Goal: Task Accomplishment & Management: Manage account settings

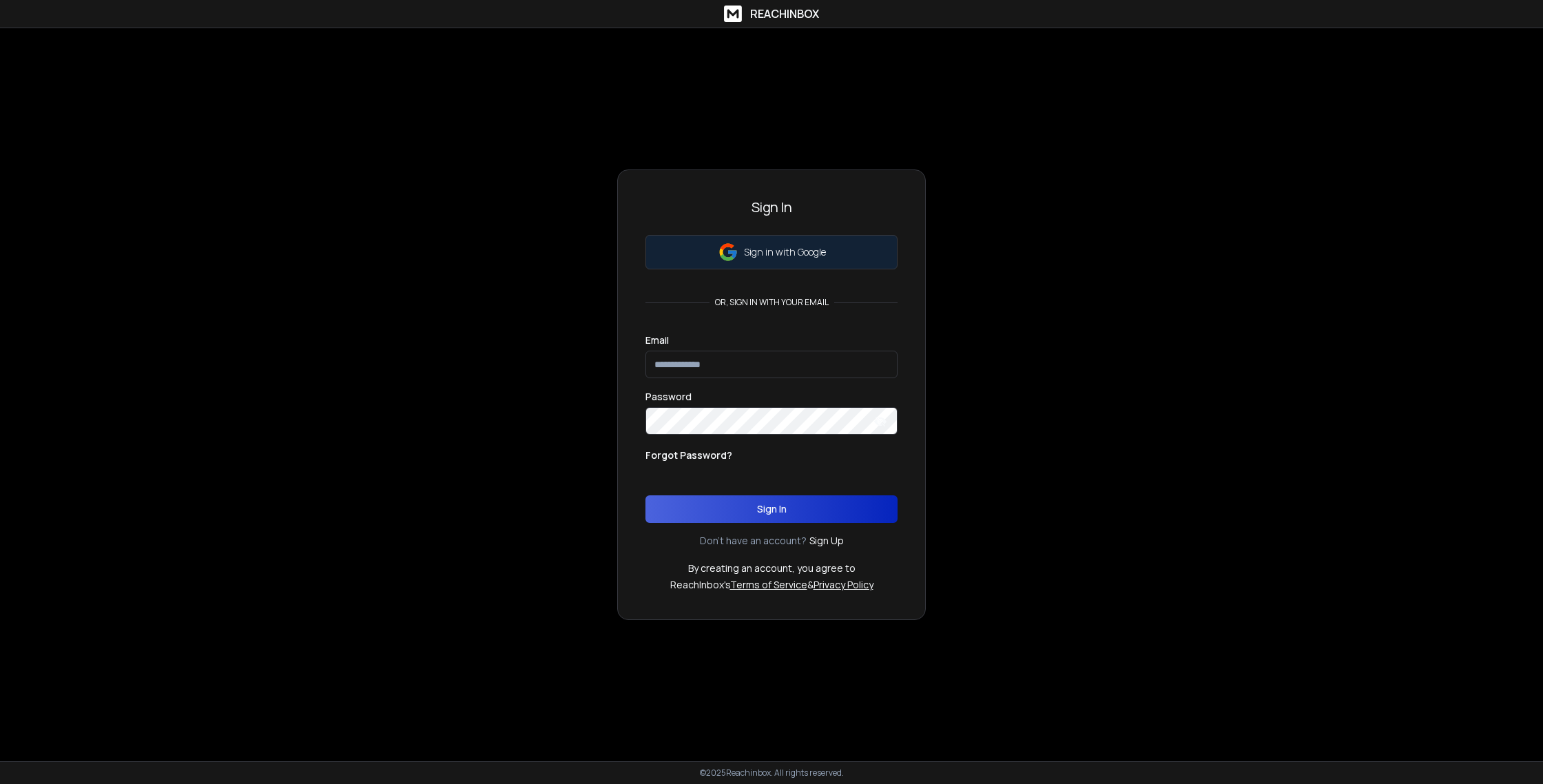
click at [768, 249] on p "Sign in with Google" at bounding box center [785, 252] width 82 height 14
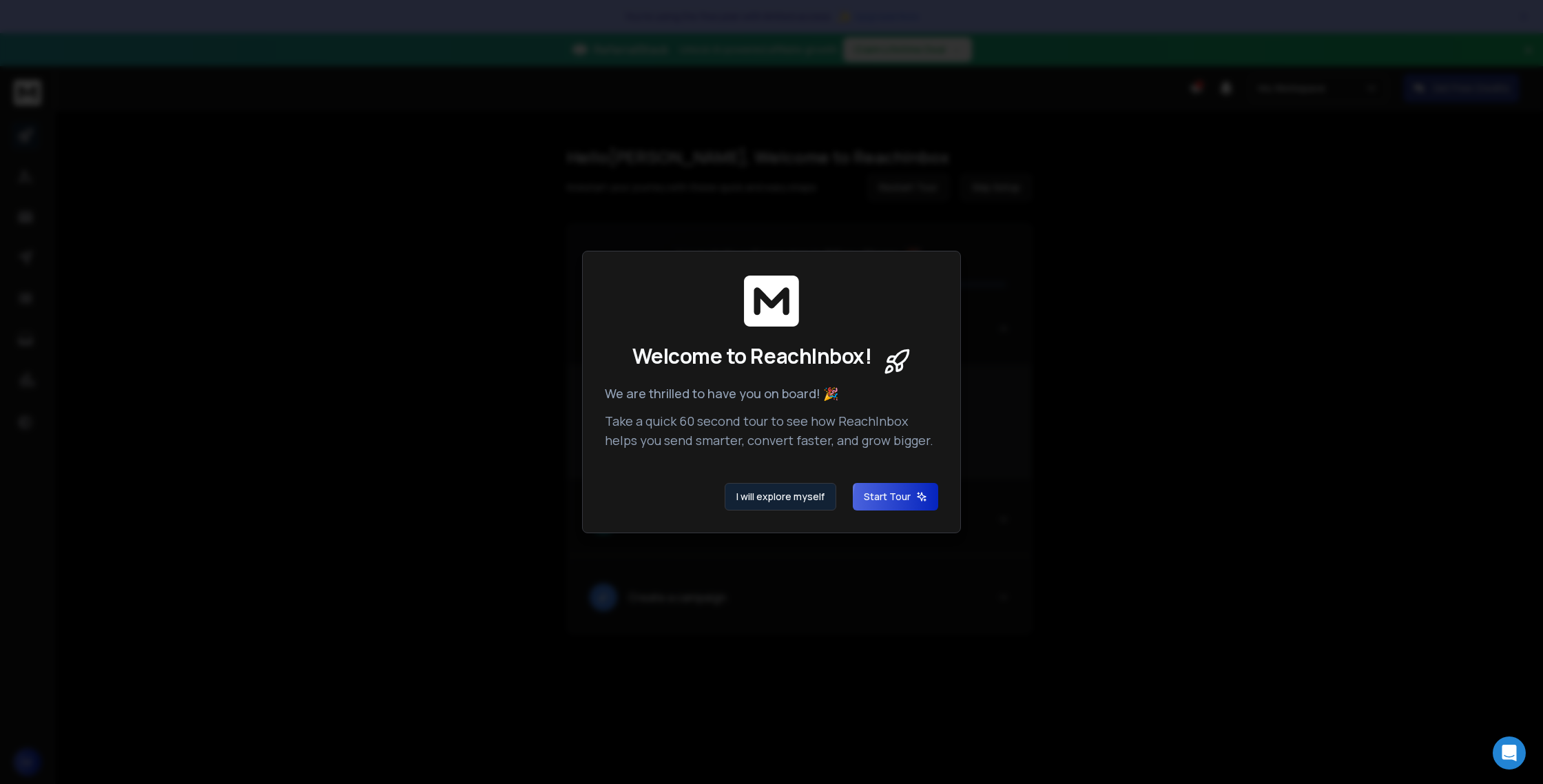
click at [775, 500] on button "I will explore myself" at bounding box center [780, 496] width 111 height 27
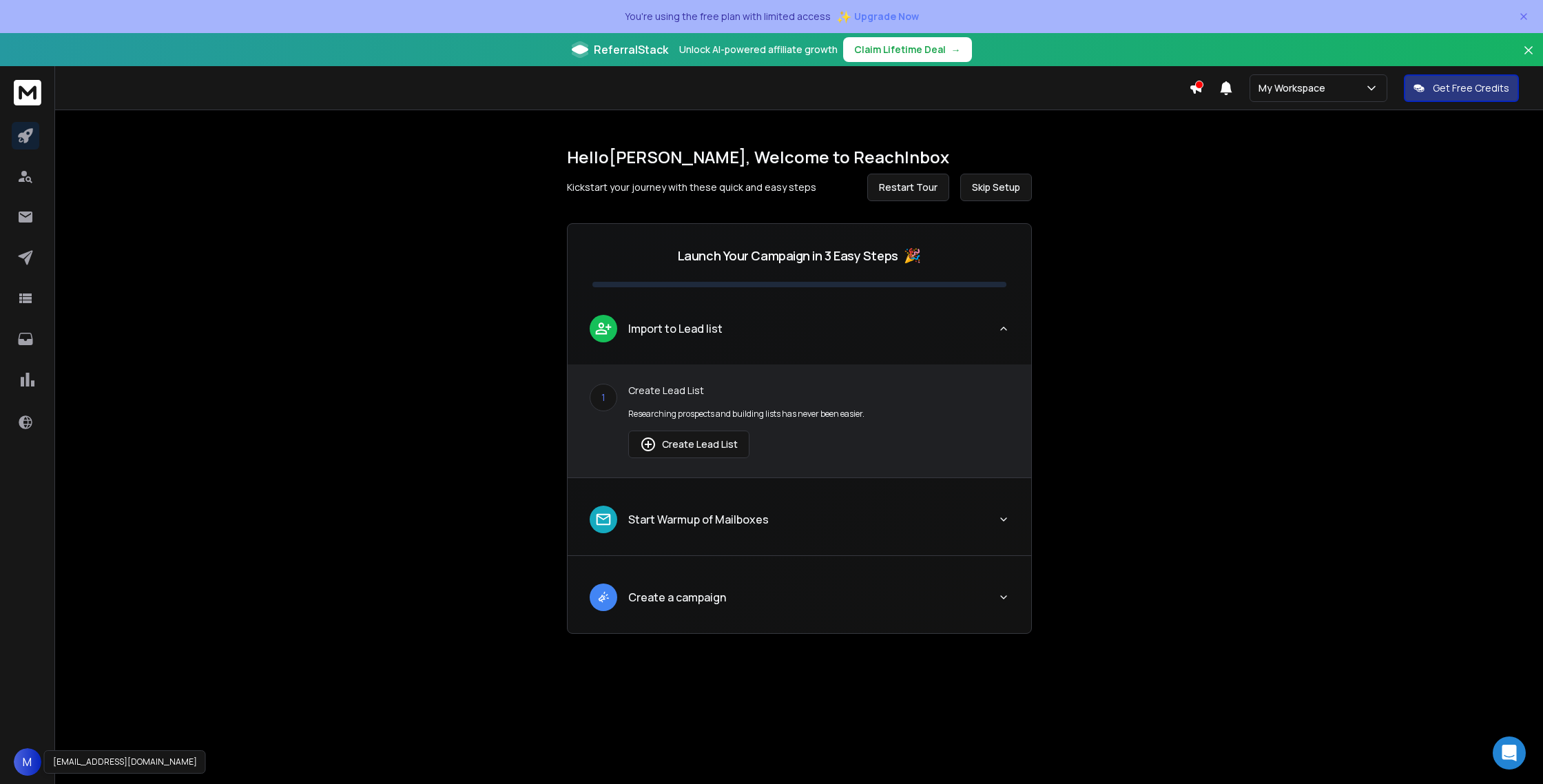
click at [21, 757] on span "M" at bounding box center [27, 761] width 27 height 27
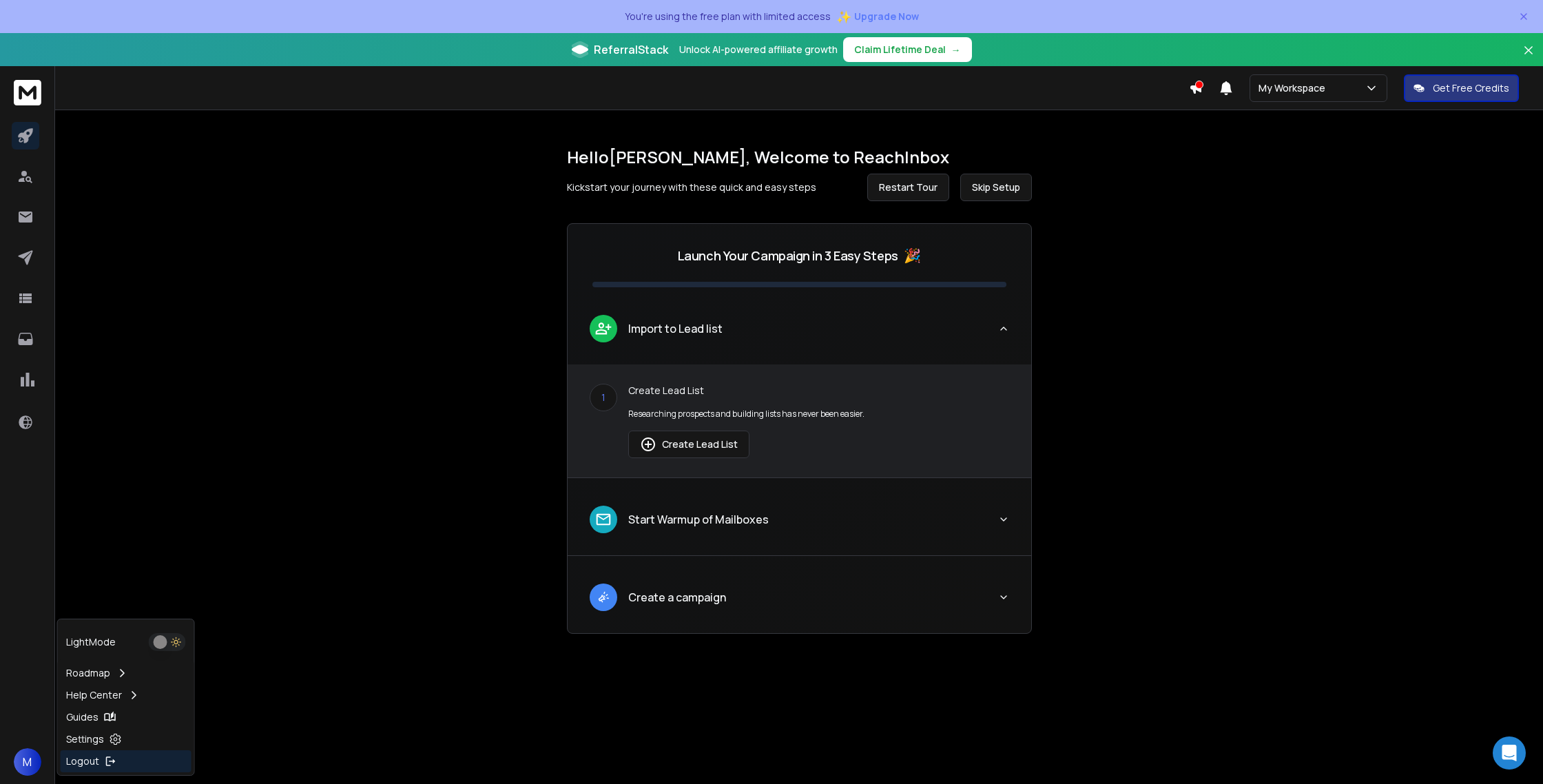
click at [63, 760] on div "Logout" at bounding box center [126, 760] width 131 height 22
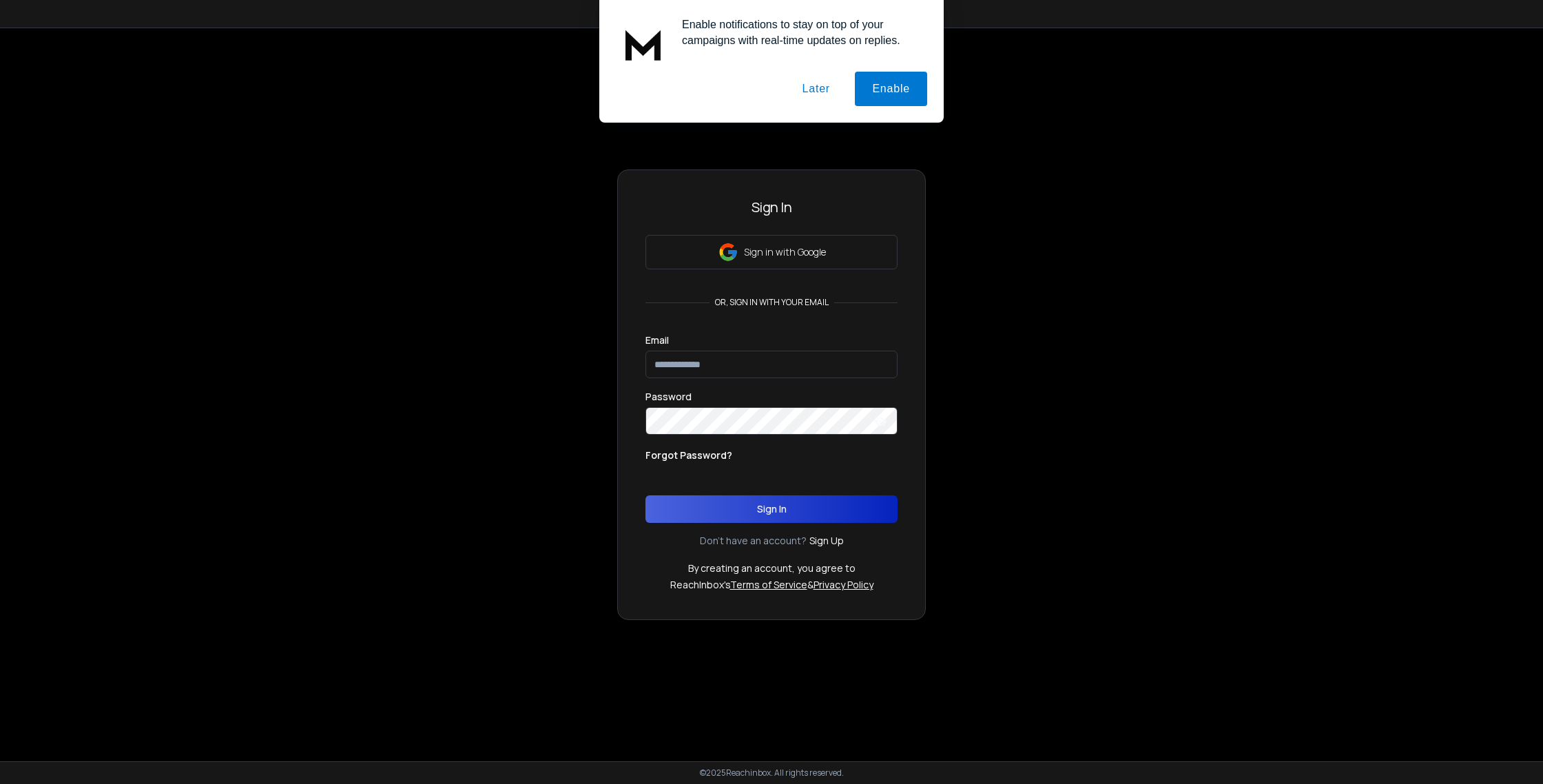
click at [813, 93] on button "Later" at bounding box center [815, 88] width 62 height 34
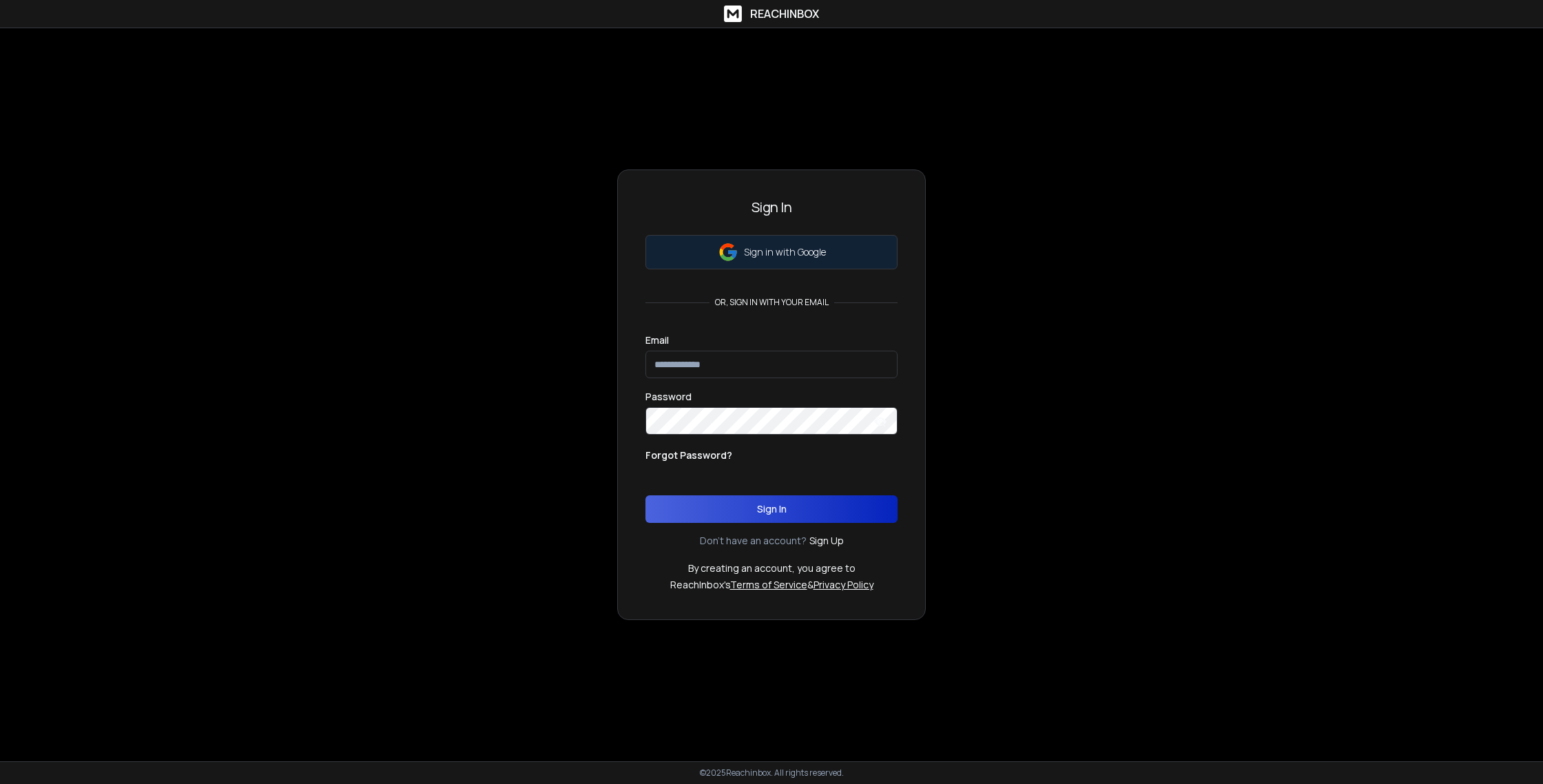
click at [778, 248] on p "Sign in with Google" at bounding box center [785, 252] width 82 height 14
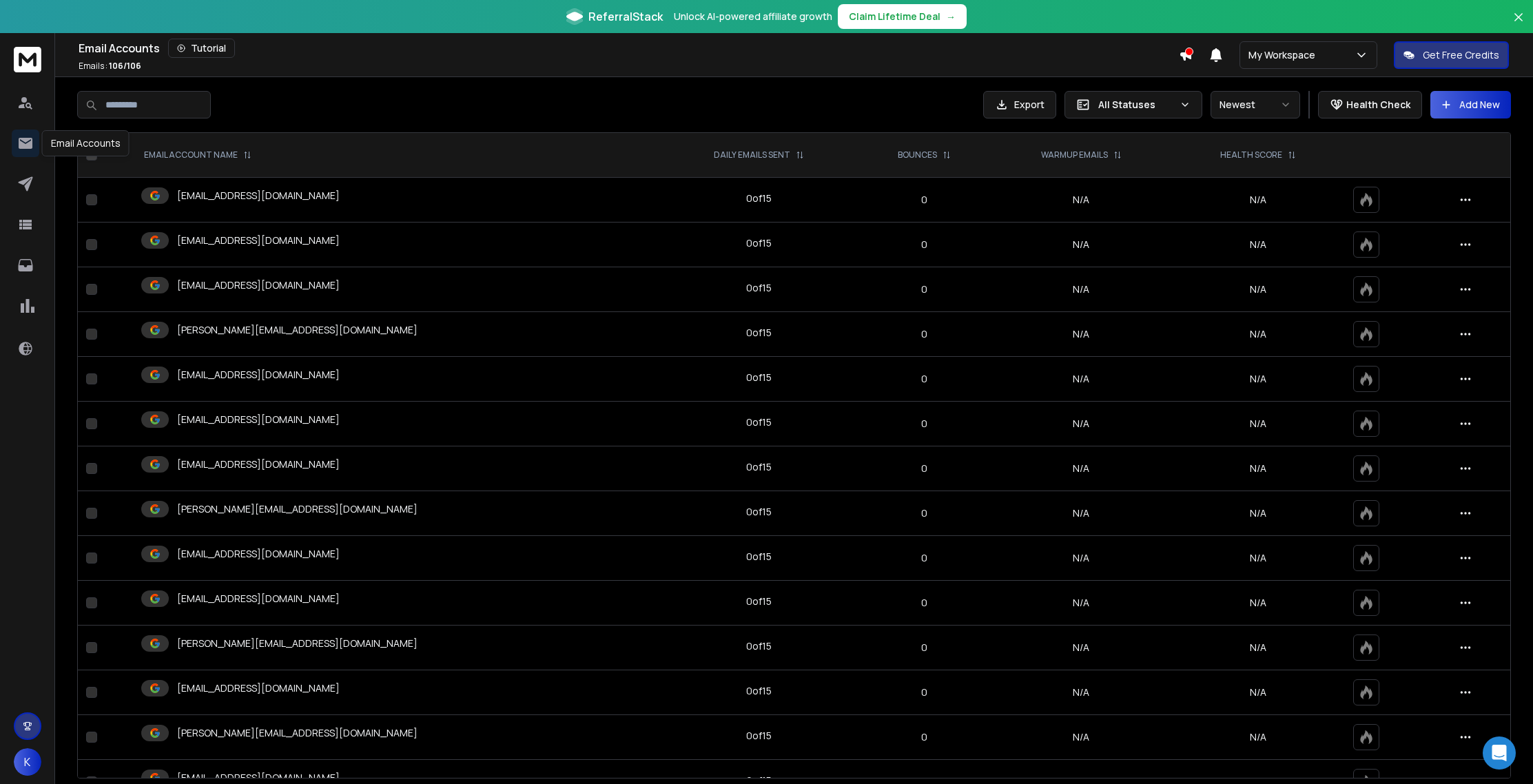
click at [30, 144] on icon at bounding box center [25, 143] width 14 height 11
click at [92, 158] on button "Select this Page" at bounding box center [91, 155] width 11 height 11
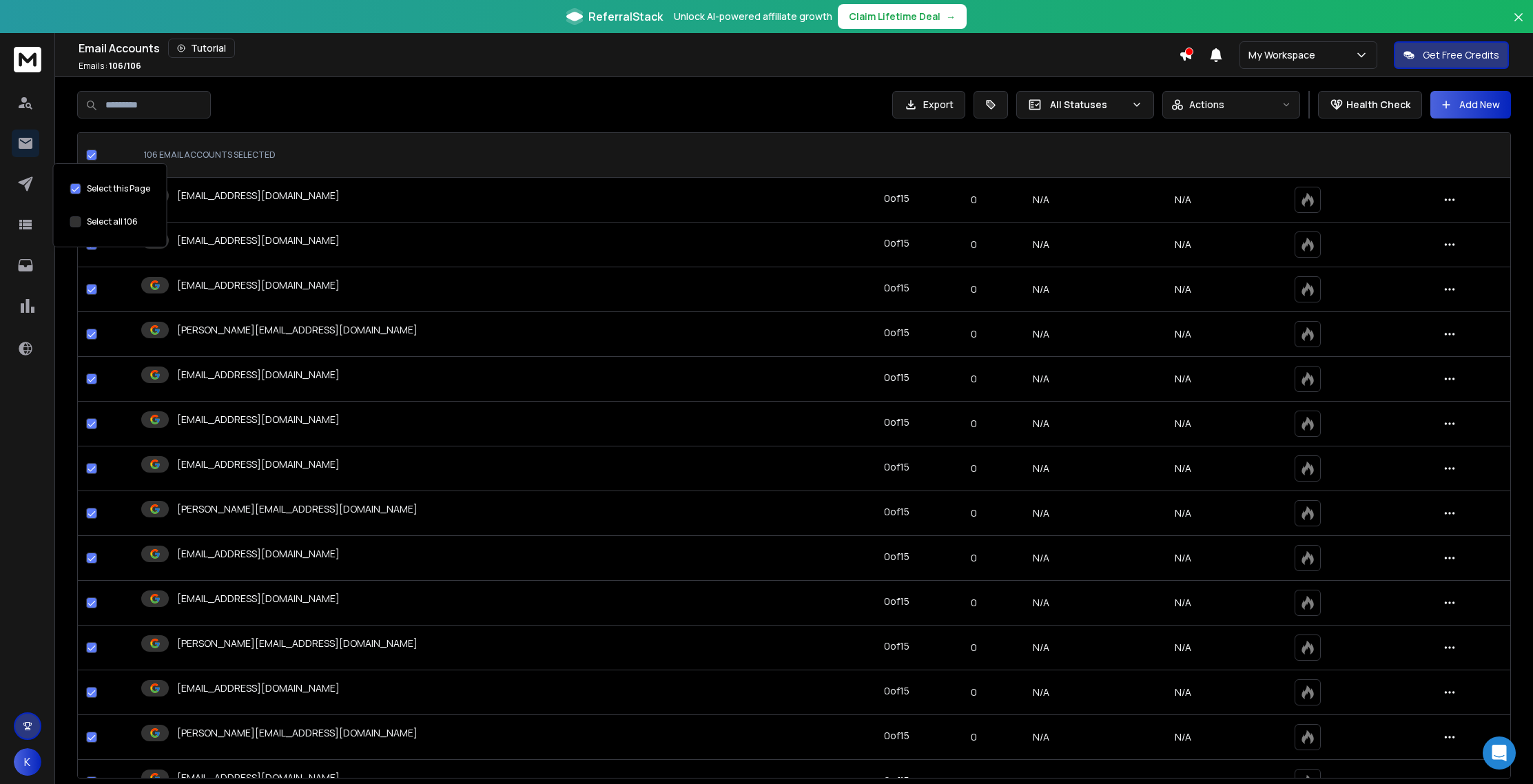
click at [92, 158] on button "Select this Page" at bounding box center [91, 155] width 11 height 11
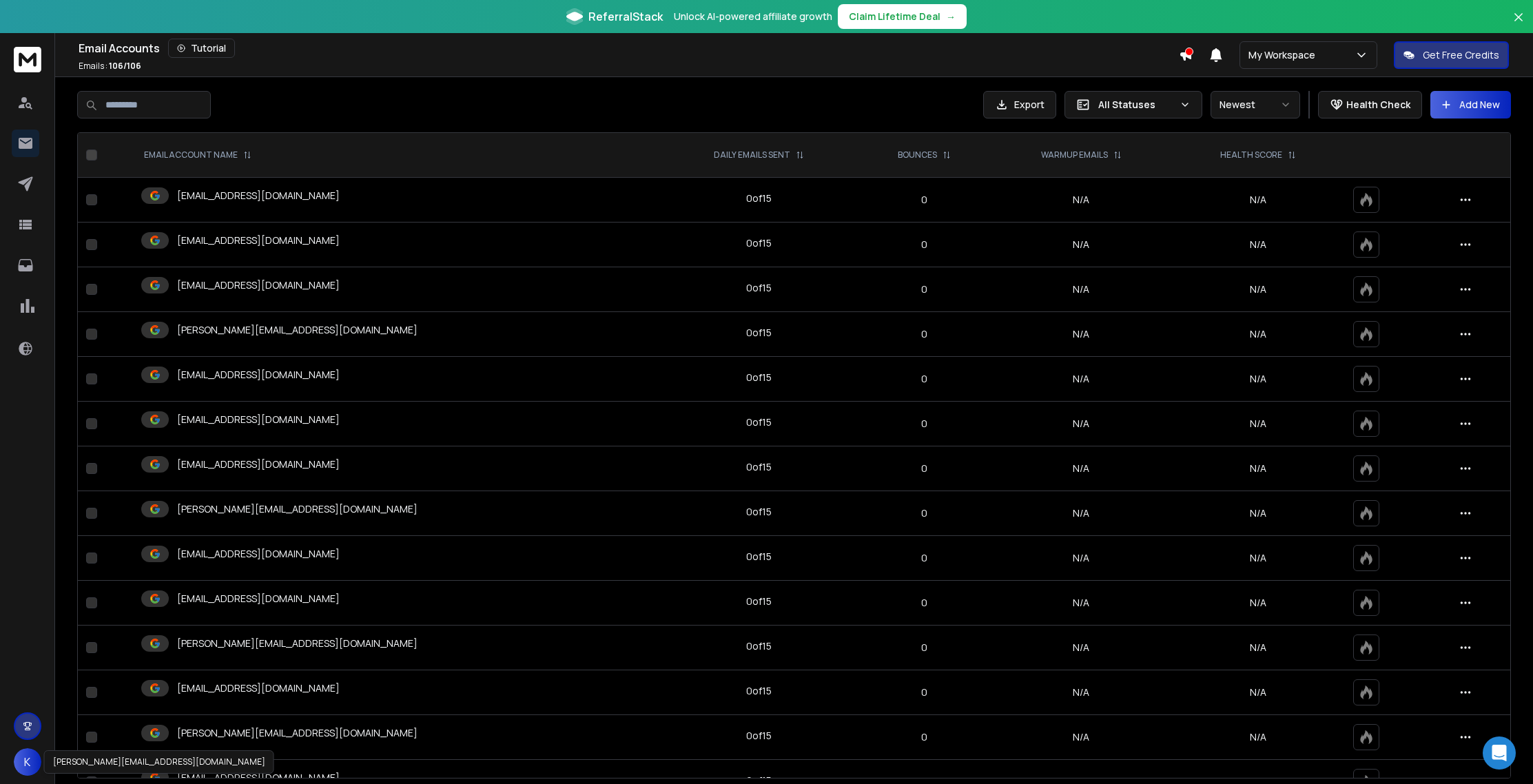
click at [18, 758] on span "K" at bounding box center [27, 761] width 27 height 27
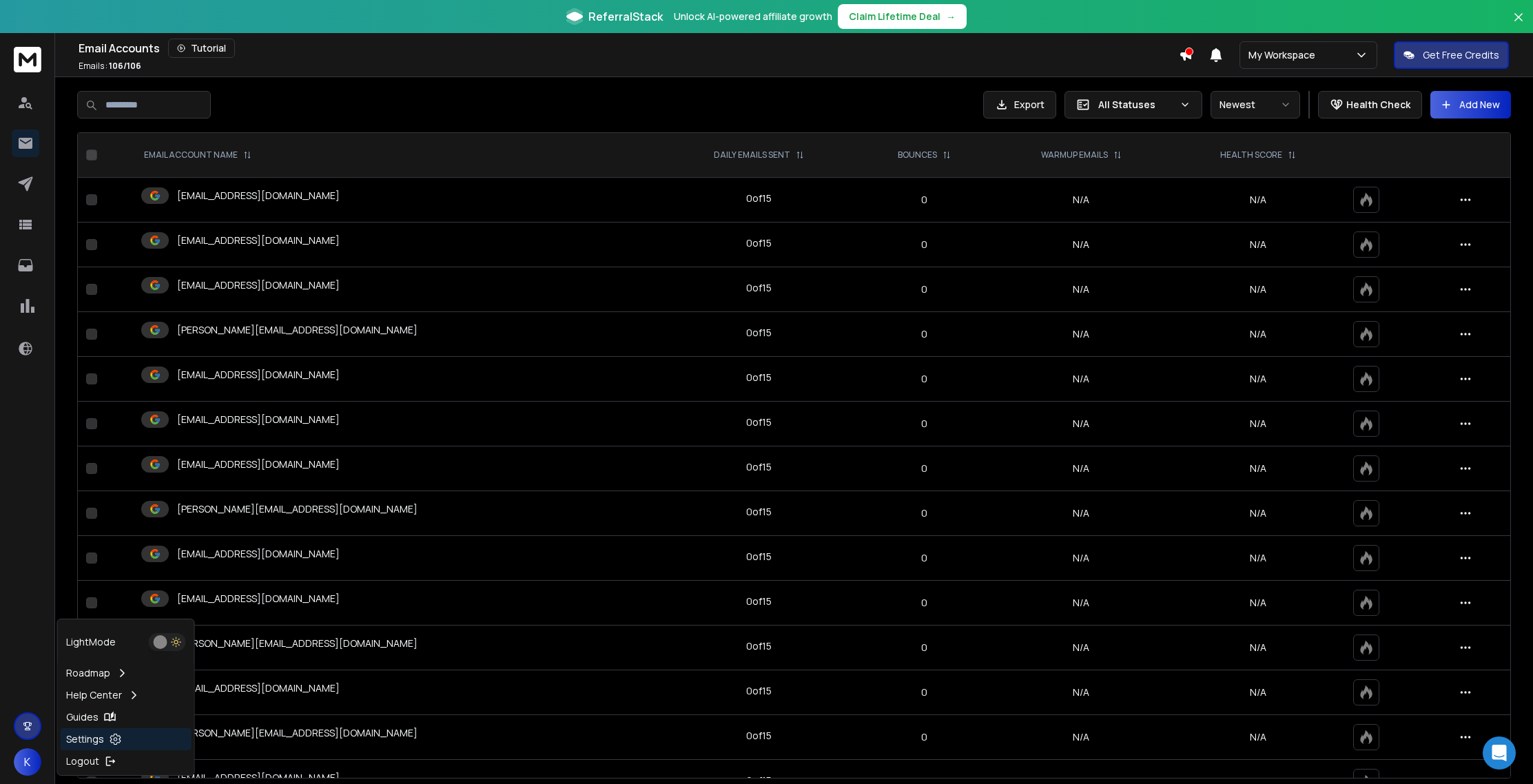
click at [87, 736] on p "Settings" at bounding box center [85, 739] width 38 height 14
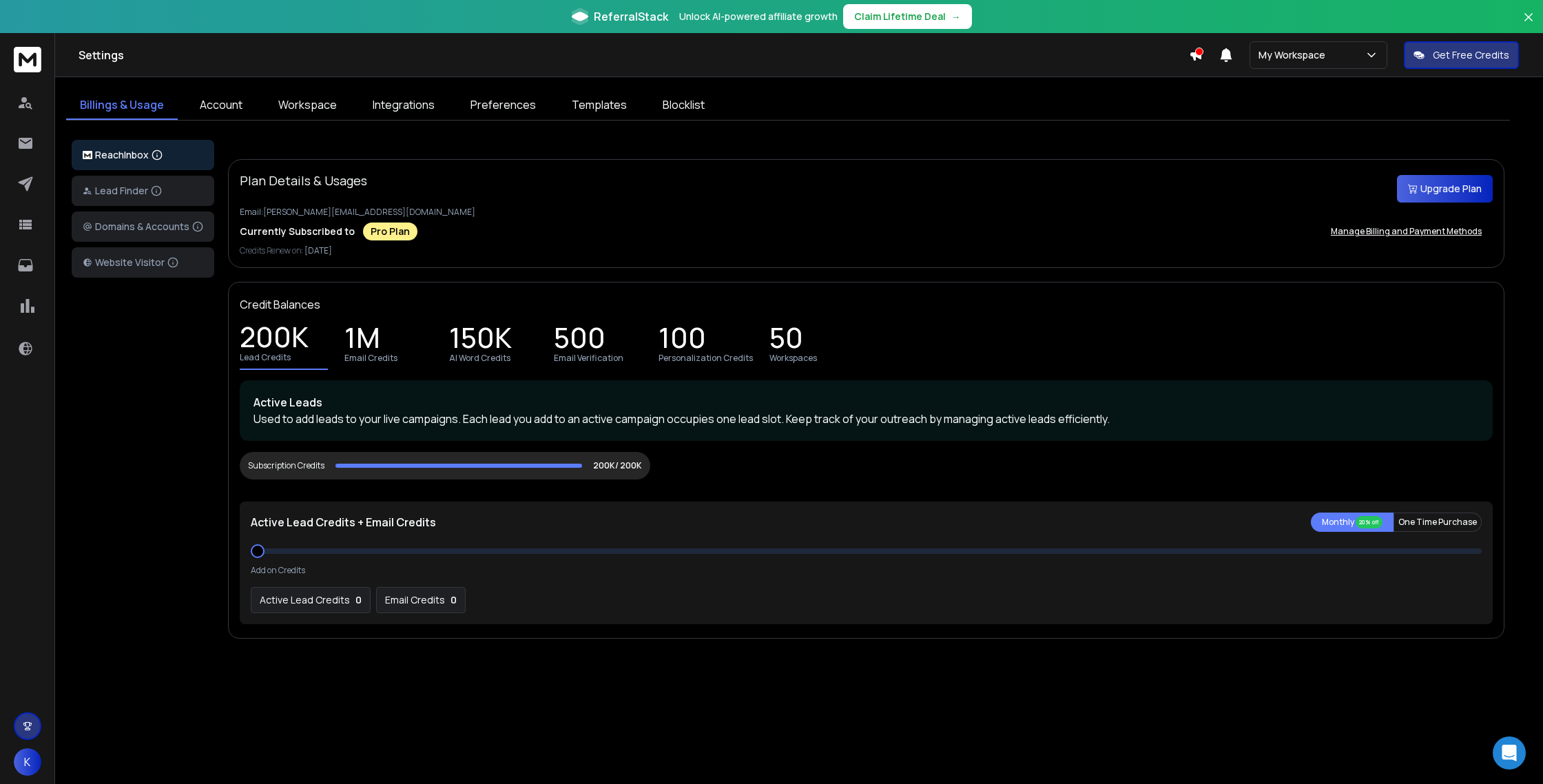
click at [424, 106] on link "Integrations" at bounding box center [403, 105] width 89 height 29
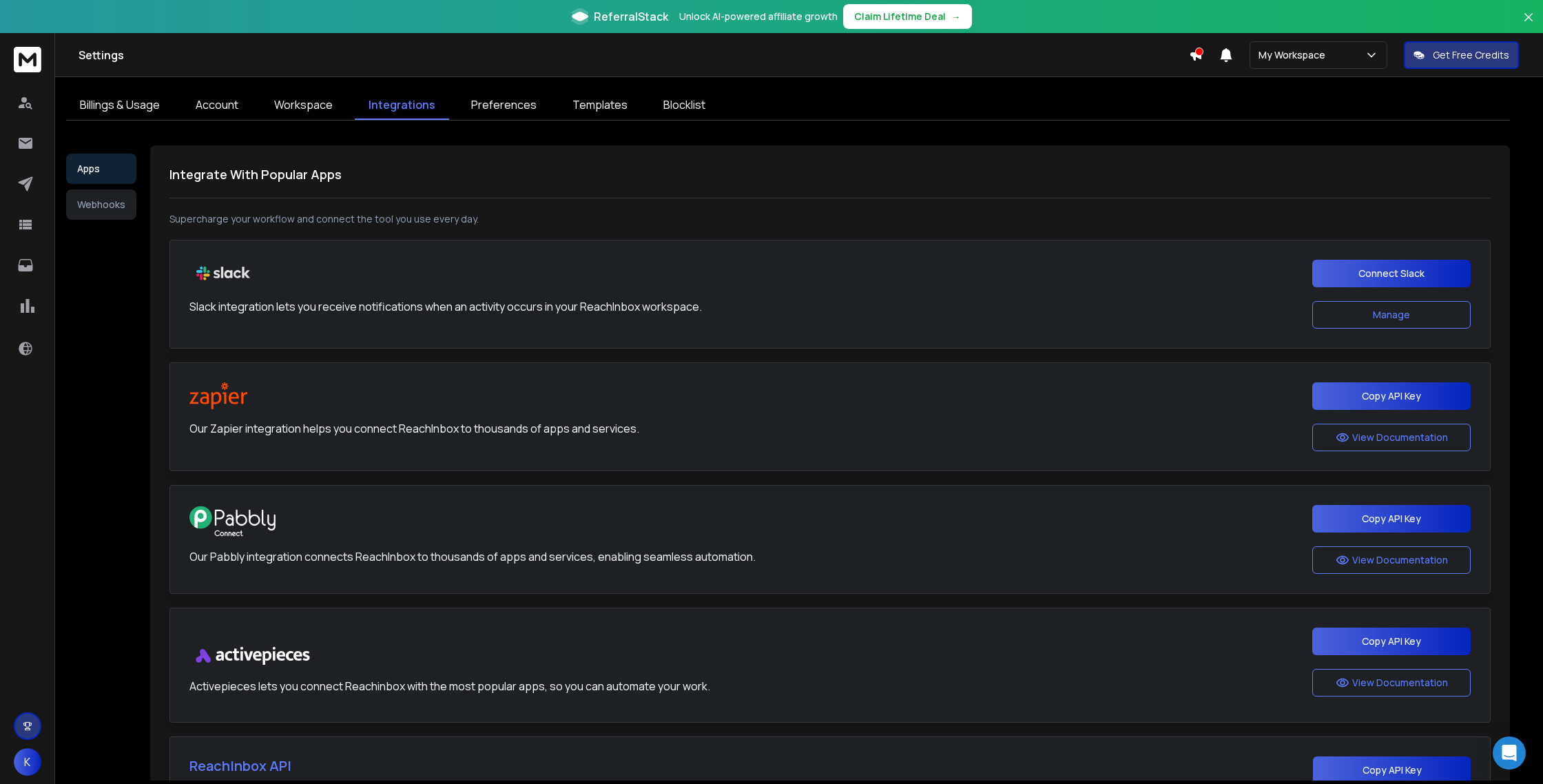
scroll to position [84, 0]
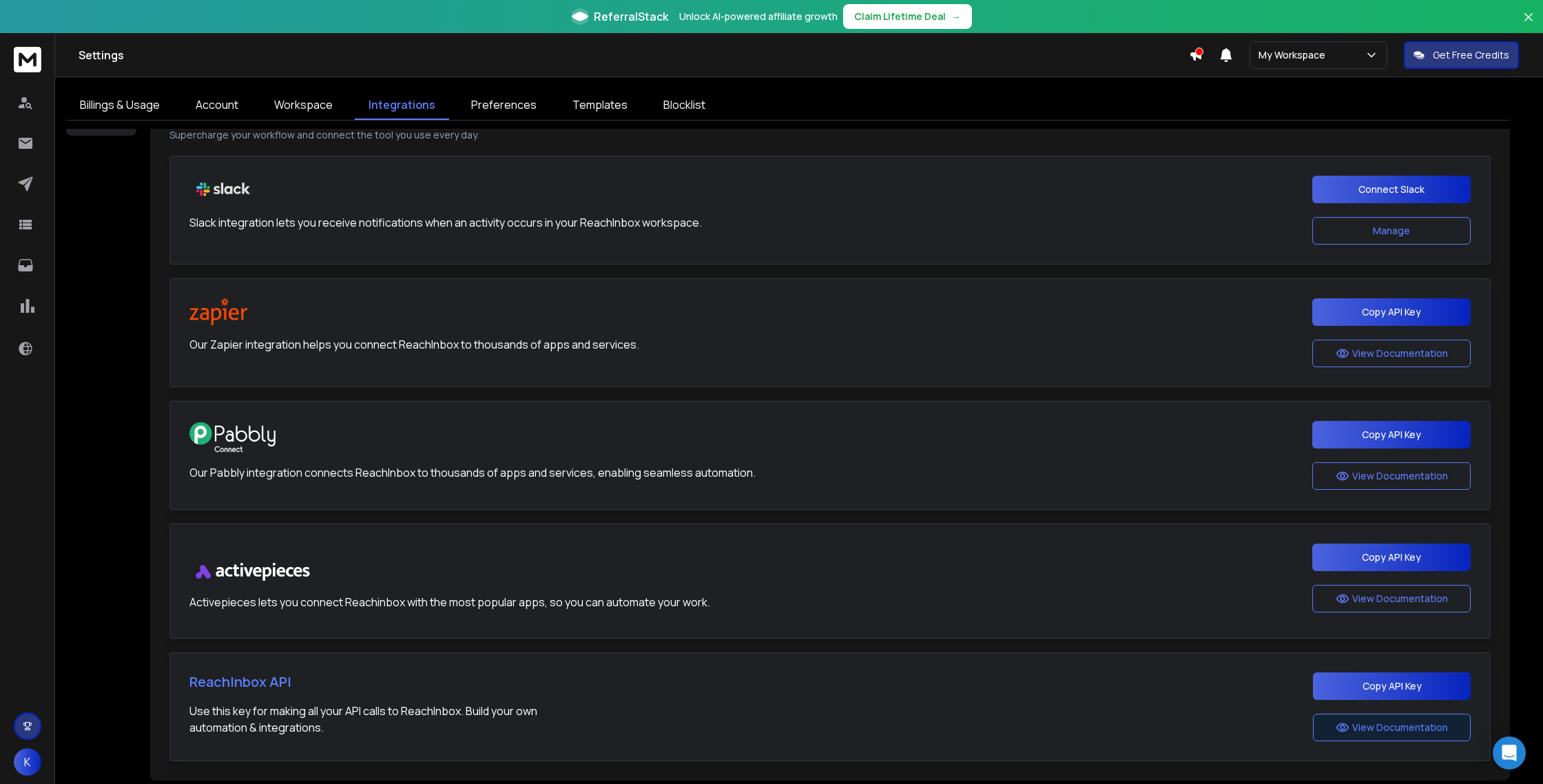
click at [1363, 727] on button "View Documentation" at bounding box center [1392, 726] width 158 height 27
click at [1505, 752] on icon "Open Intercom Messenger" at bounding box center [1509, 752] width 16 height 18
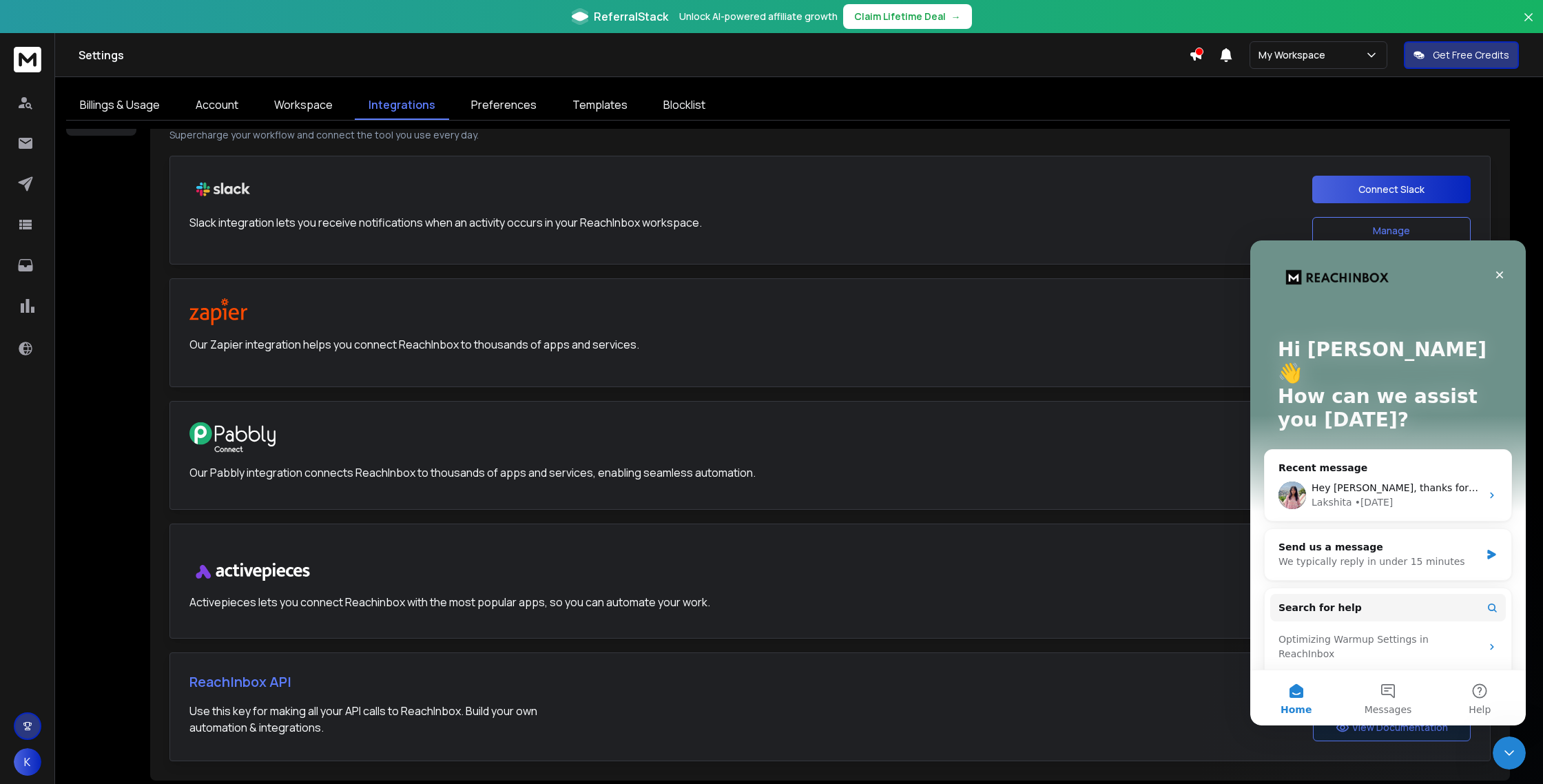
scroll to position [0, 0]
click at [1486, 602] on icon "Intercom messenger" at bounding box center [1491, 607] width 11 height 11
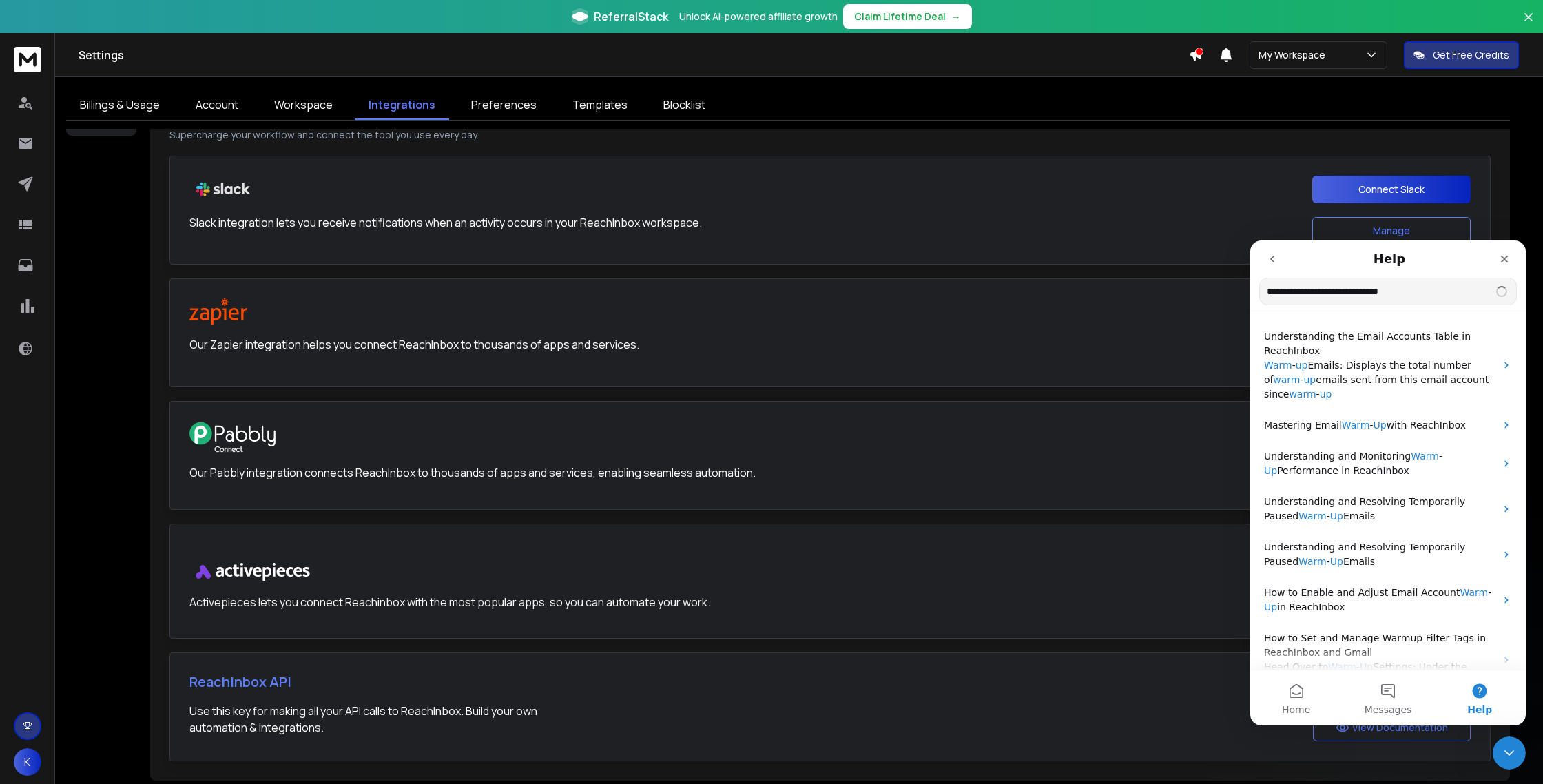
type input "**********"
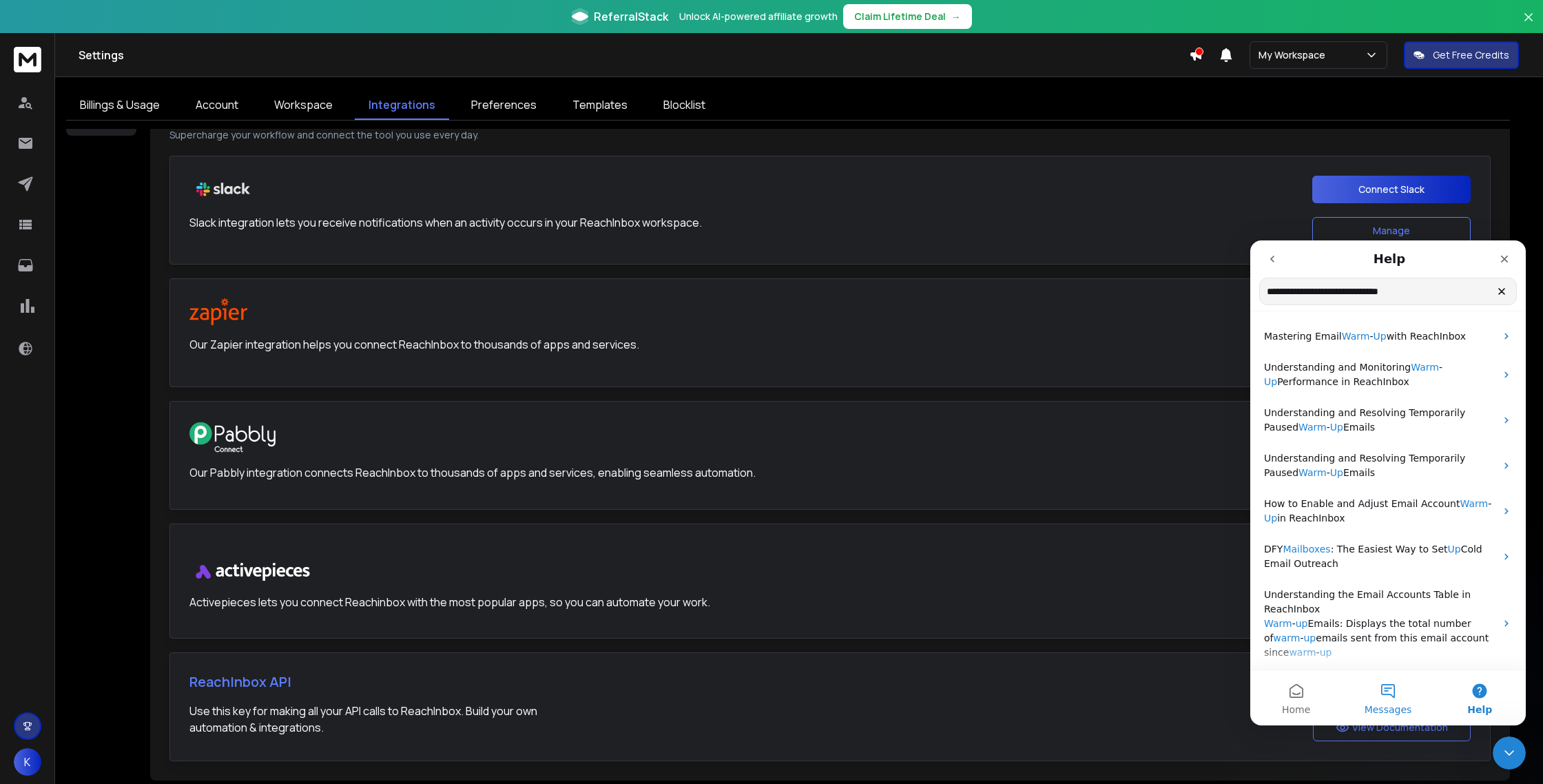
click at [1385, 690] on button "Messages" at bounding box center [1387, 697] width 92 height 55
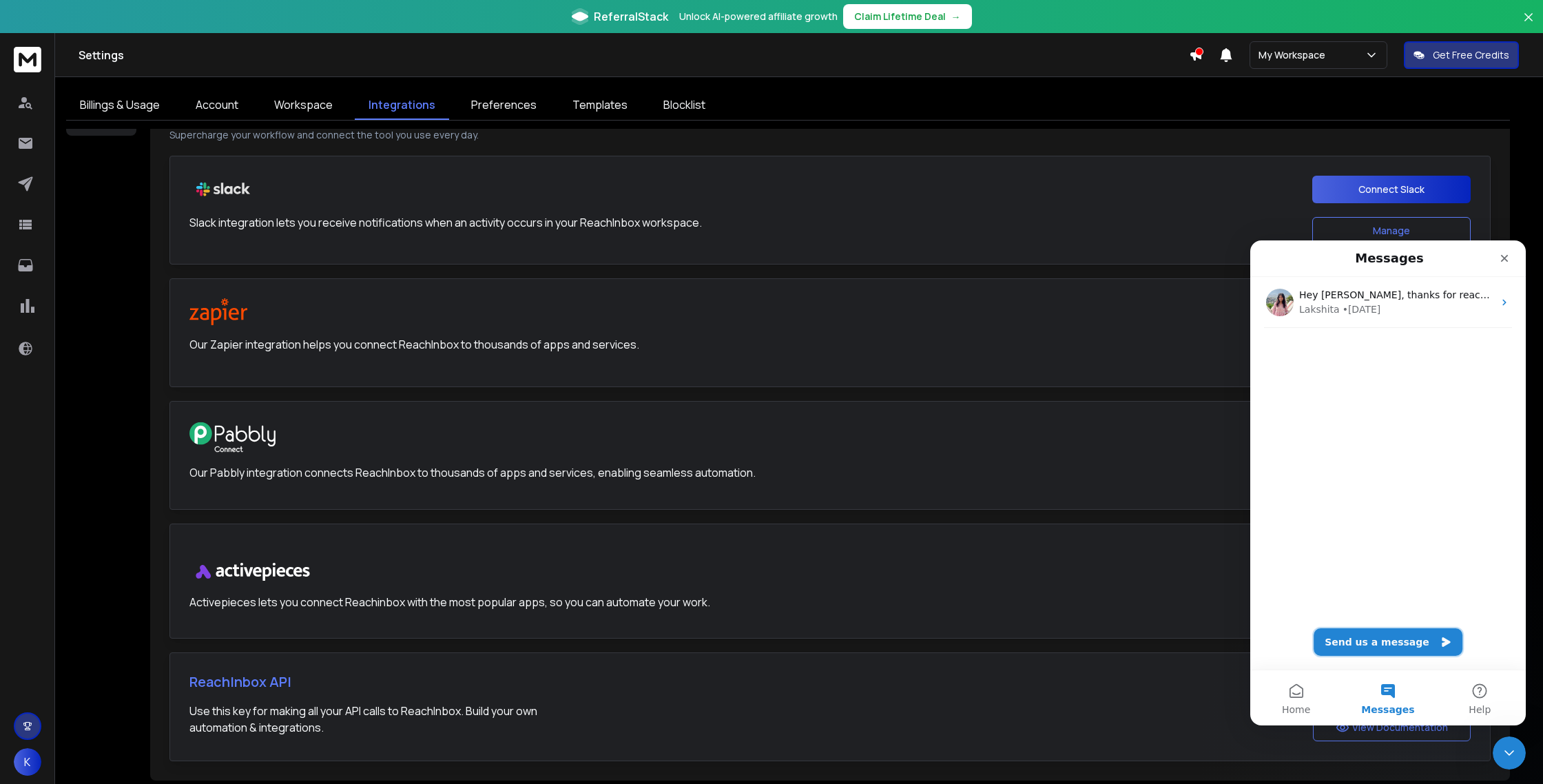
click at [1370, 644] on button "Send us a message" at bounding box center [1388, 641] width 149 height 27
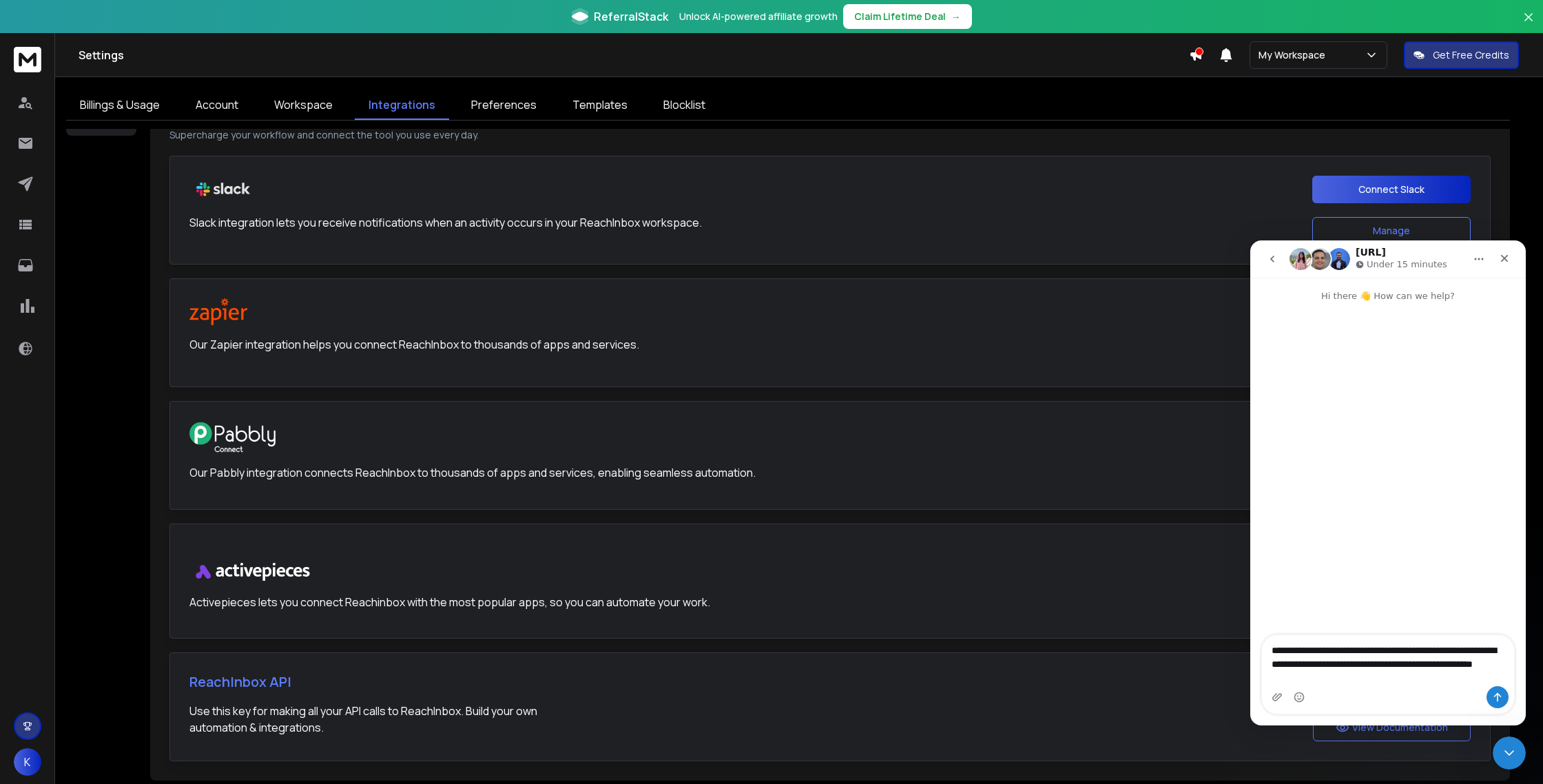
type textarea "**********"
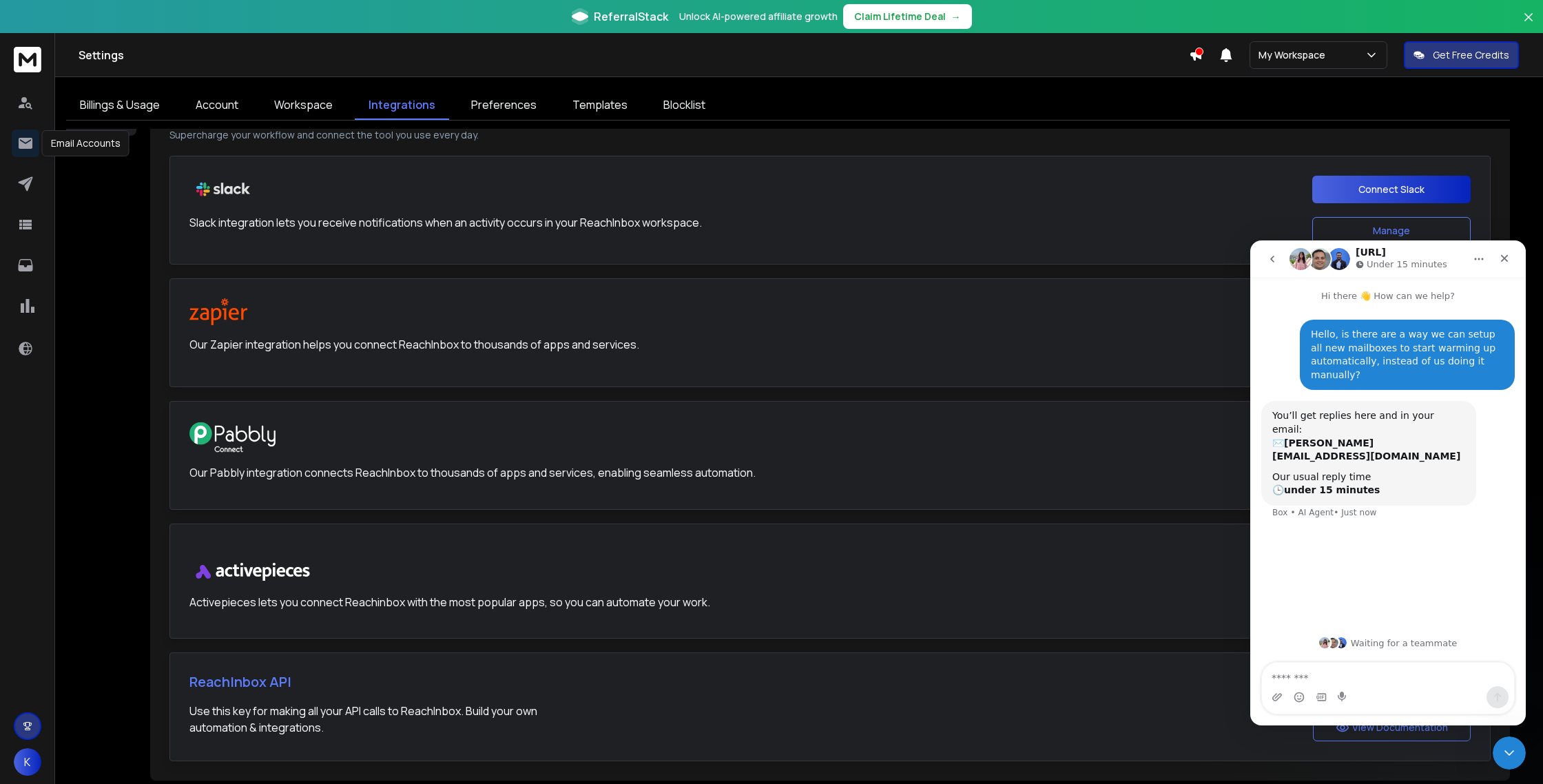
click at [26, 142] on icon at bounding box center [25, 143] width 17 height 17
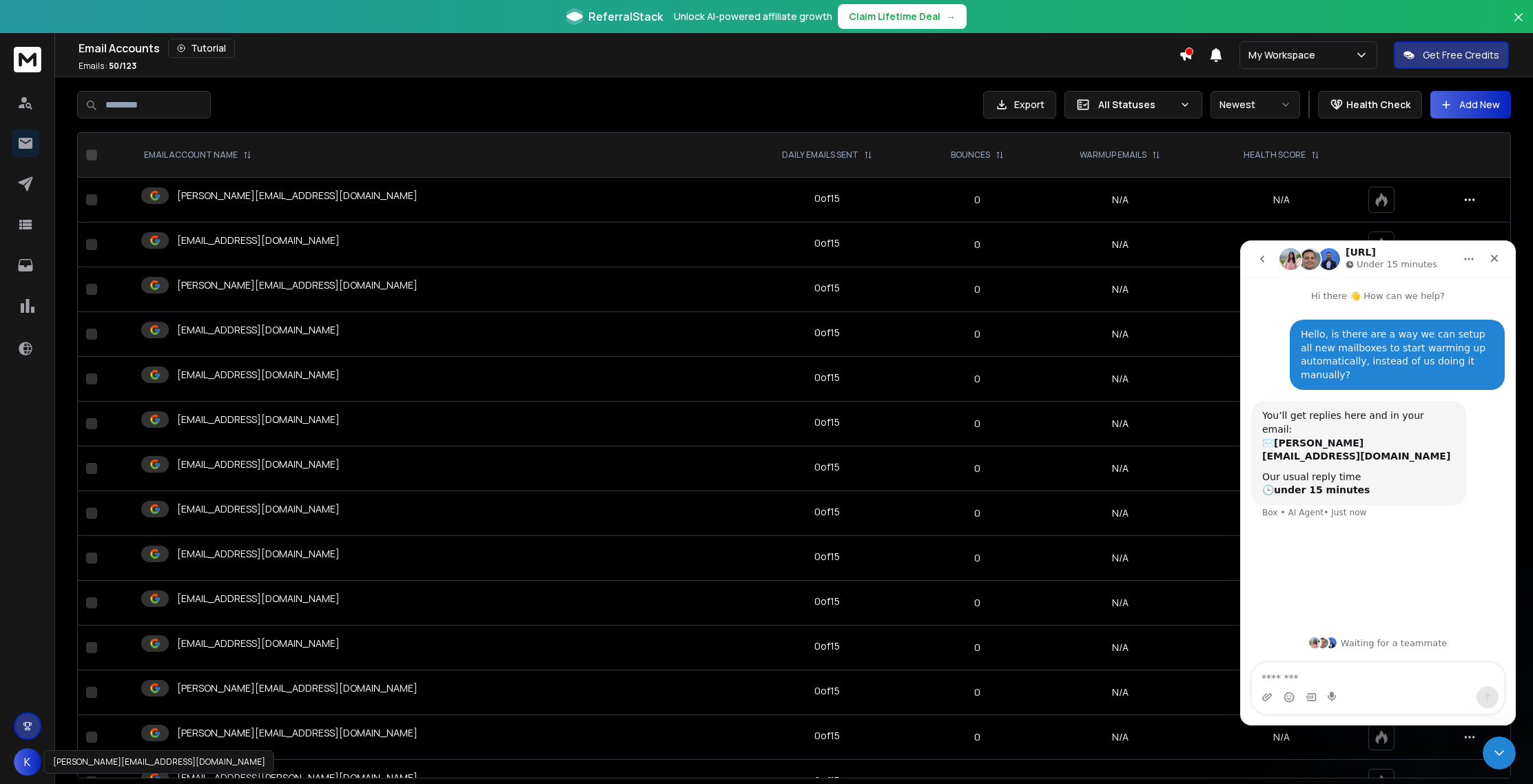
click at [28, 759] on span "K" at bounding box center [27, 761] width 27 height 27
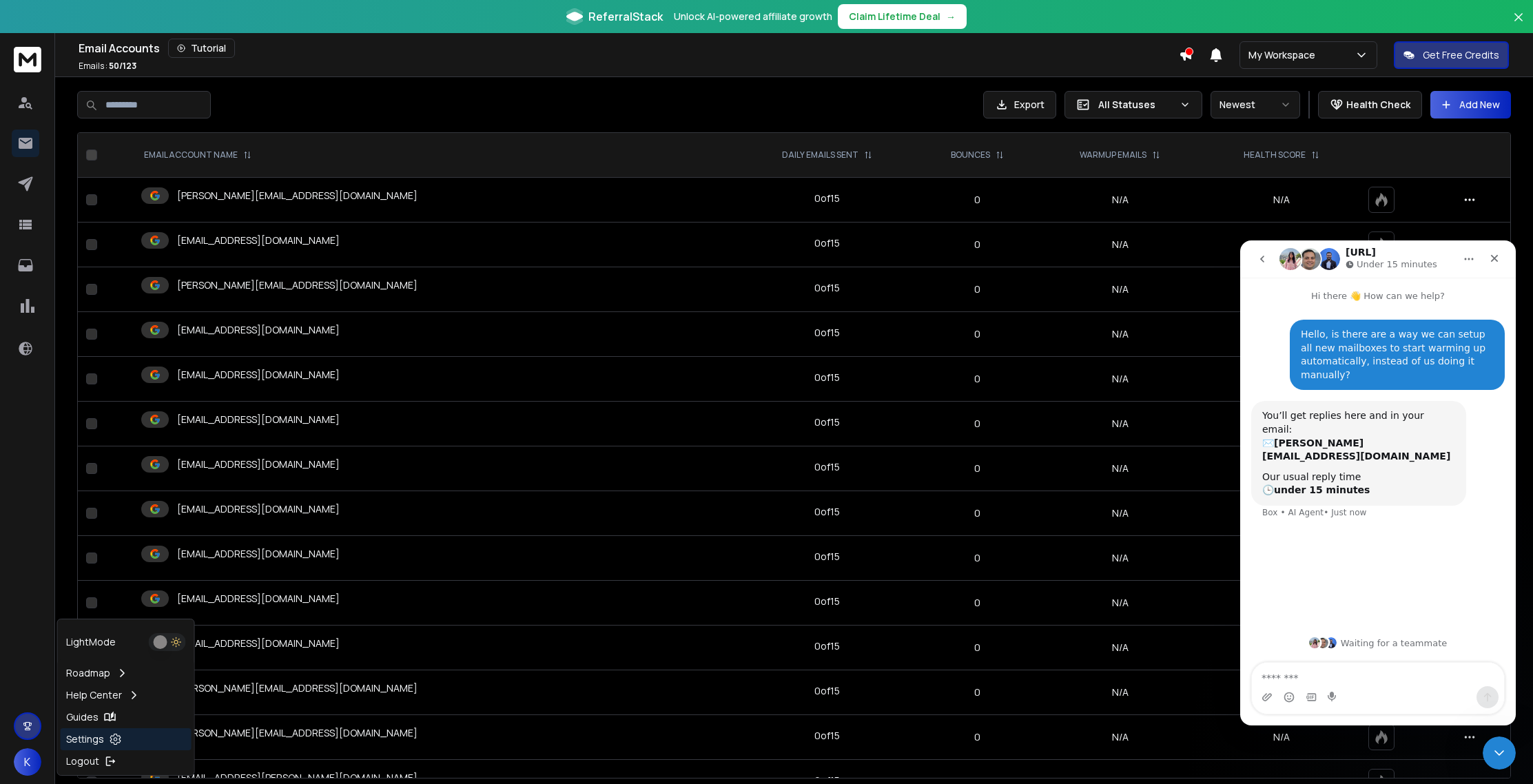
click at [80, 740] on p "Settings" at bounding box center [85, 739] width 38 height 14
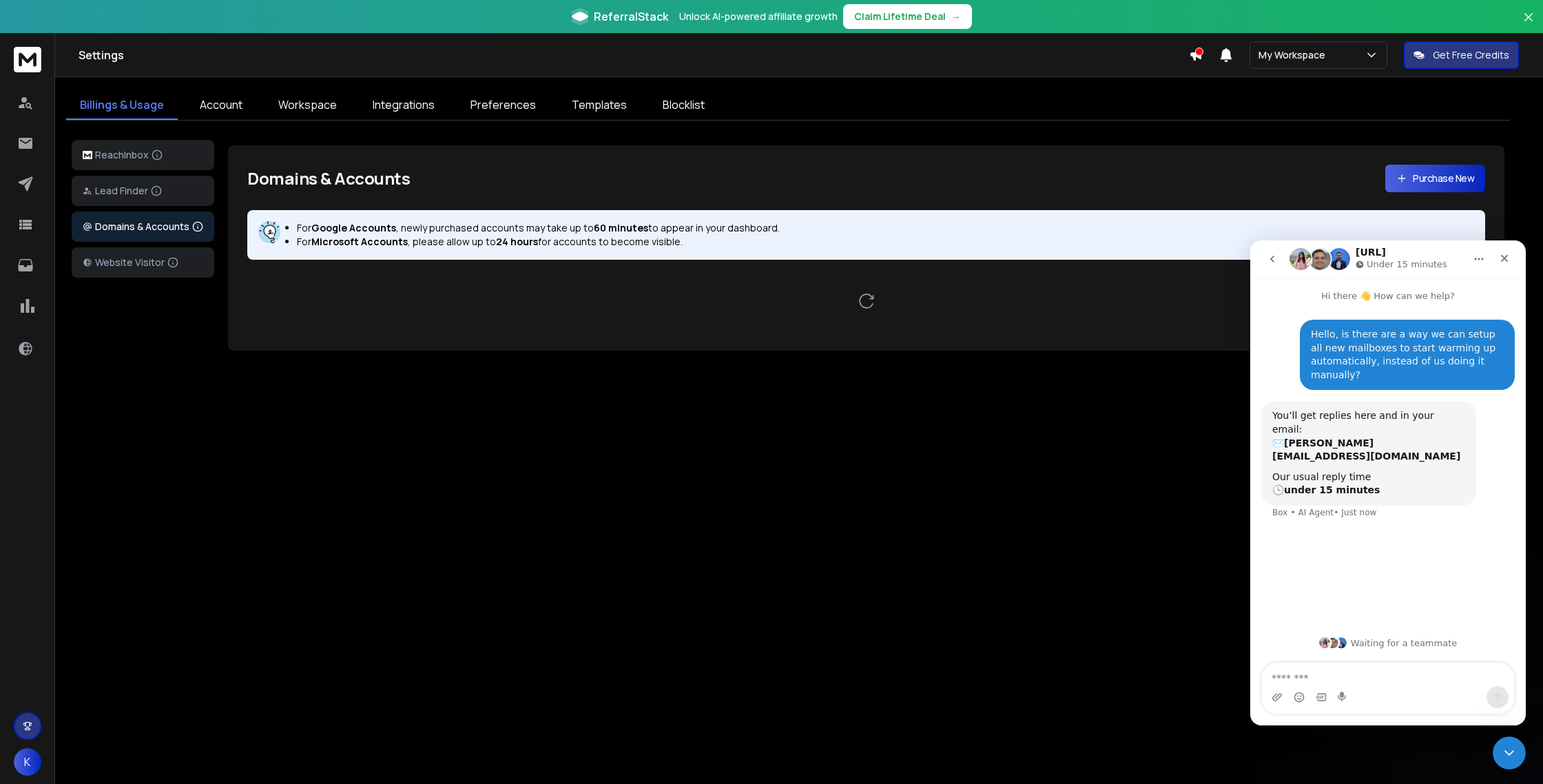
click at [154, 218] on button "Domains & Accounts" at bounding box center [143, 227] width 143 height 31
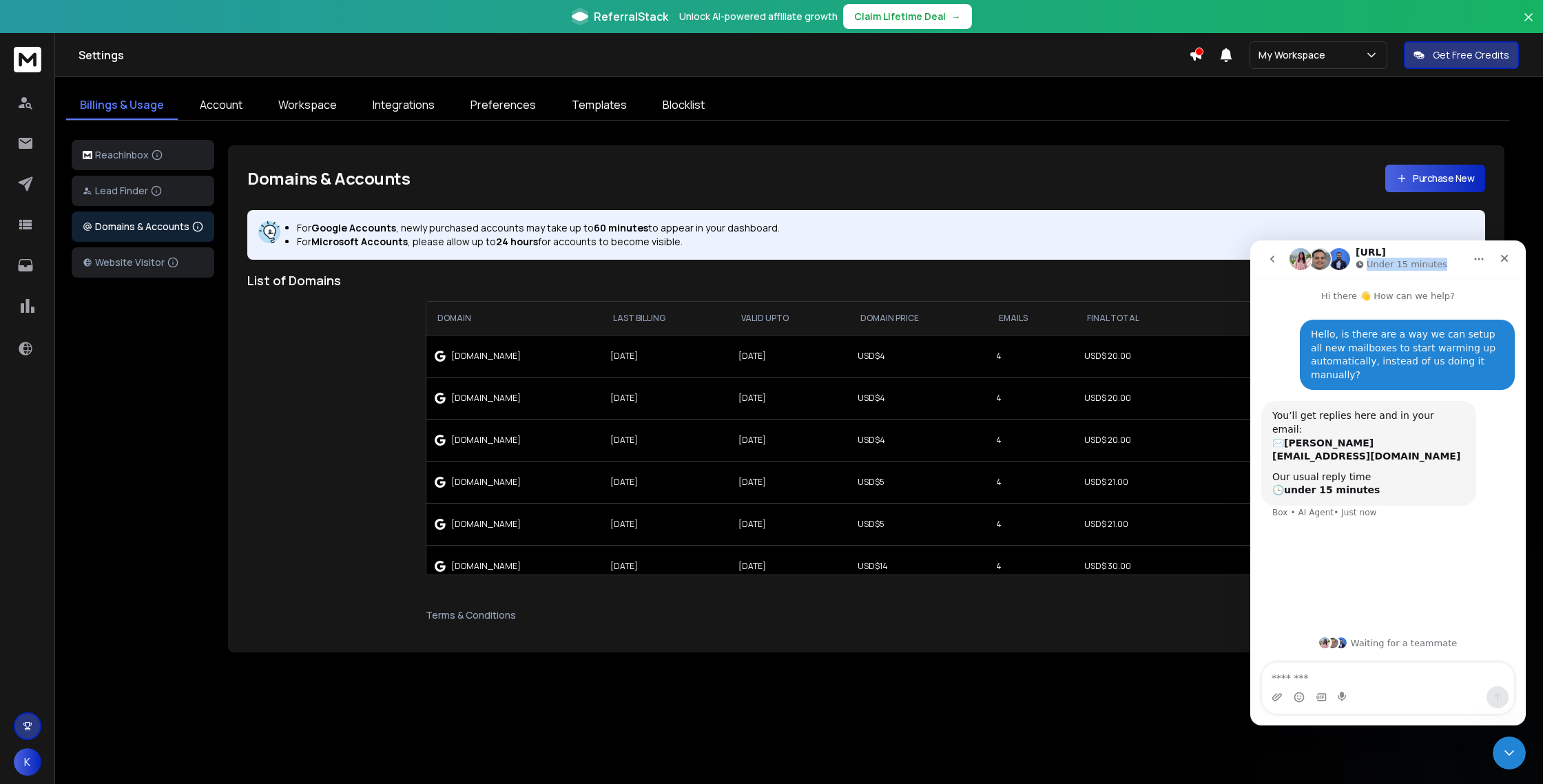
drag, startPoint x: 1437, startPoint y: 247, endPoint x: 1434, endPoint y: 280, distance: 33.1
click at [1434, 280] on div "ReachInbox.ai Under 15 minutes Hi there 👋 How can we help? Hello, is there are …" at bounding box center [1387, 483] width 276 height 485
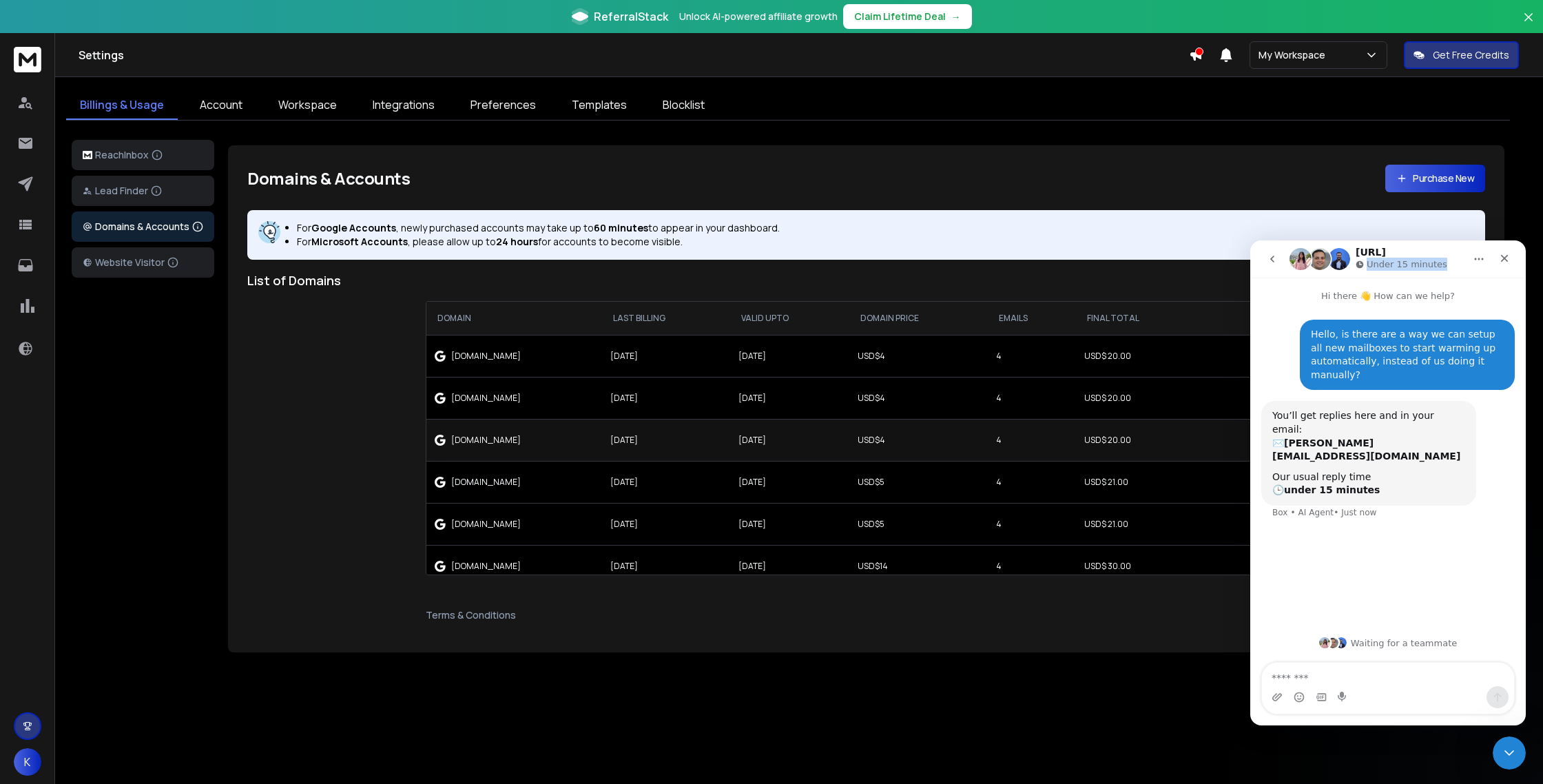
scroll to position [11, 0]
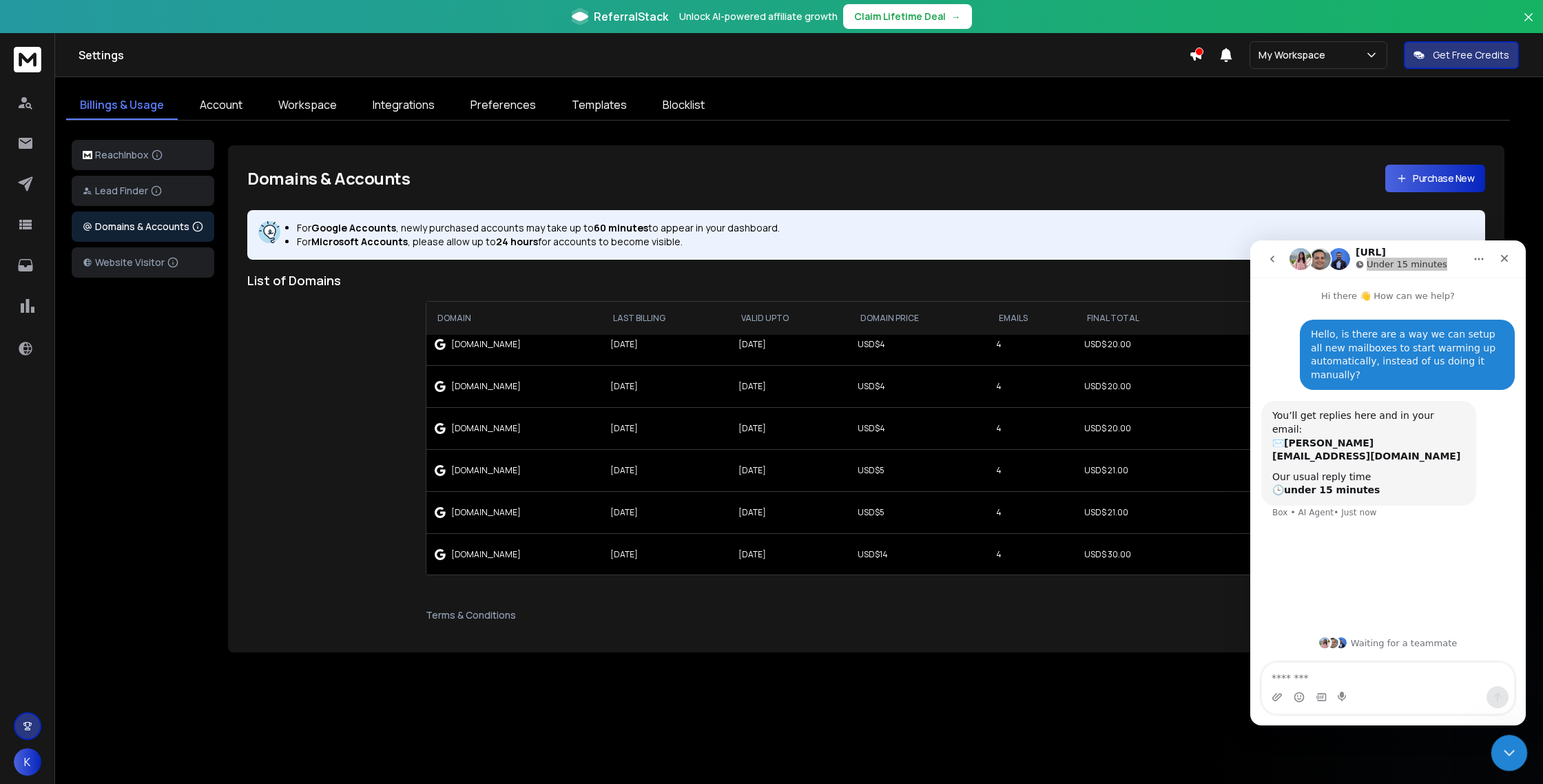
click at [1516, 746] on div "Close Intercom Messenger" at bounding box center [1507, 751] width 33 height 33
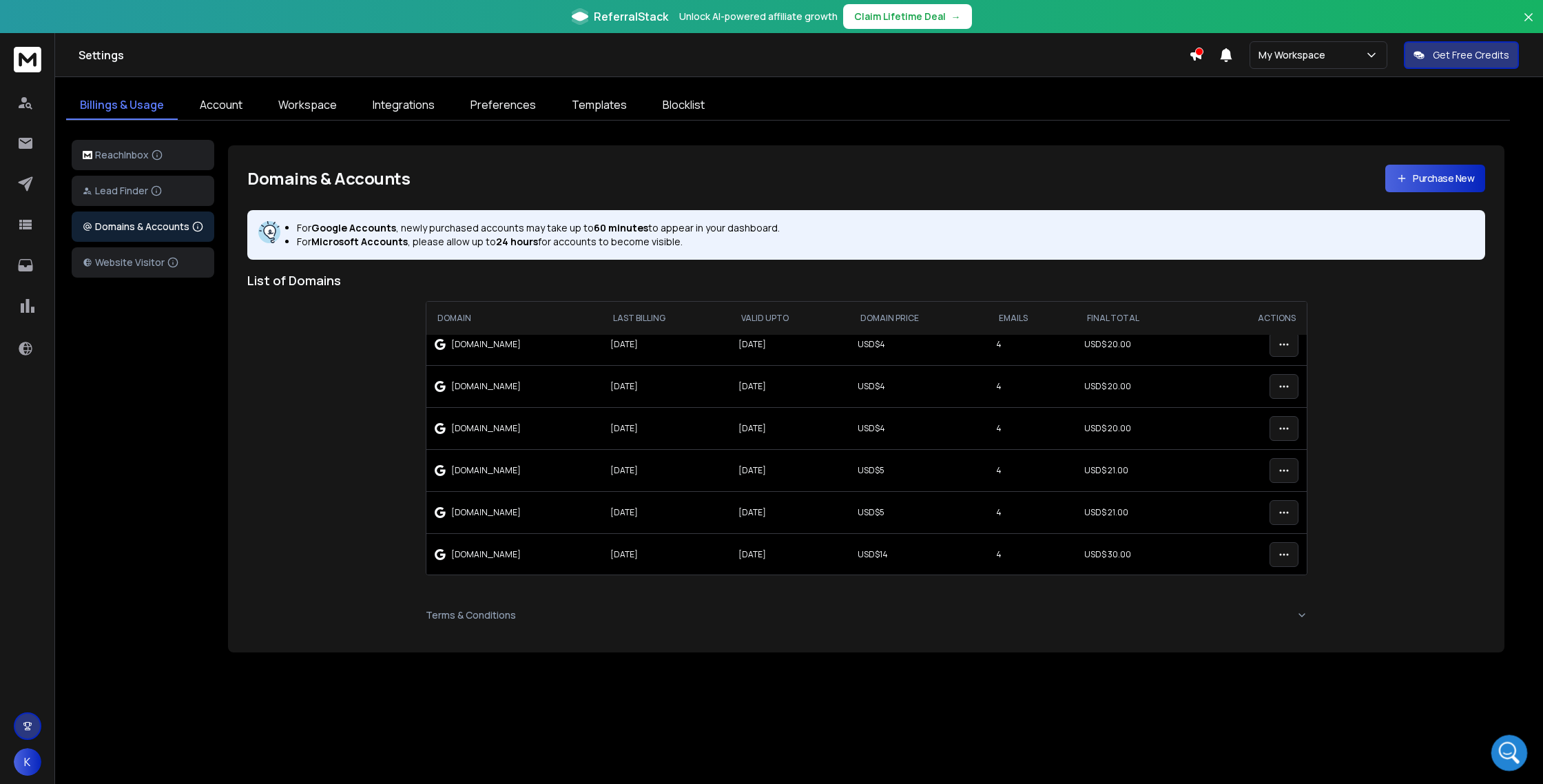
scroll to position [0, 0]
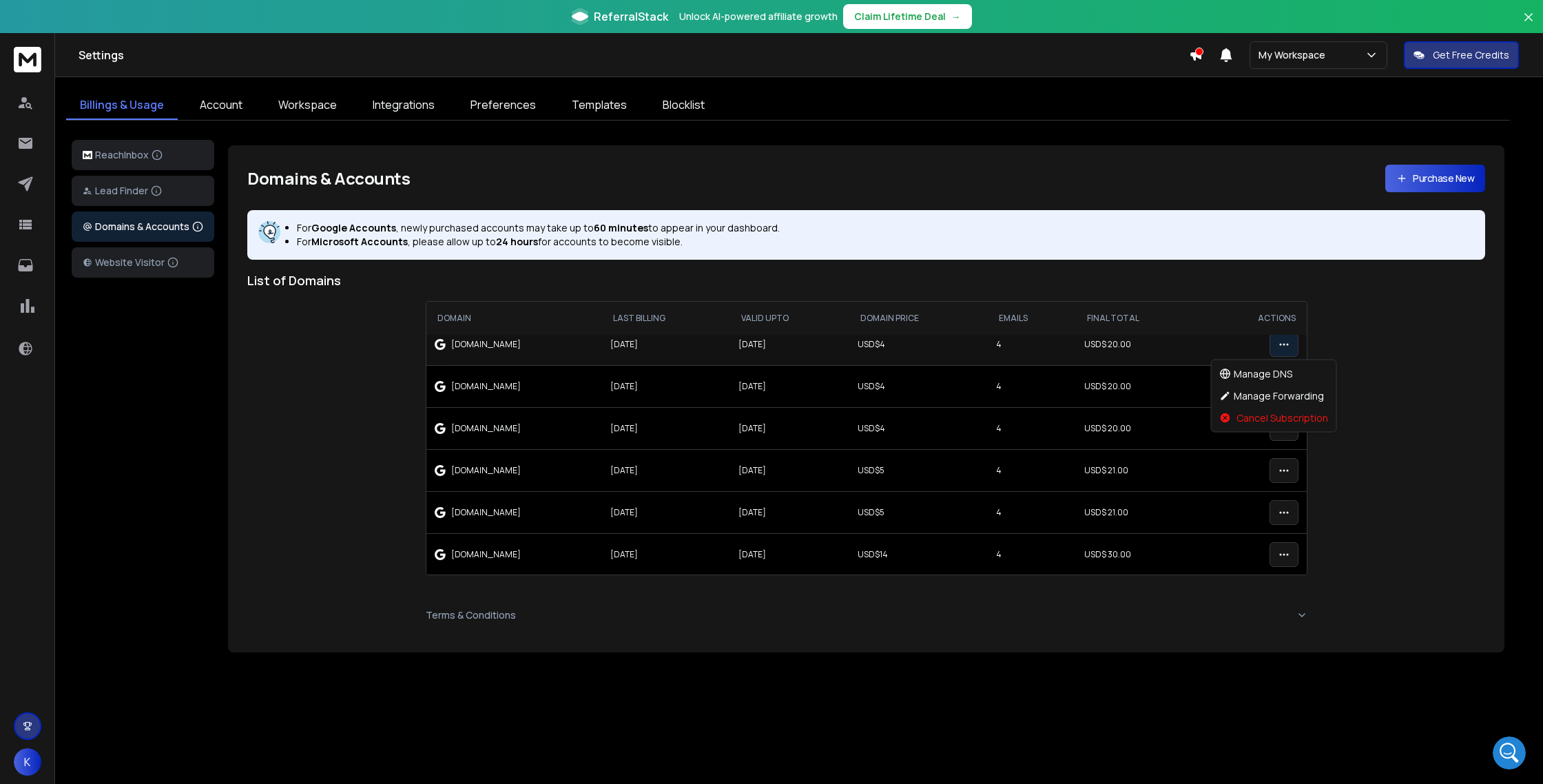
click at [1279, 344] on icon "button" at bounding box center [1284, 344] width 11 height 11
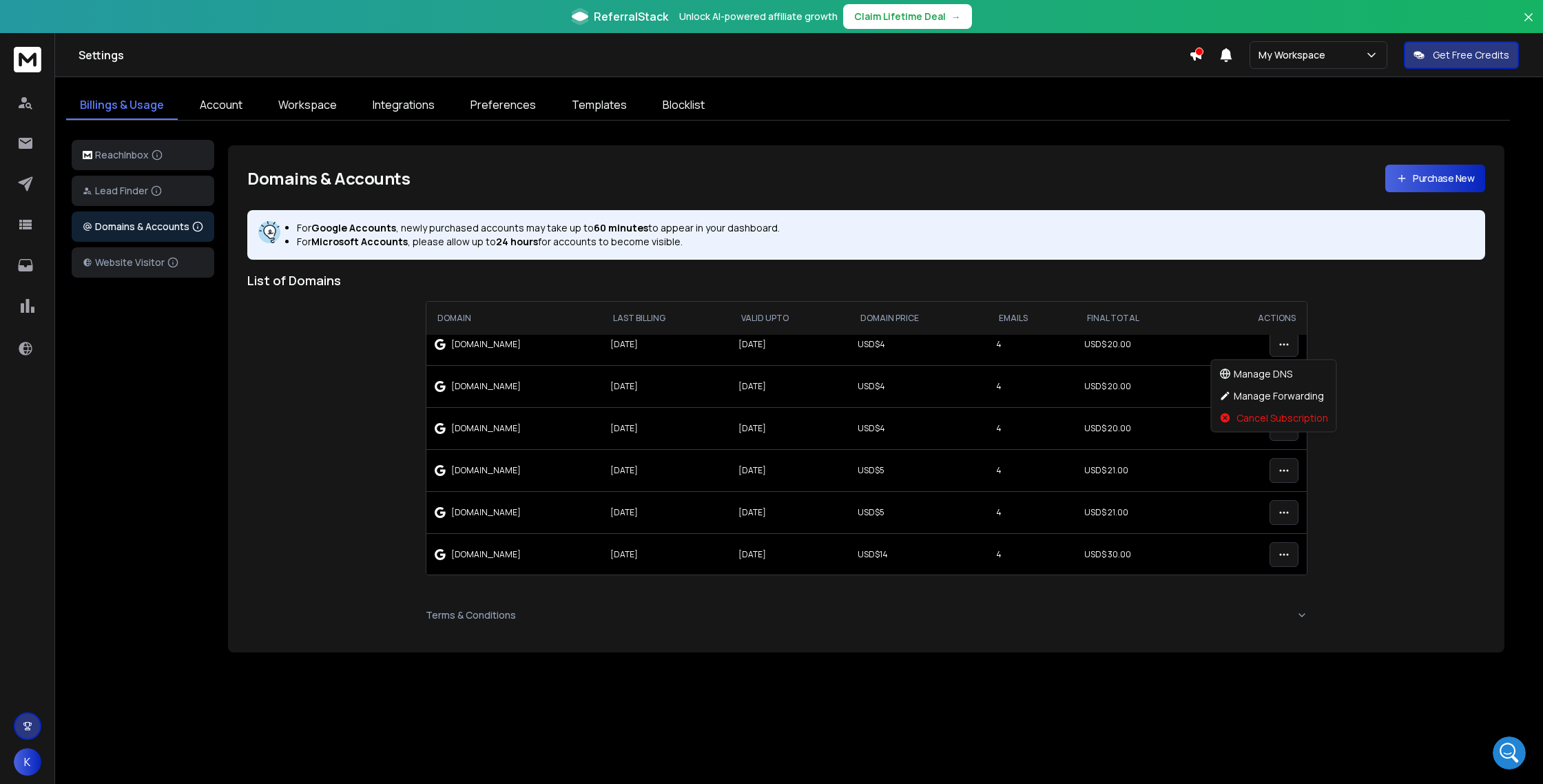
click at [1381, 354] on div "List of Domains Domain Last Billing Valid Upto Domain Price Emails Final Total …" at bounding box center [866, 452] width 1238 height 362
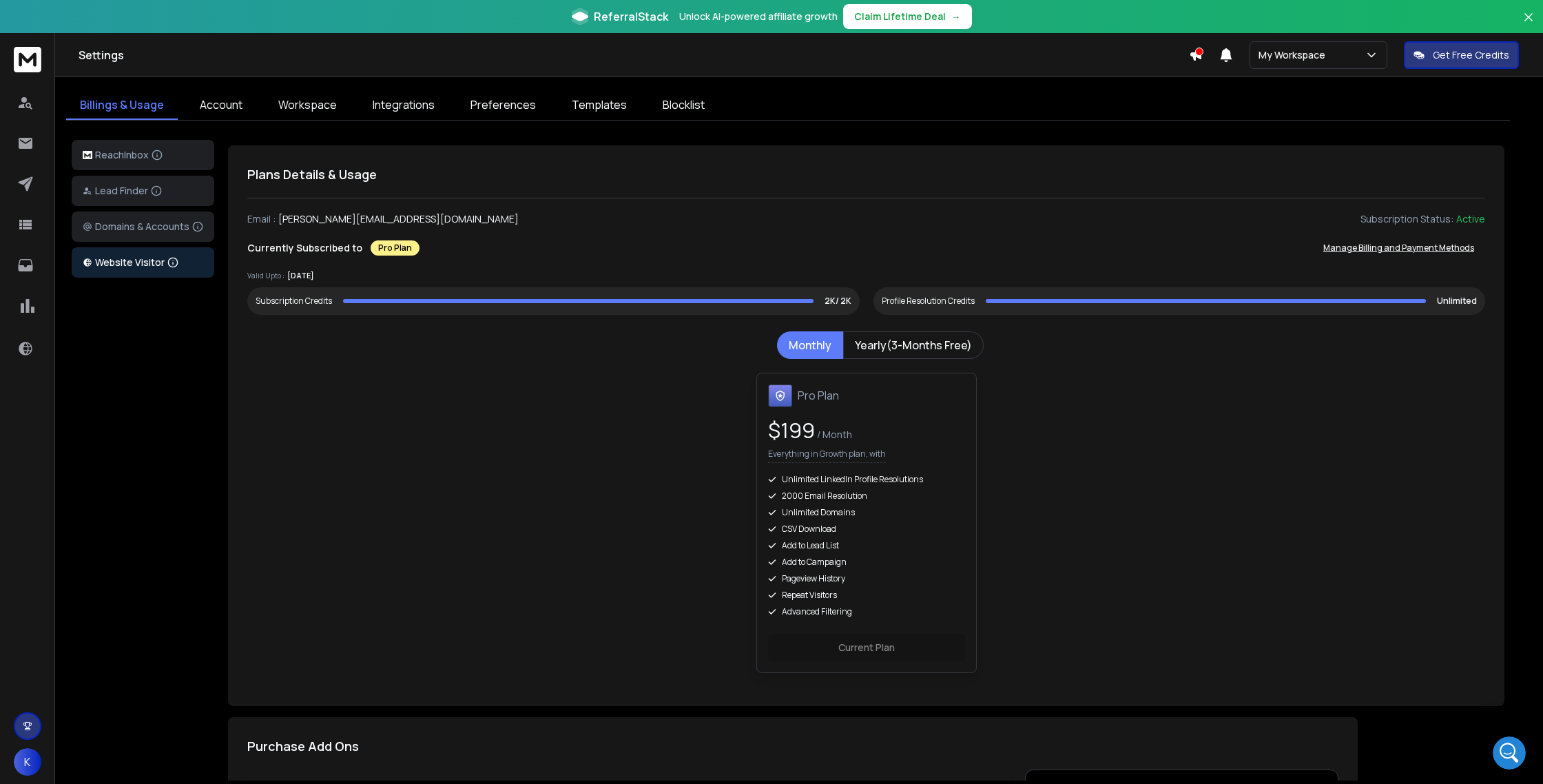
click at [137, 267] on button "Website Visitor" at bounding box center [143, 262] width 143 height 31
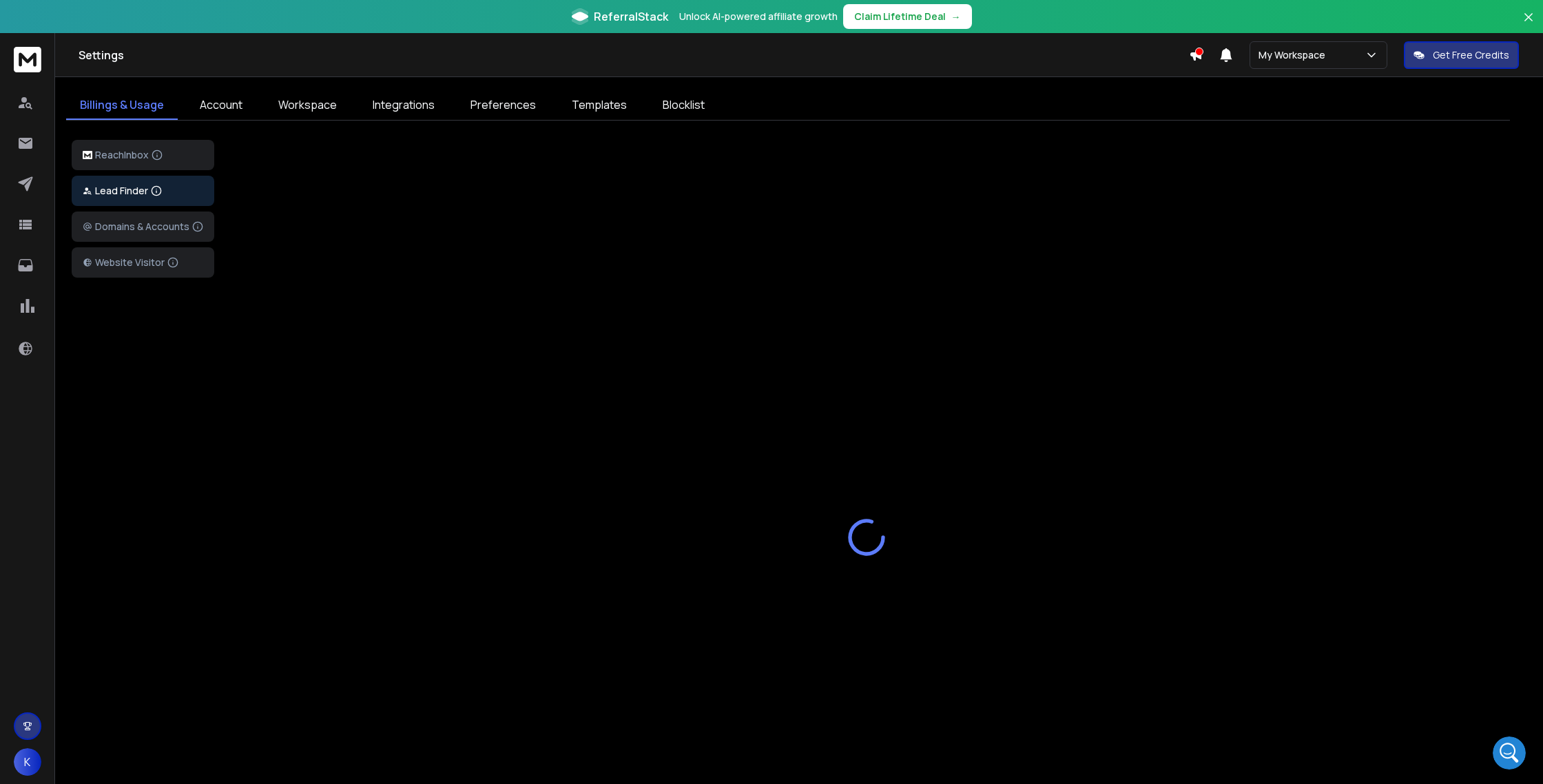
click at [111, 191] on button "Lead Finder" at bounding box center [143, 191] width 143 height 31
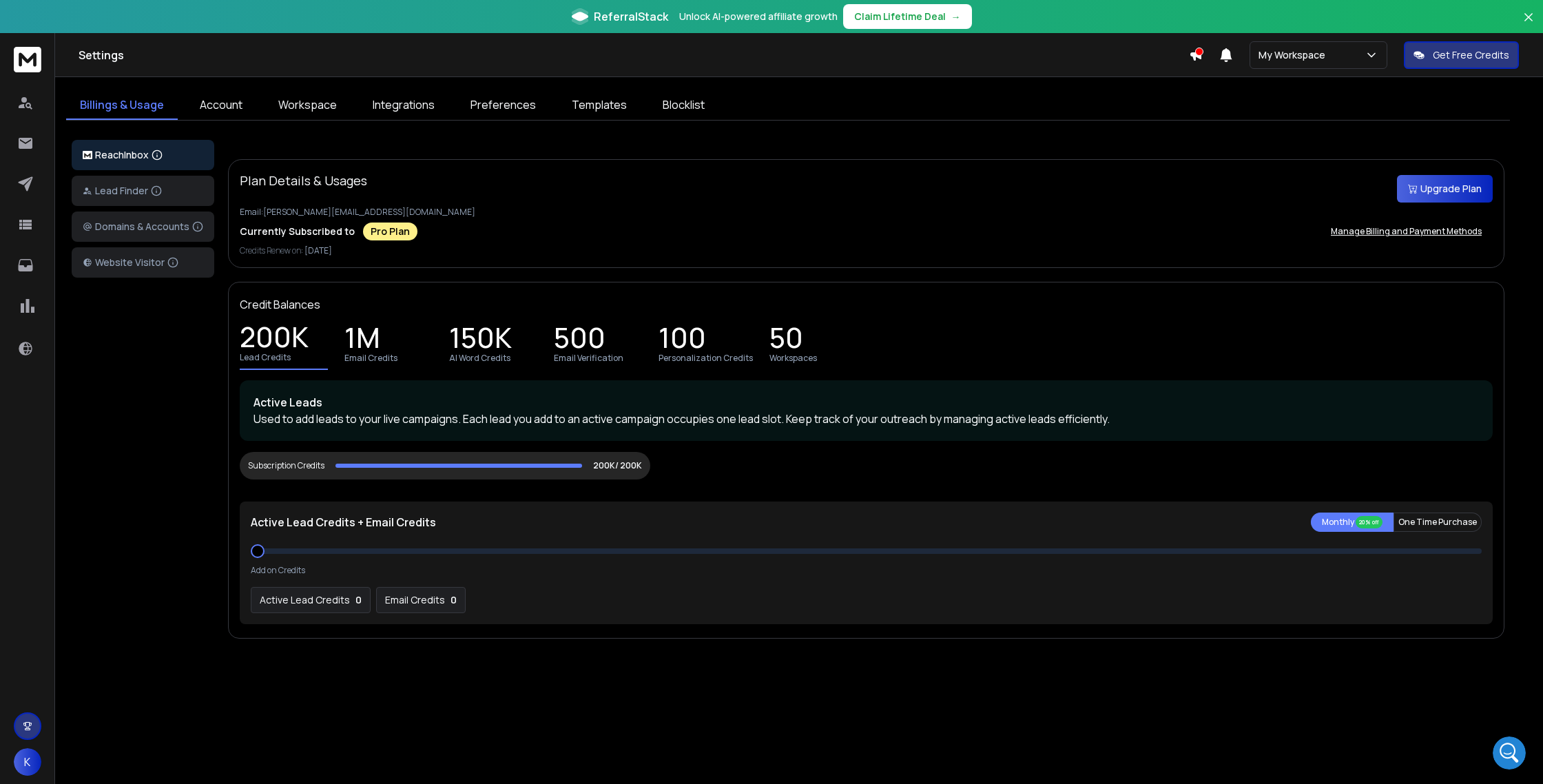
click at [137, 150] on button "ReachInbox" at bounding box center [143, 155] width 143 height 31
click at [232, 108] on link "Account" at bounding box center [221, 105] width 70 height 29
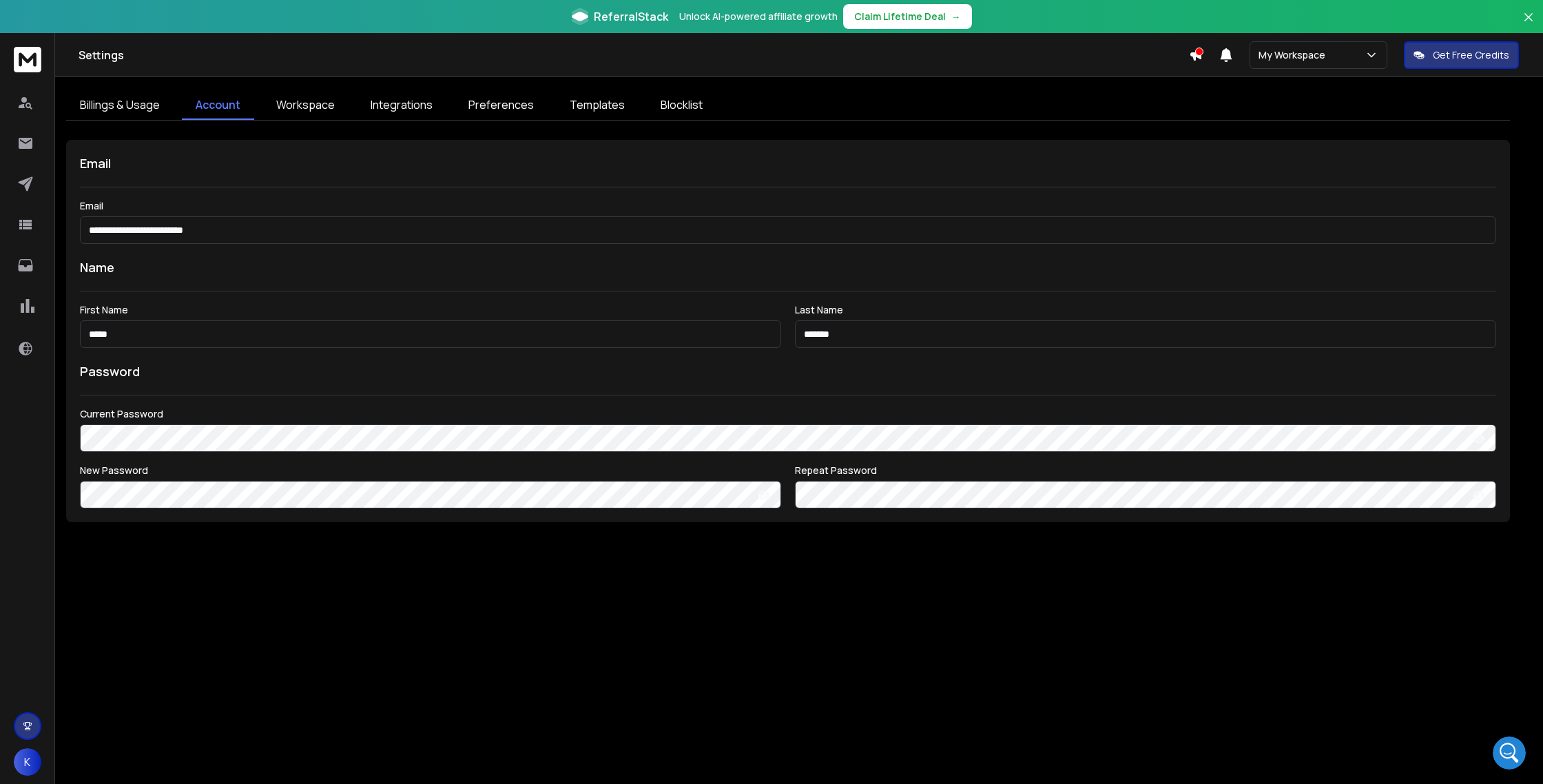
click at [326, 104] on link "Workspace" at bounding box center [305, 105] width 86 height 29
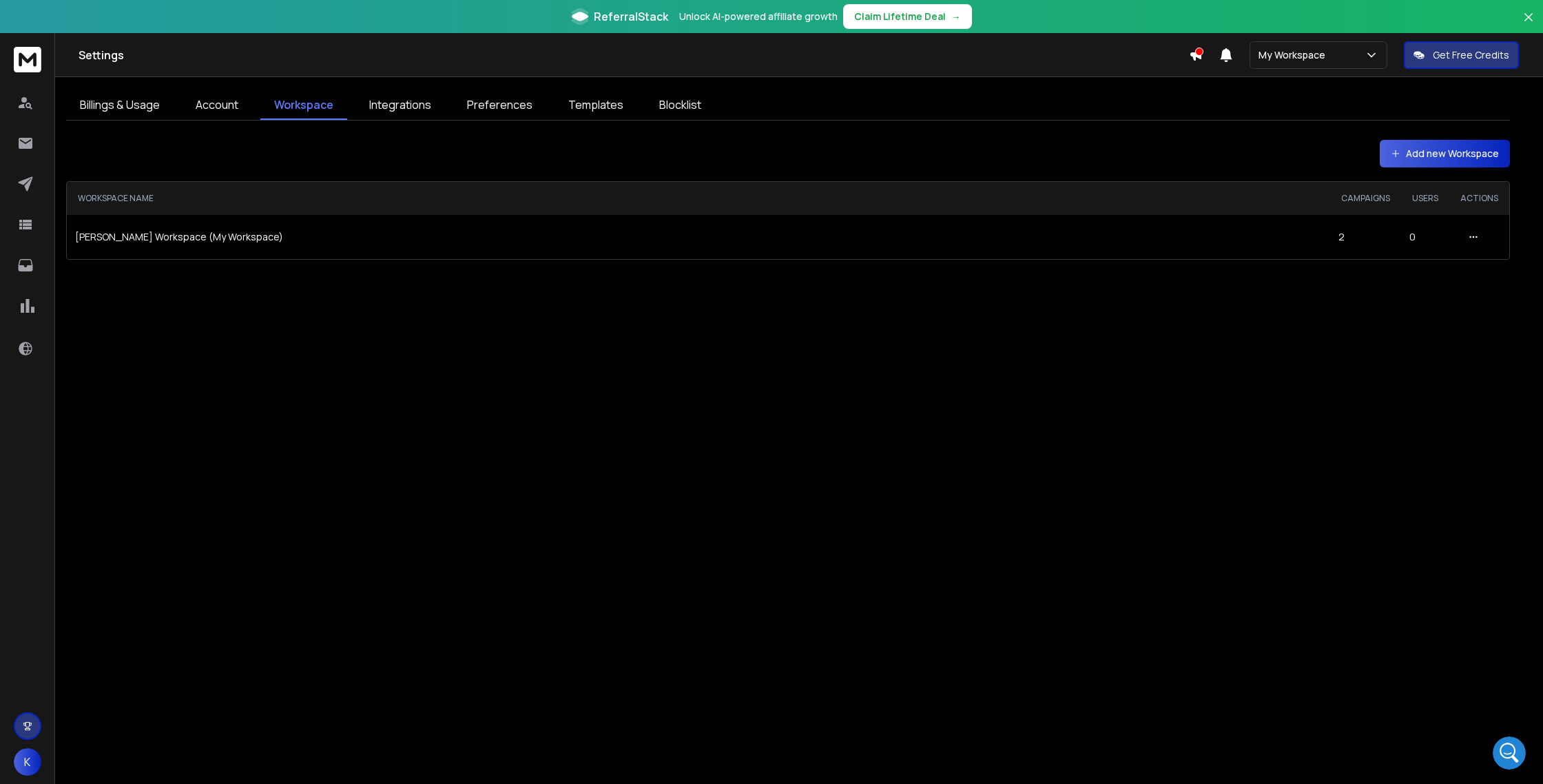
click at [405, 105] on link "Integrations" at bounding box center [400, 105] width 89 height 29
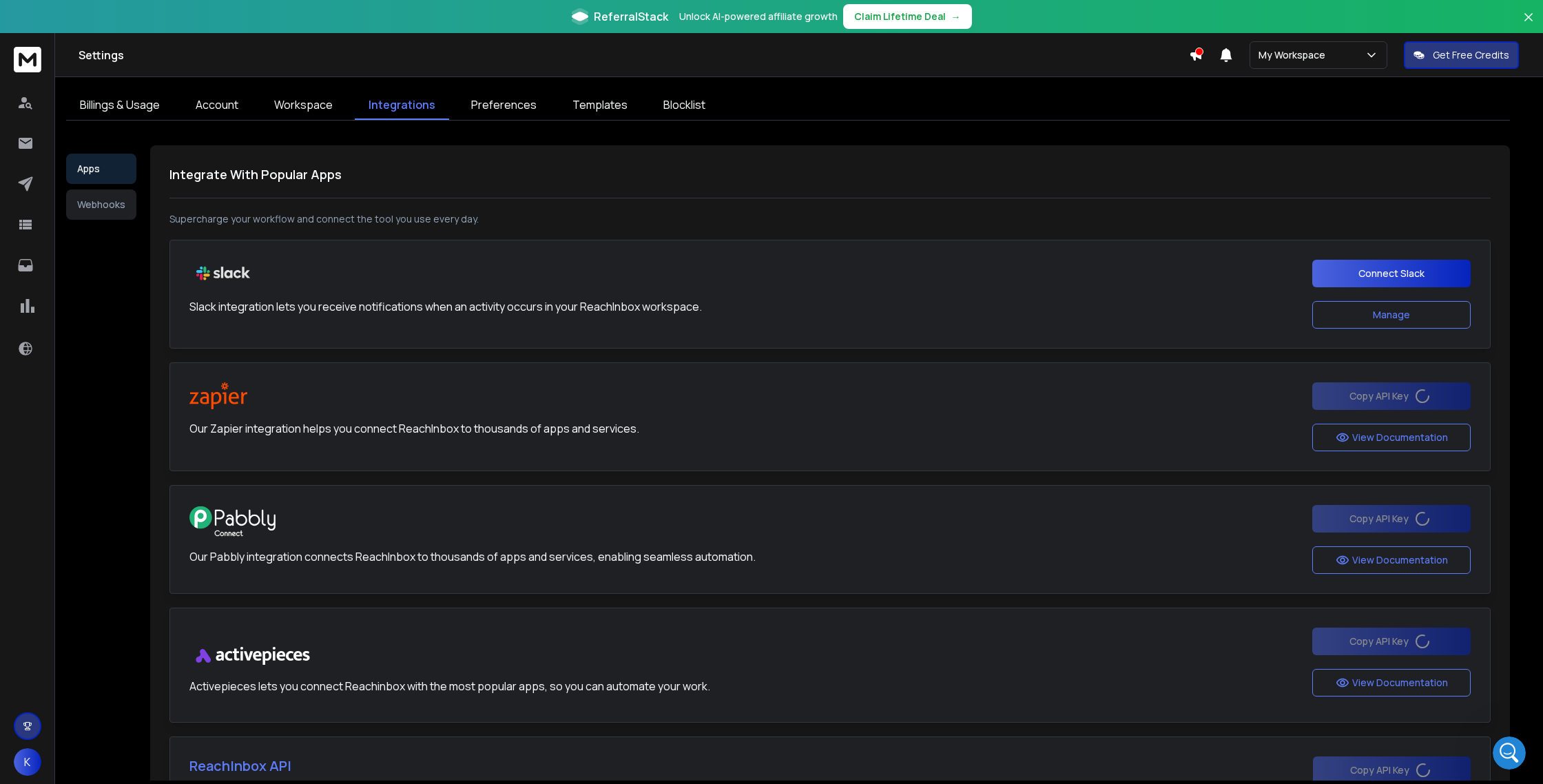
click at [509, 108] on link "Preferences" at bounding box center [504, 105] width 93 height 29
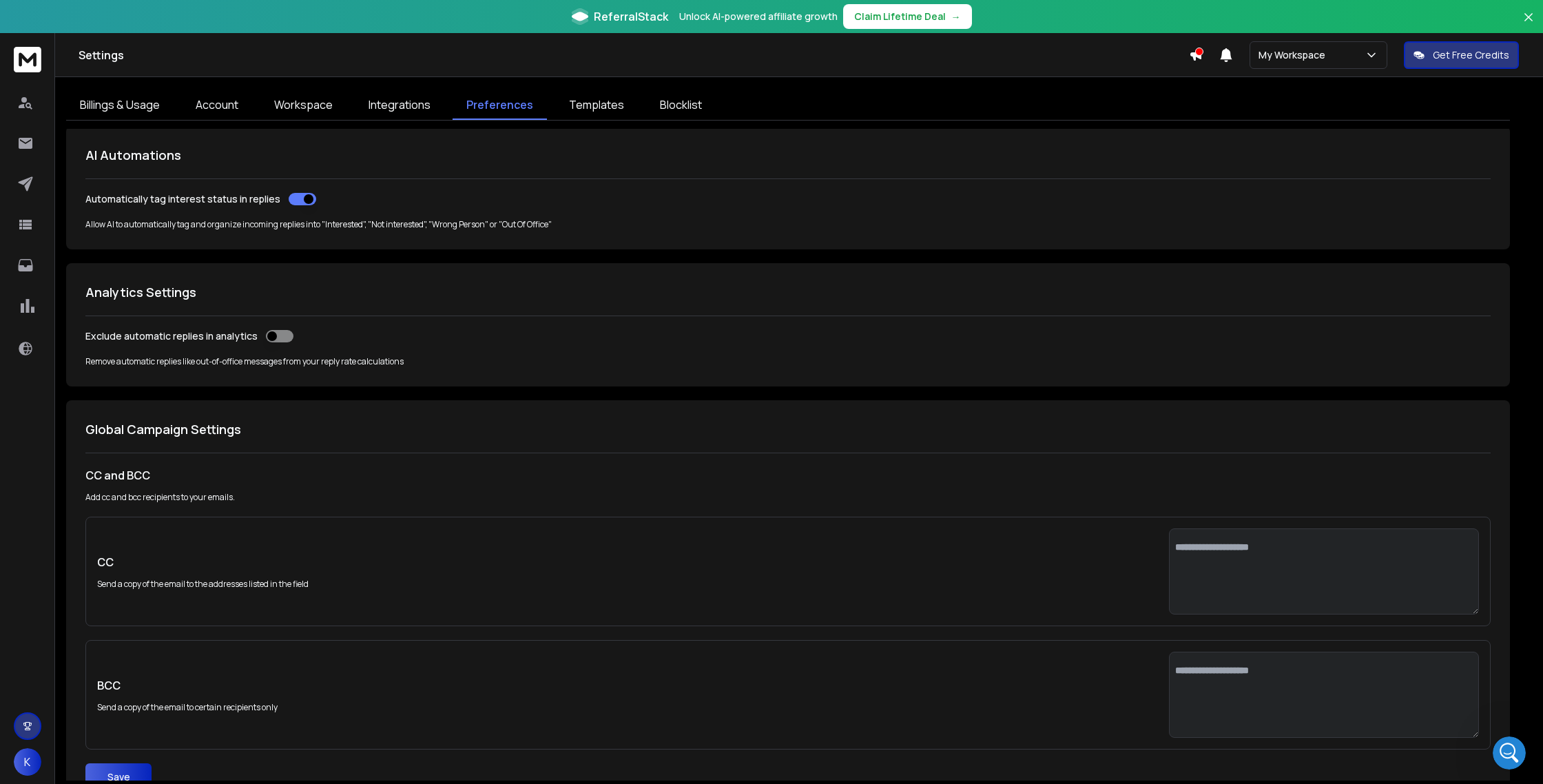
scroll to position [111, 0]
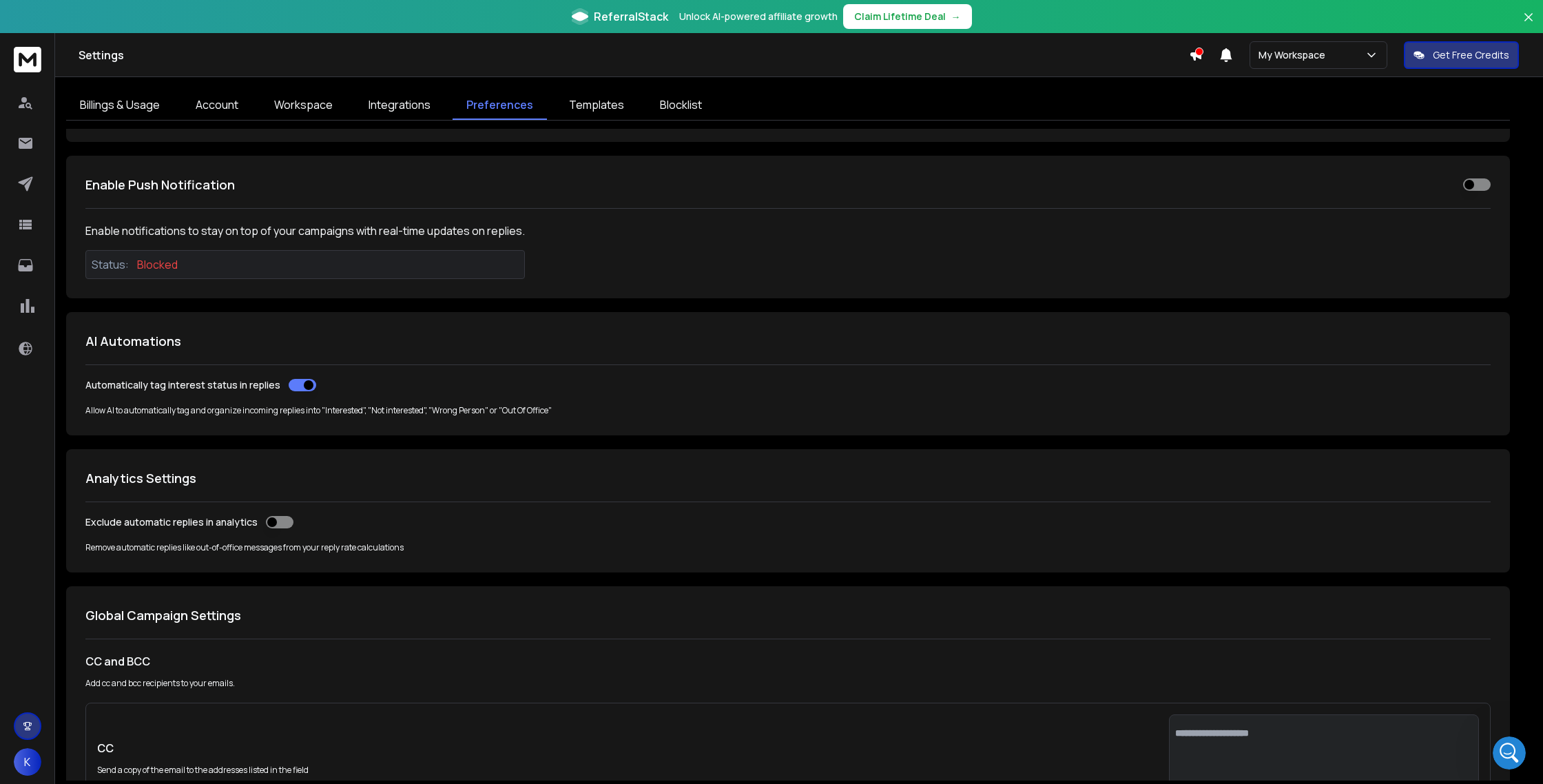
click at [601, 108] on link "Templates" at bounding box center [596, 105] width 82 height 29
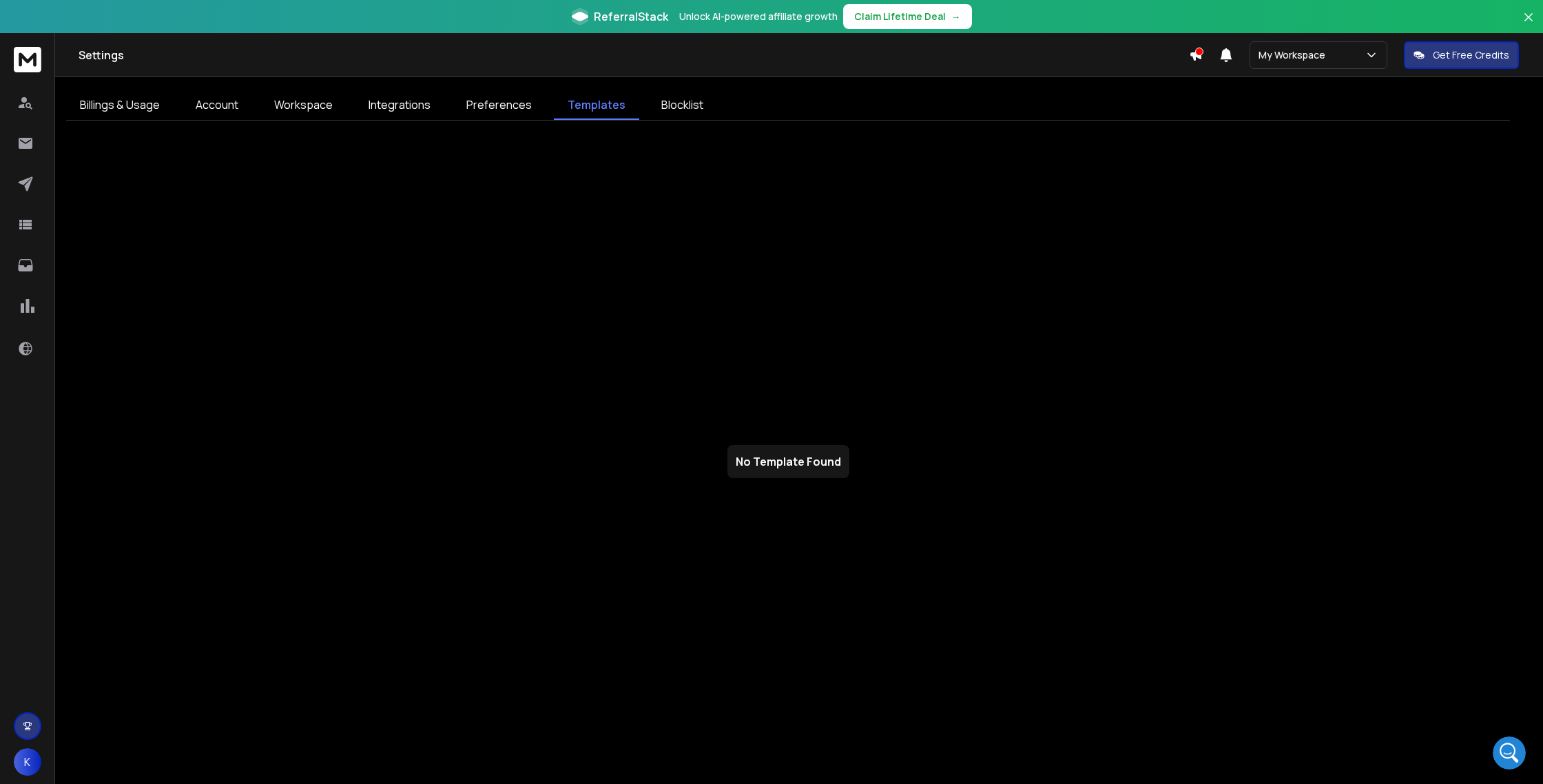
click at [674, 107] on link "Blocklist" at bounding box center [682, 105] width 69 height 29
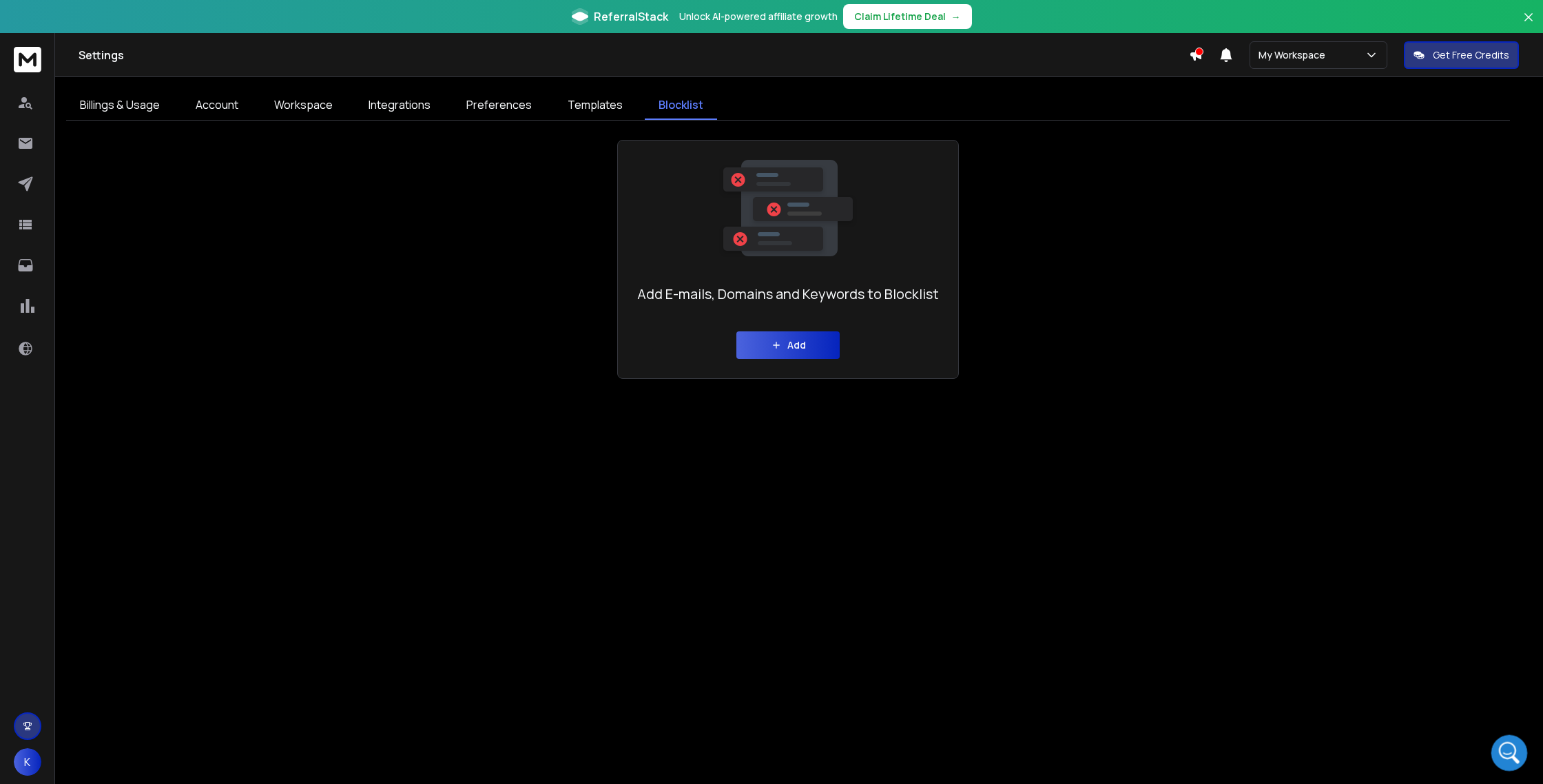
click at [1499, 746] on div "Open Intercom Messenger" at bounding box center [1507, 751] width 46 height 46
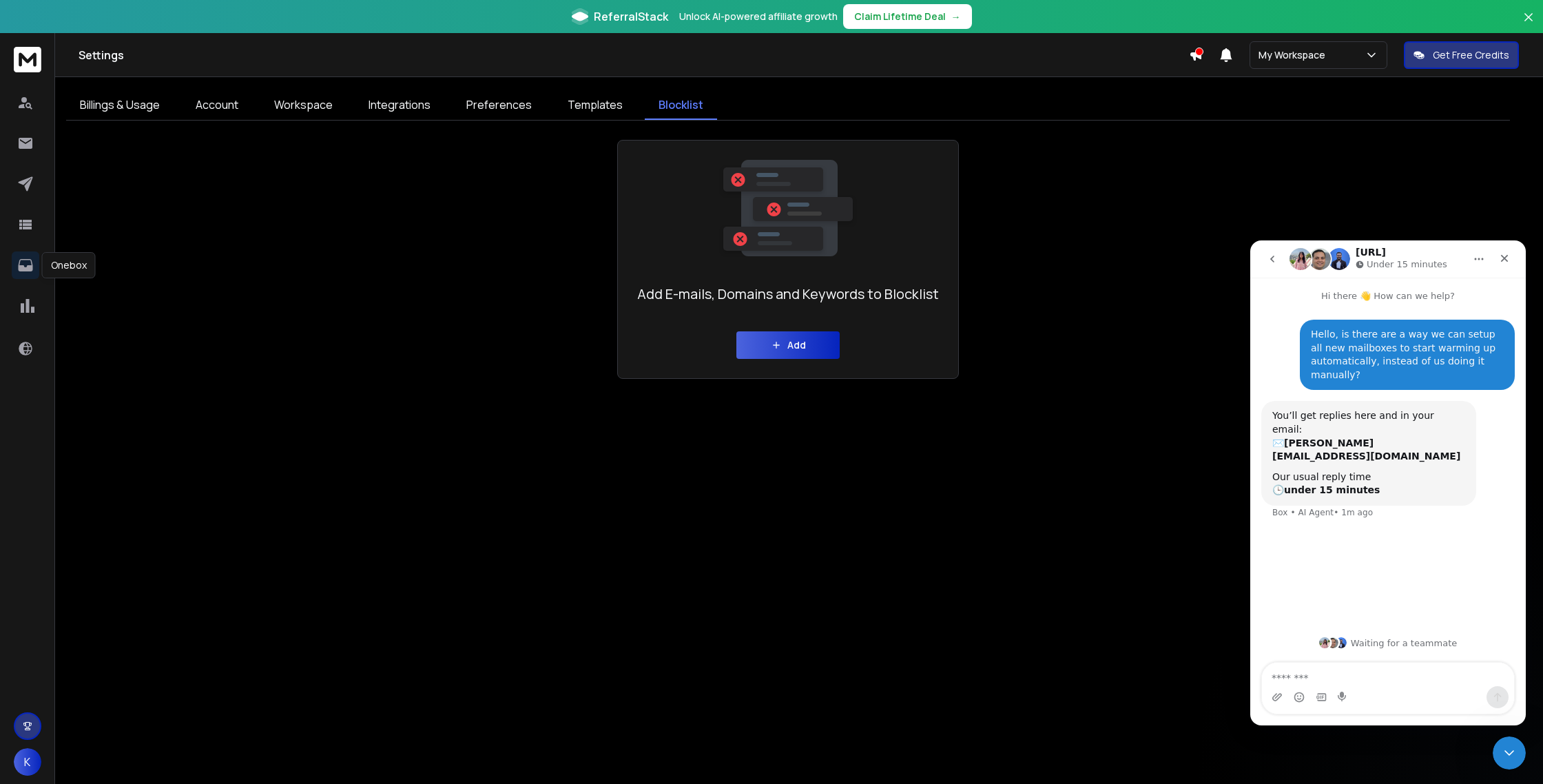
click at [21, 266] on icon at bounding box center [25, 265] width 15 height 12
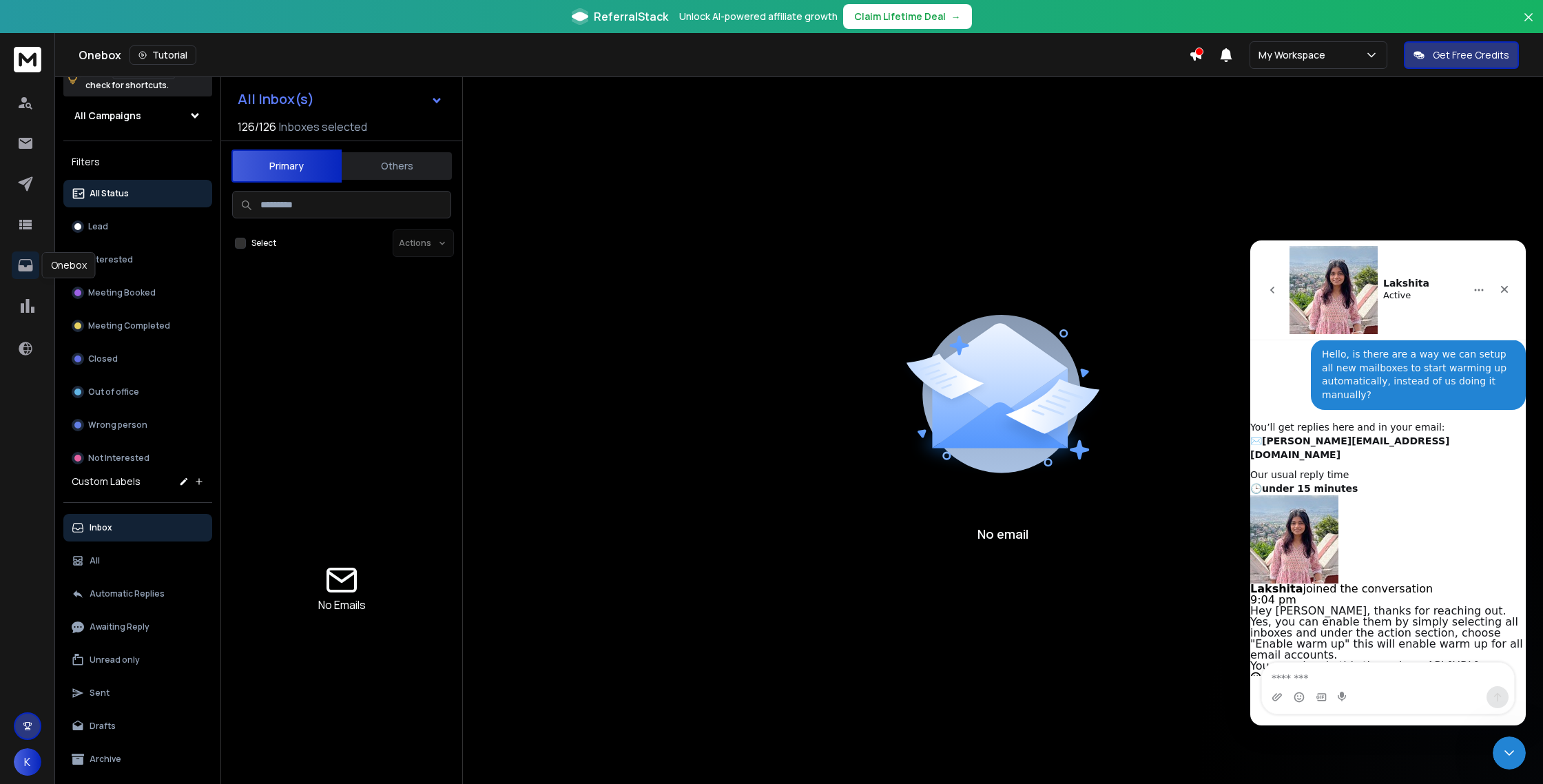
scroll to position [25, 0]
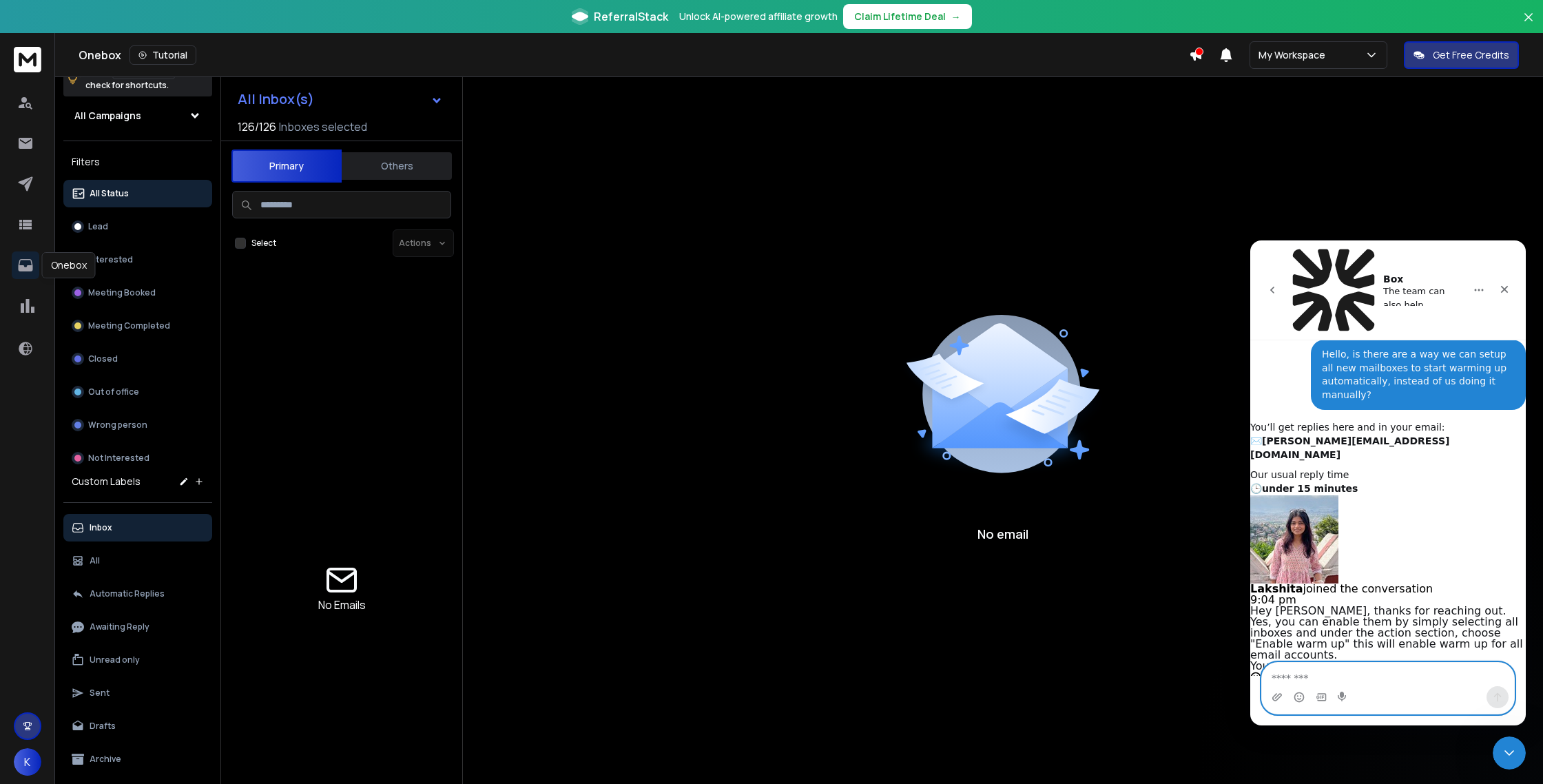
click at [1301, 682] on textarea "Message…" at bounding box center [1388, 674] width 252 height 24
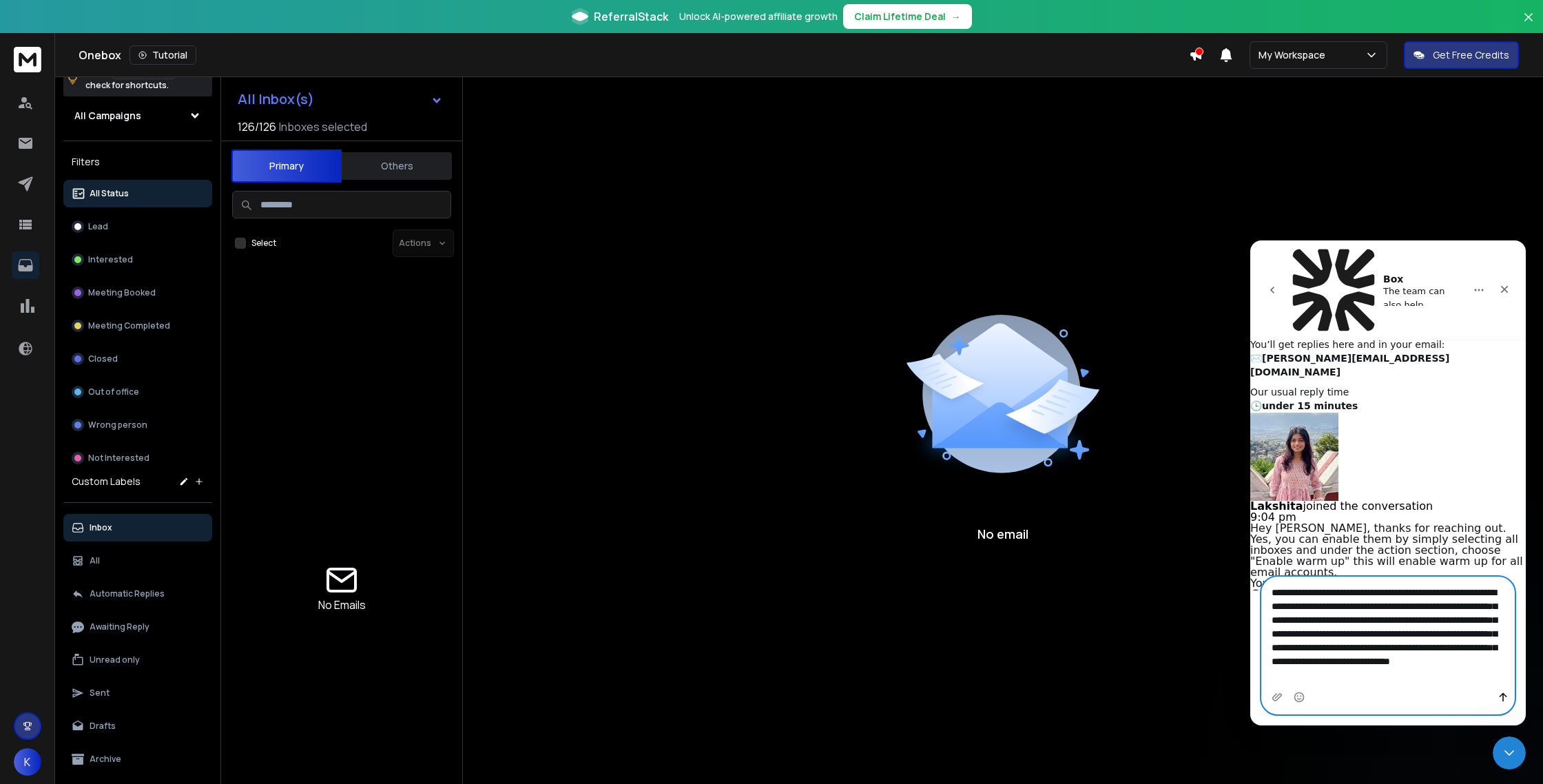
scroll to position [111, 0]
type textarea "**********"
click at [1497, 696] on icon "Send a message…" at bounding box center [1503, 696] width 11 height 11
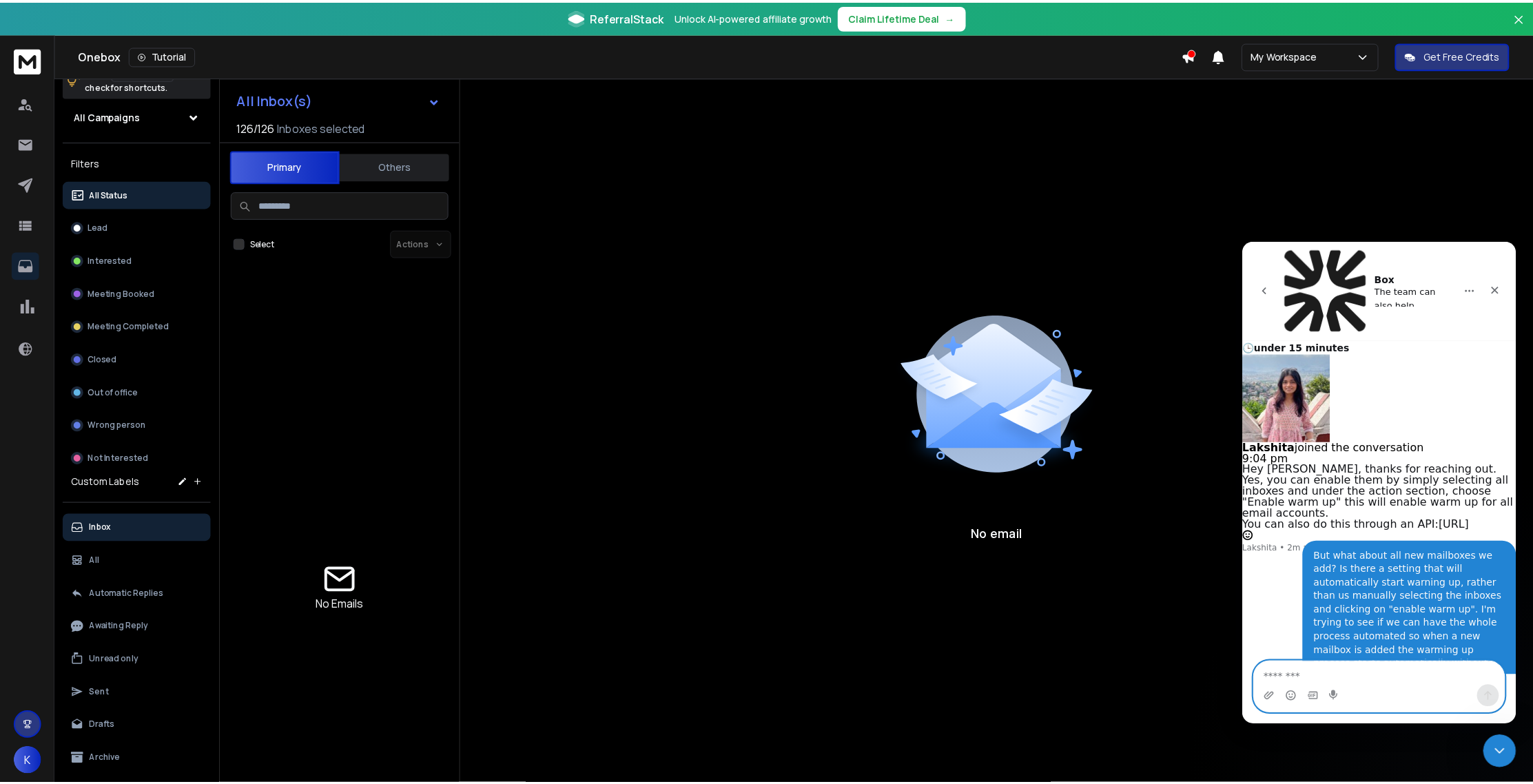
scroll to position [175, 0]
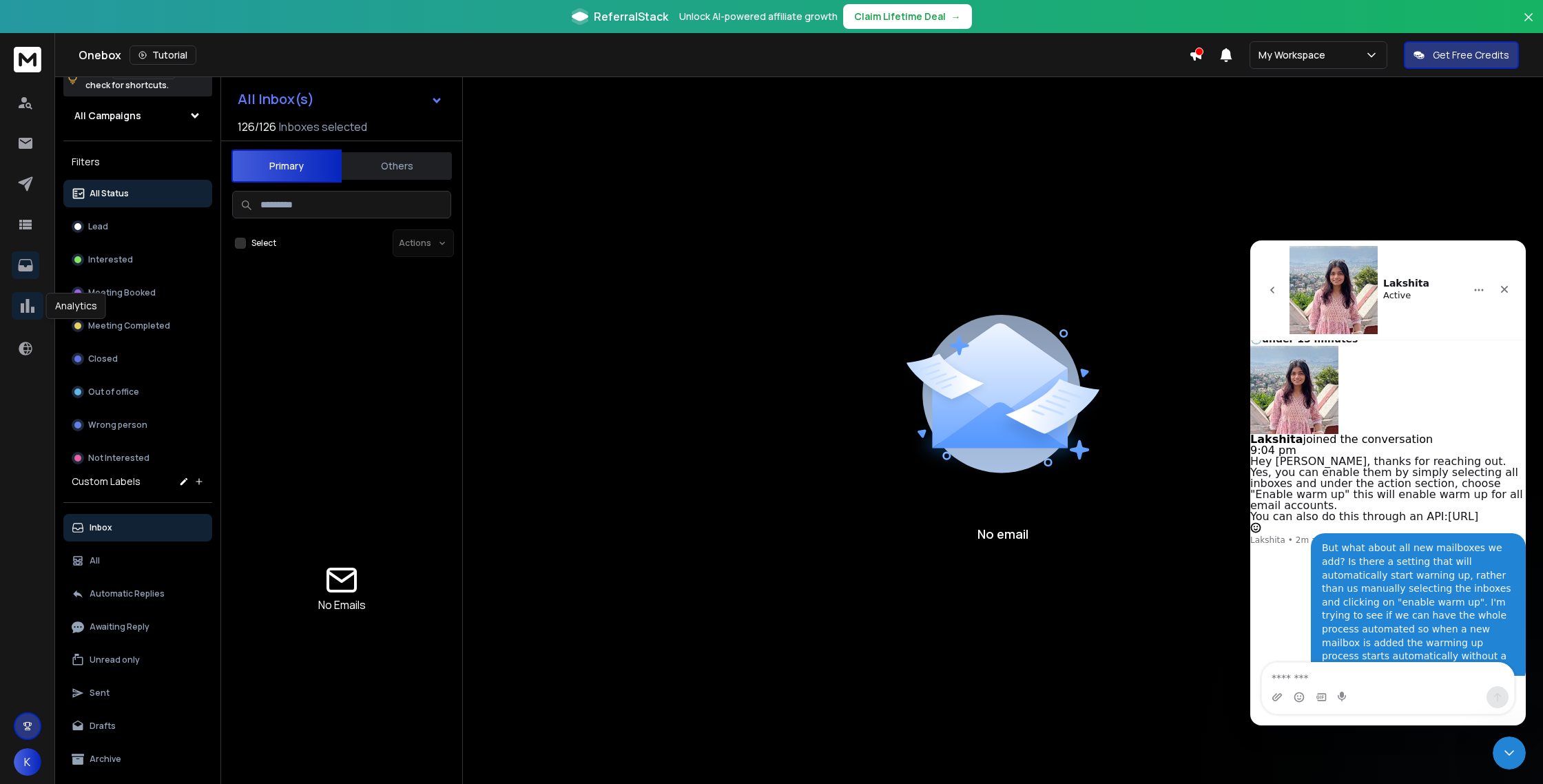
click at [25, 311] on icon at bounding box center [28, 306] width 21 height 21
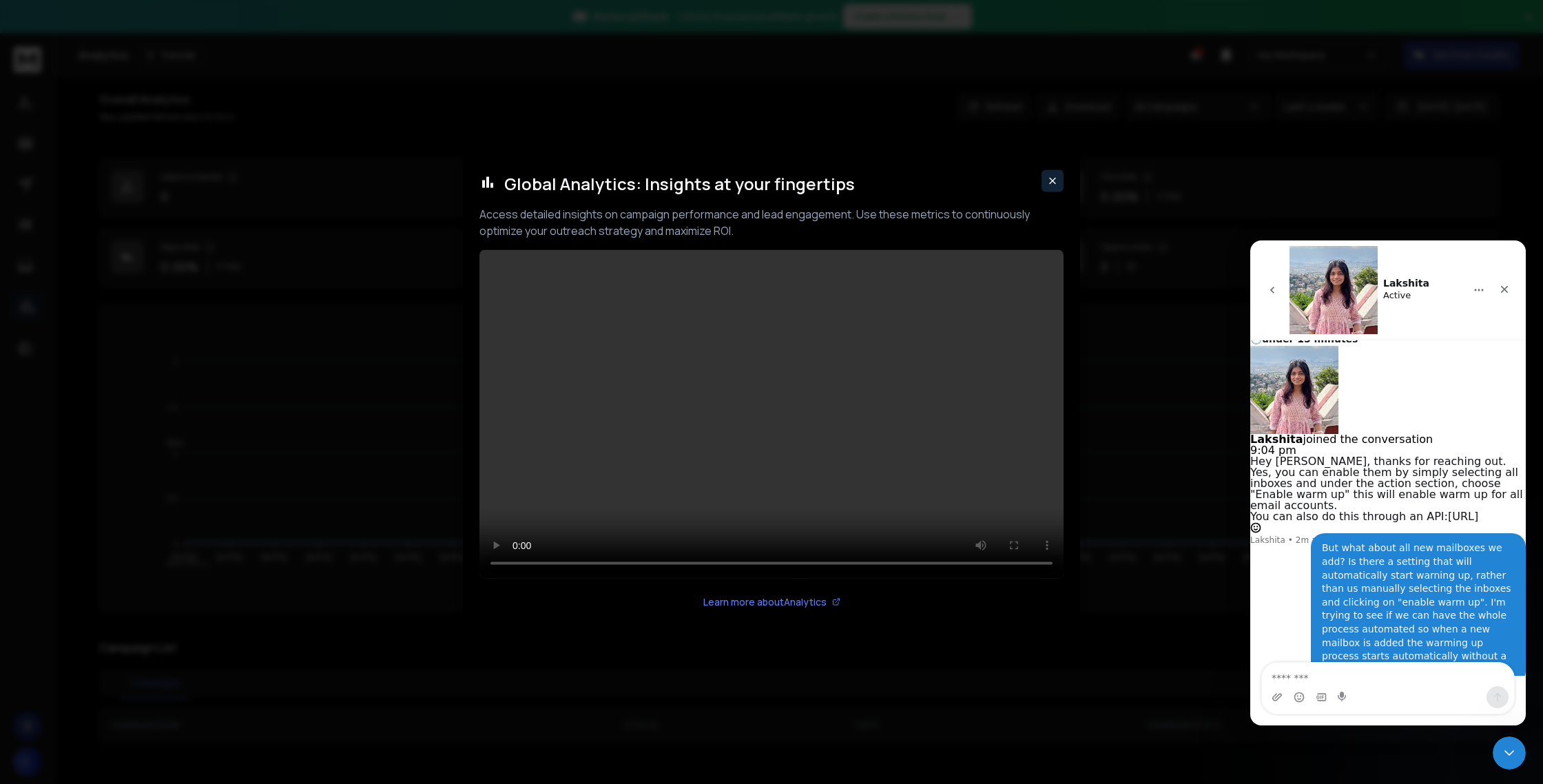
click at [1053, 181] on icon at bounding box center [1052, 181] width 5 height 5
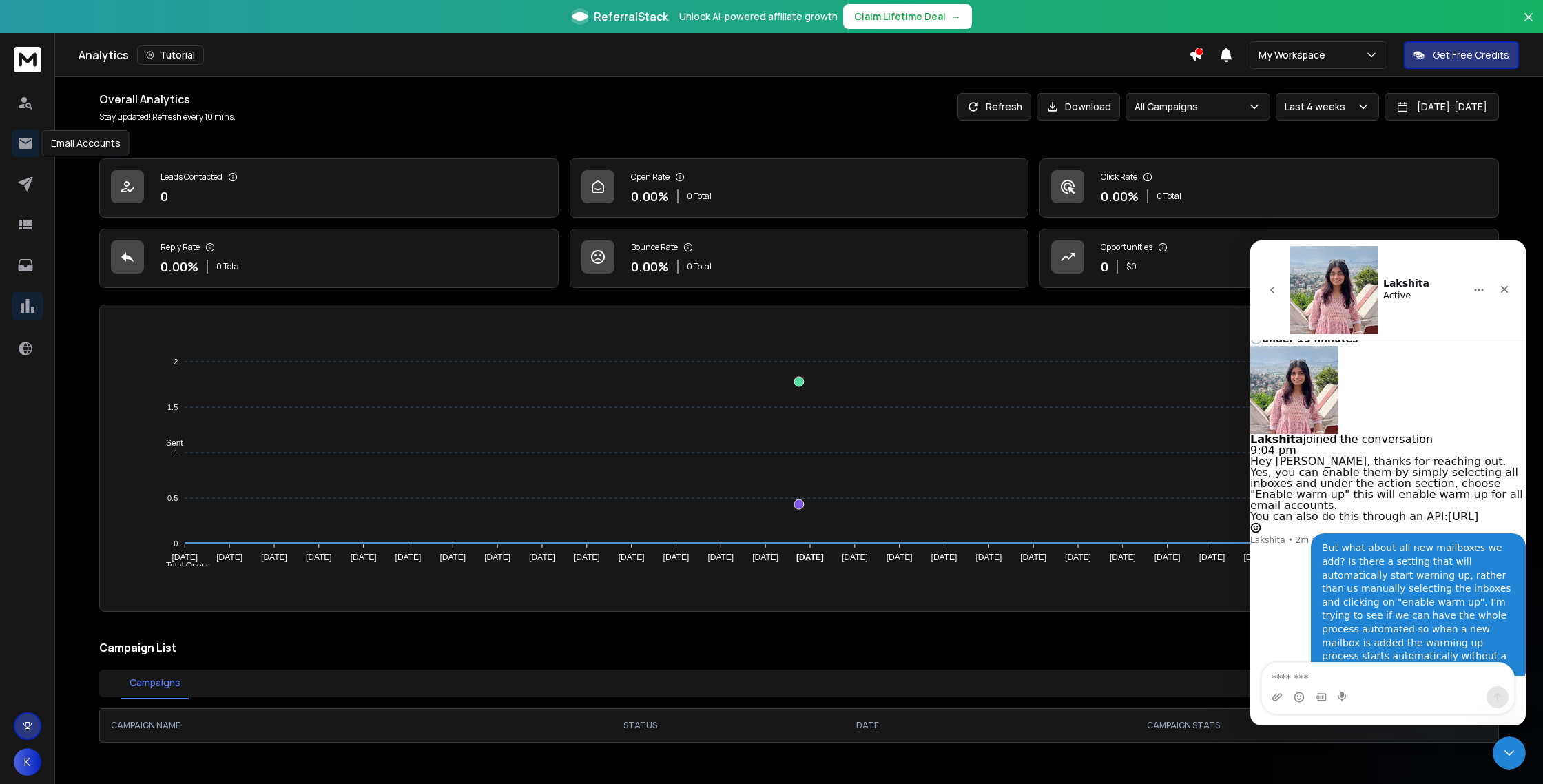
click at [25, 147] on icon at bounding box center [25, 143] width 14 height 11
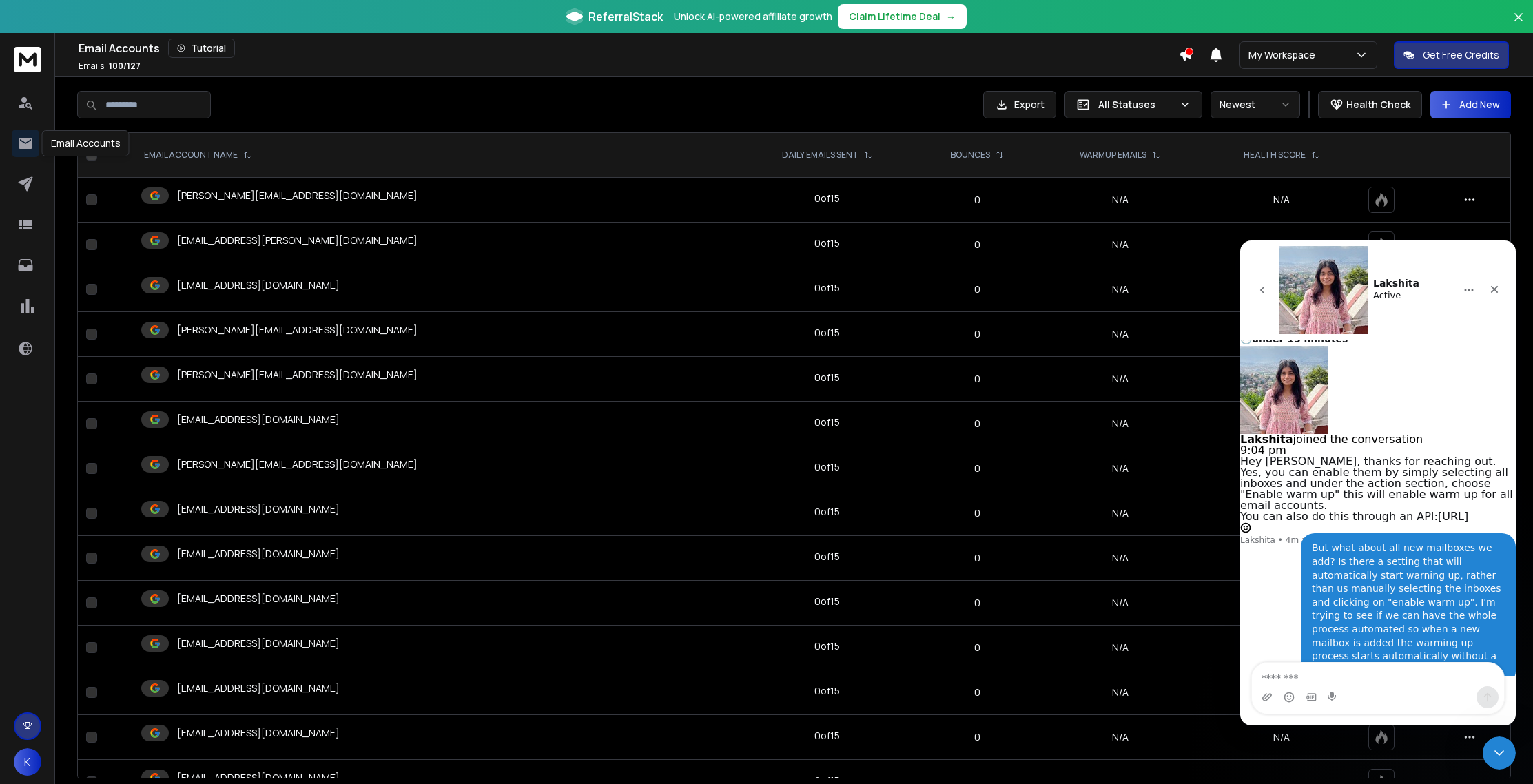
scroll to position [228, 0]
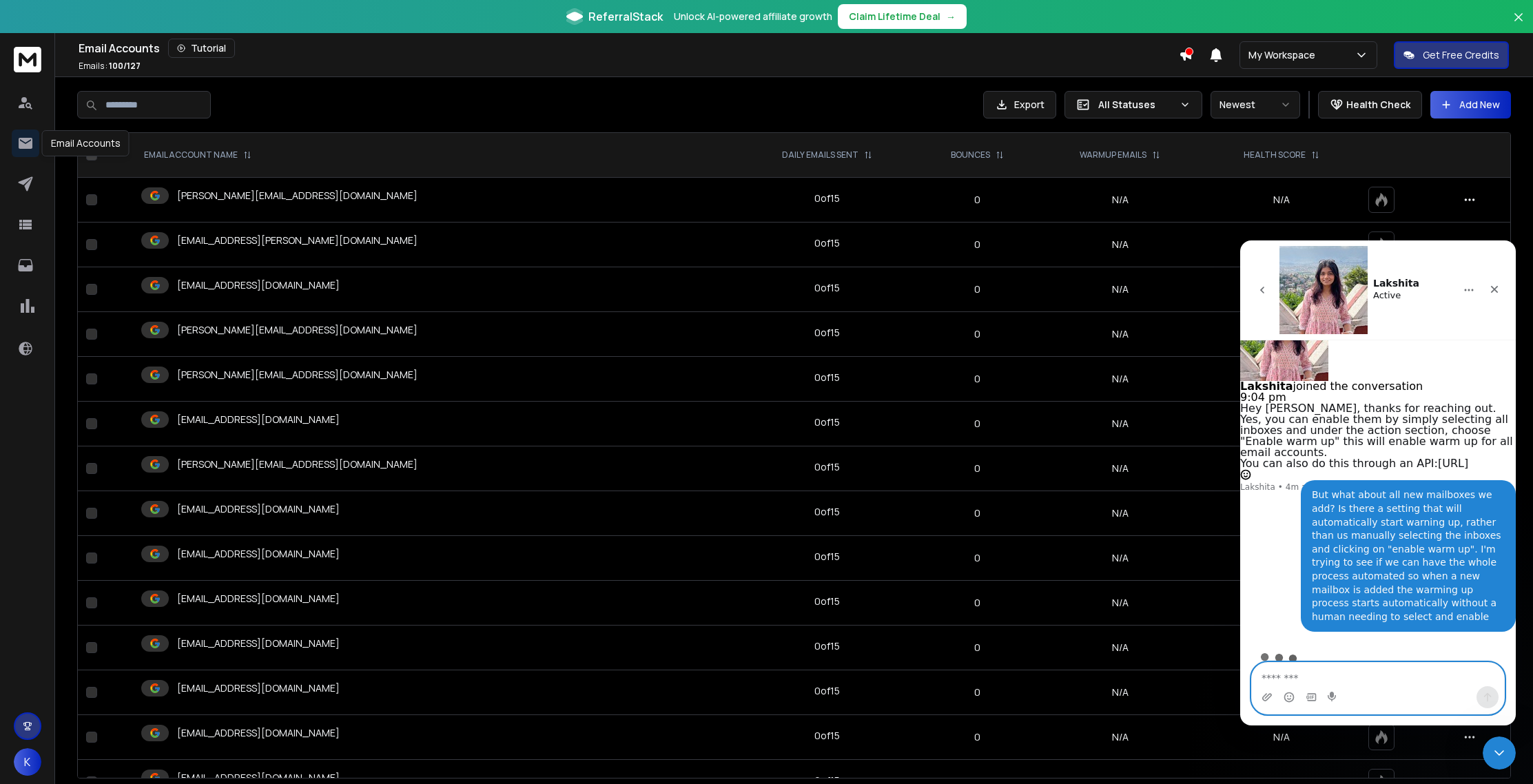
click at [1288, 682] on textarea "Message…" at bounding box center [1378, 674] width 252 height 24
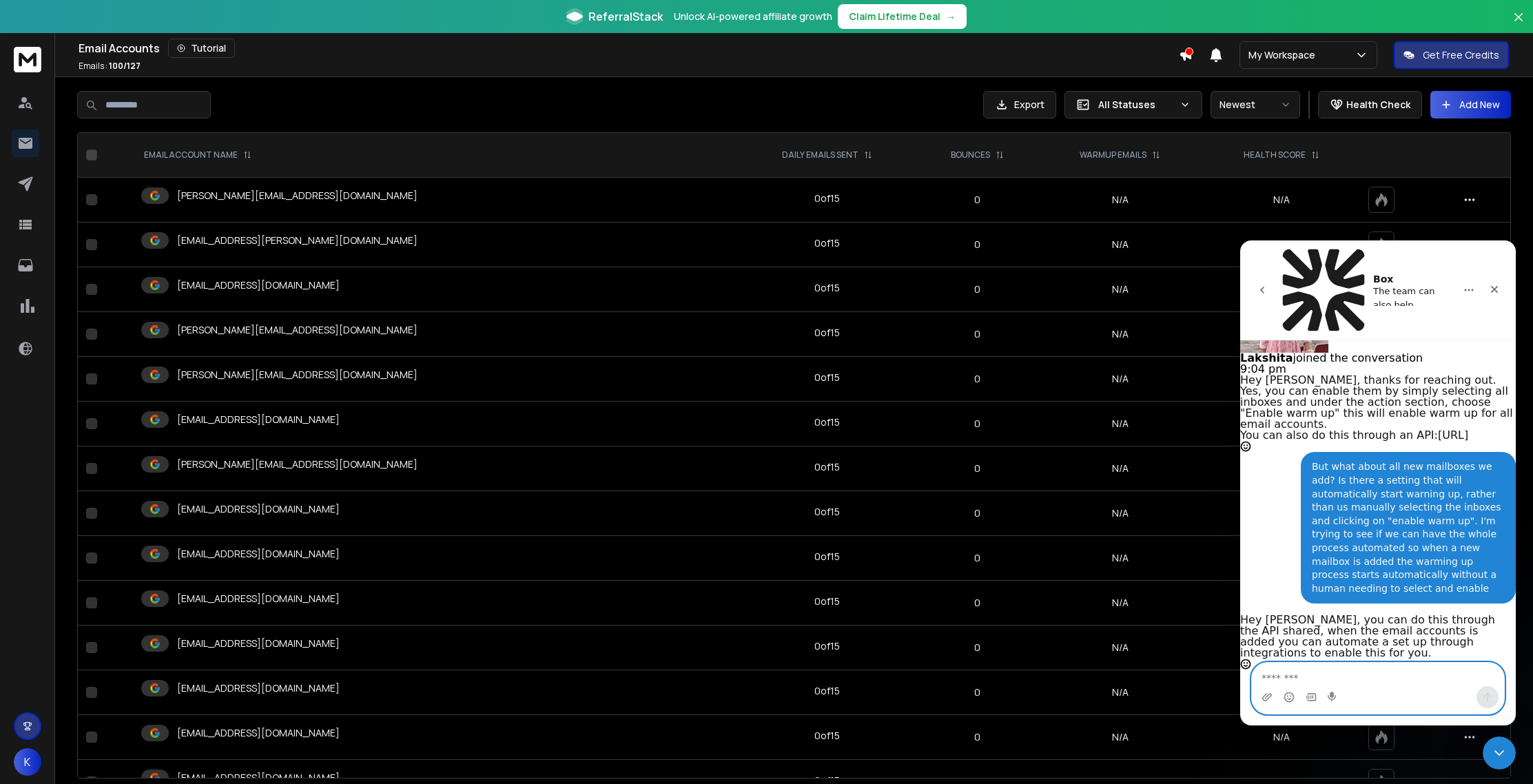
click at [1369, 672] on textarea "Message…" at bounding box center [1378, 674] width 252 height 24
click at [1369, 671] on textarea "Message…" at bounding box center [1378, 674] width 252 height 24
type textarea "**********"
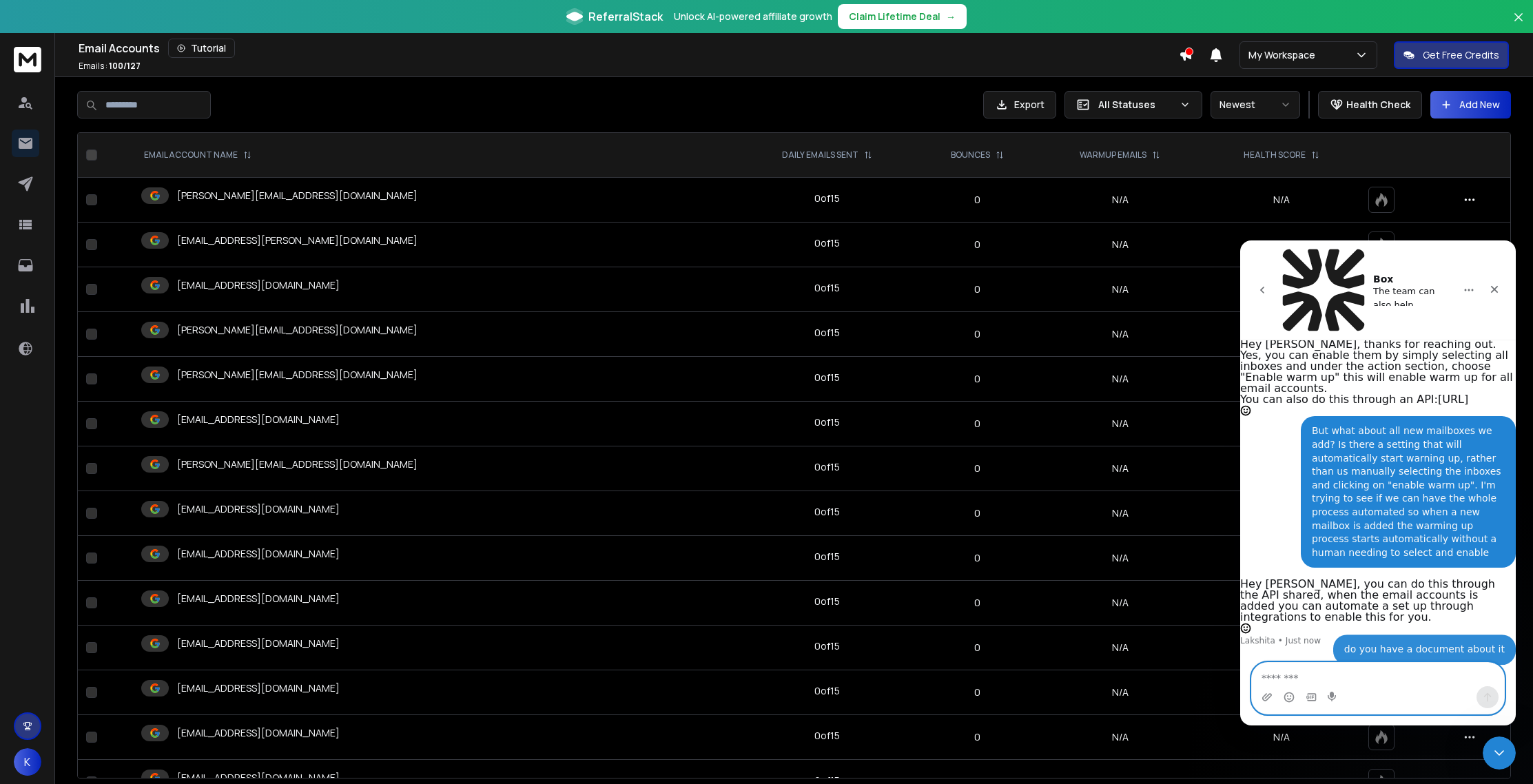
scroll to position [298, 0]
click at [1496, 284] on icon "Close" at bounding box center [1494, 289] width 11 height 11
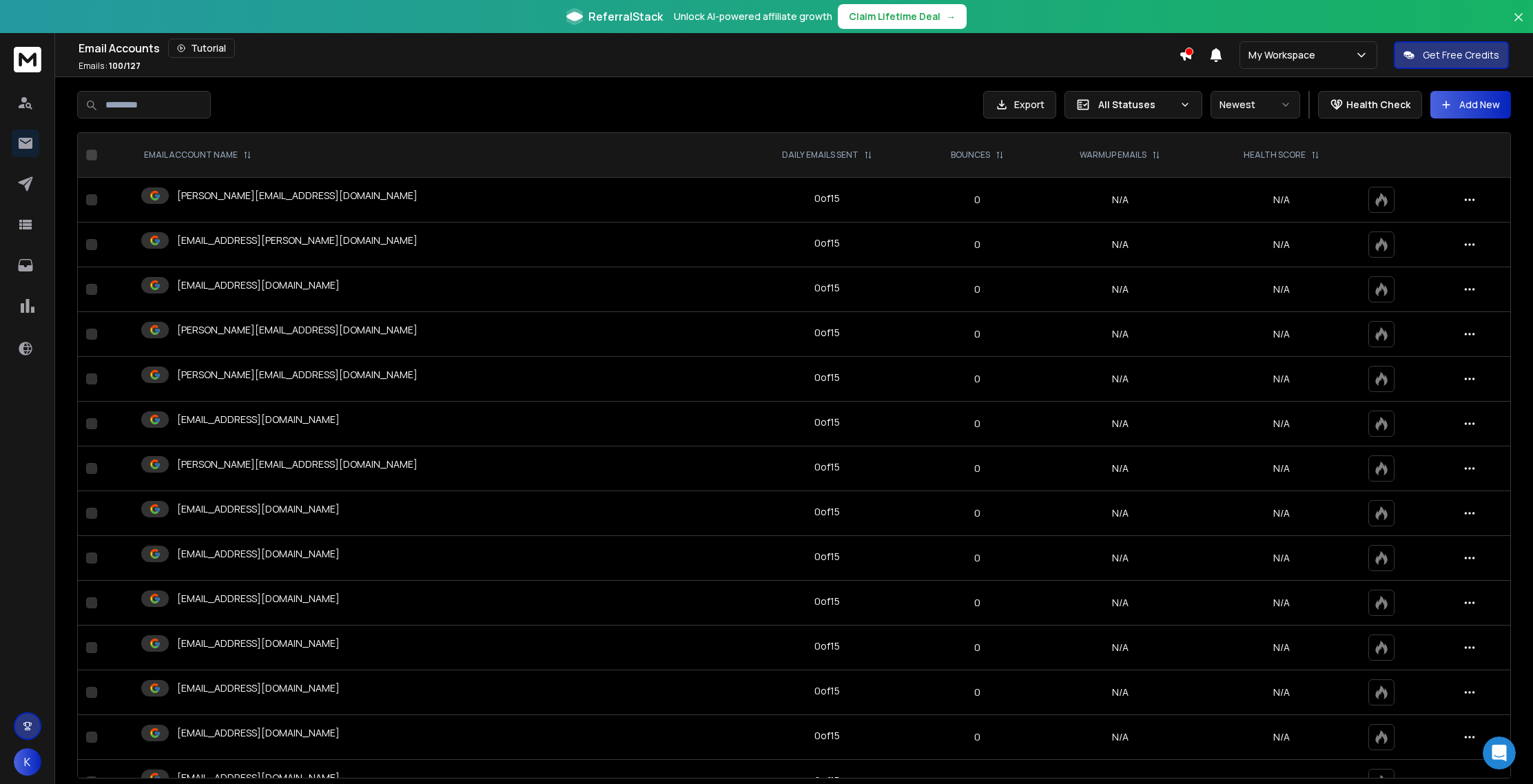
click at [1466, 100] on button "Add New" at bounding box center [1471, 104] width 81 height 27
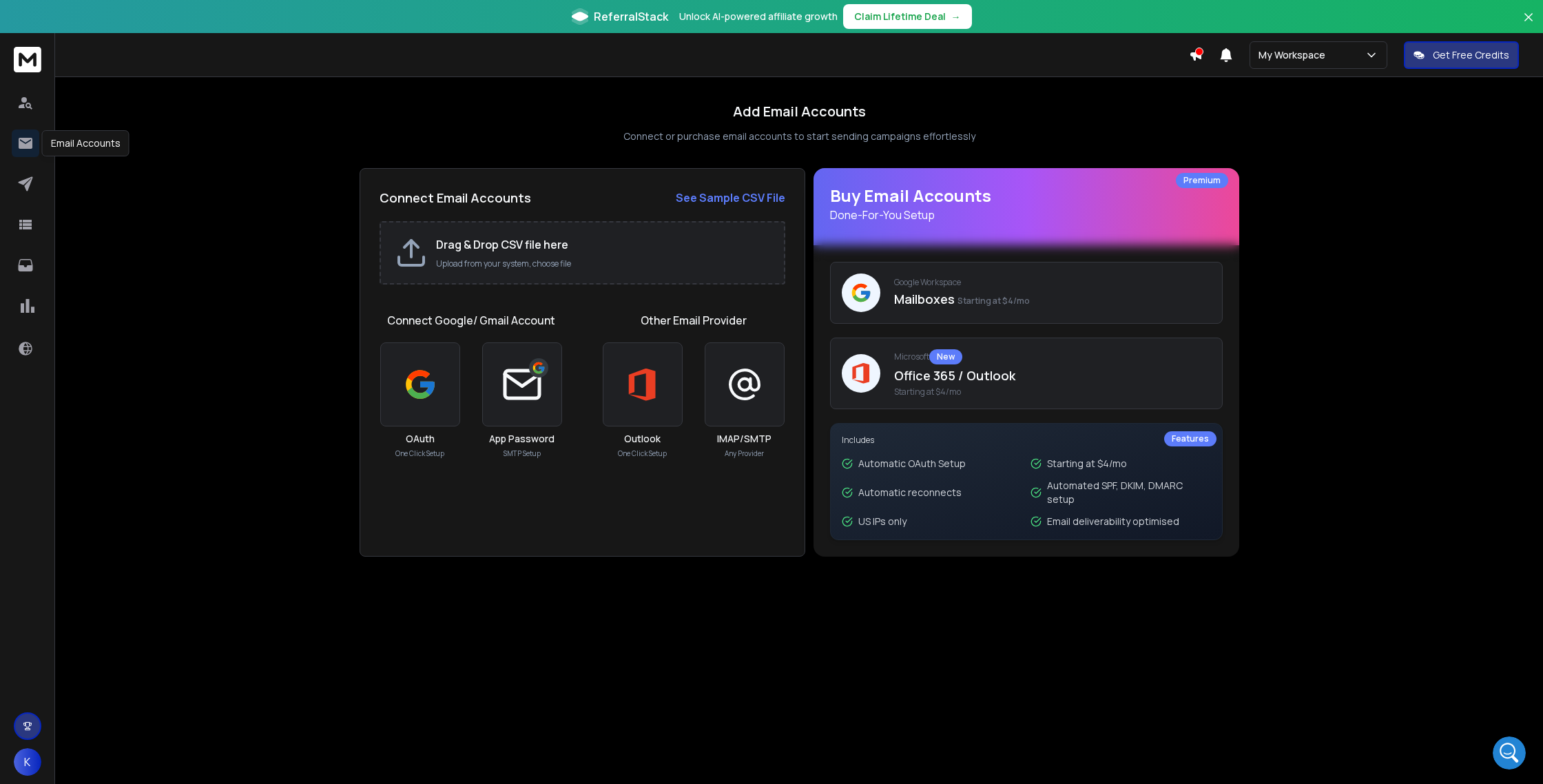
click at [31, 145] on icon at bounding box center [25, 143] width 14 height 11
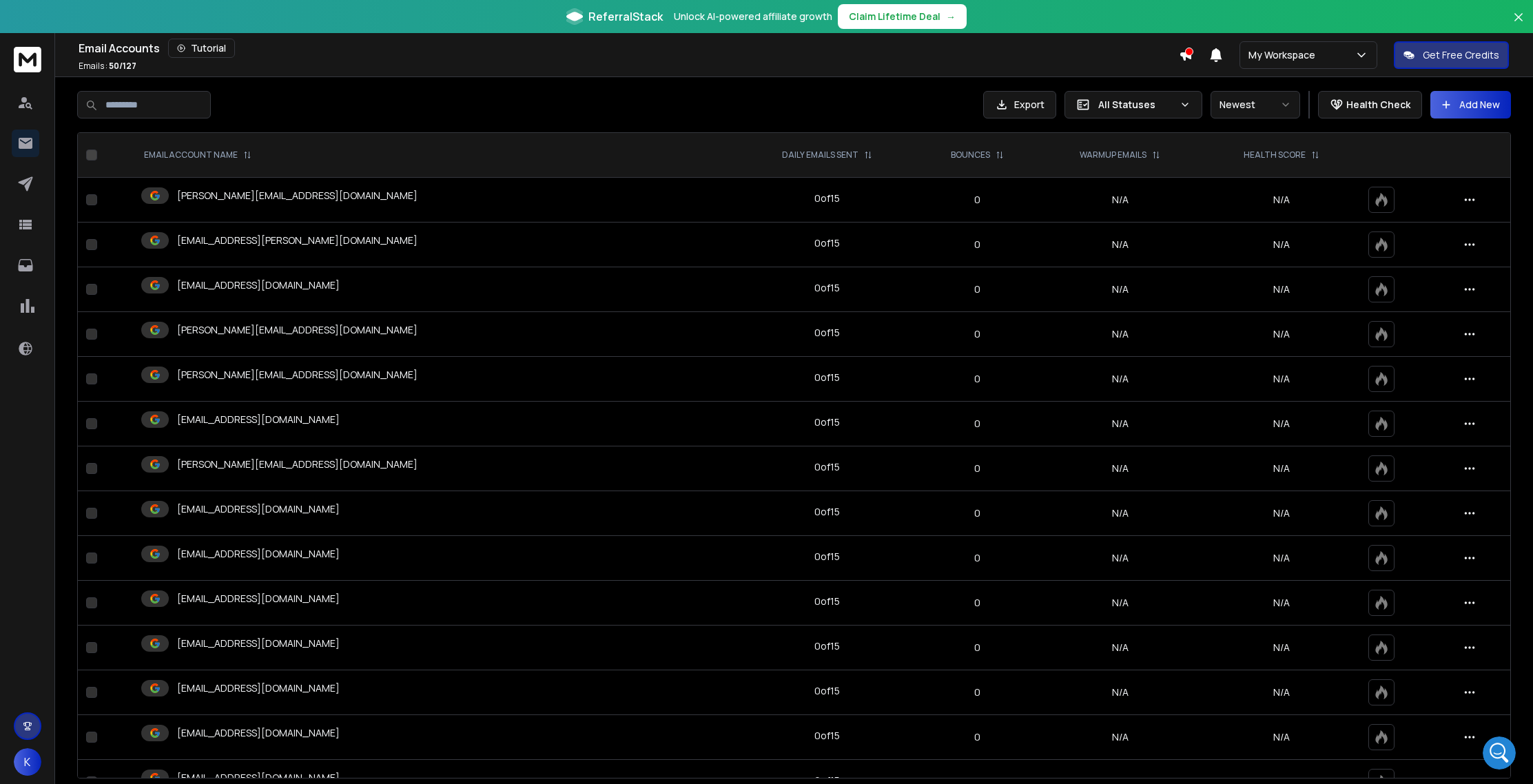
click at [1460, 107] on button "Add New" at bounding box center [1471, 104] width 81 height 27
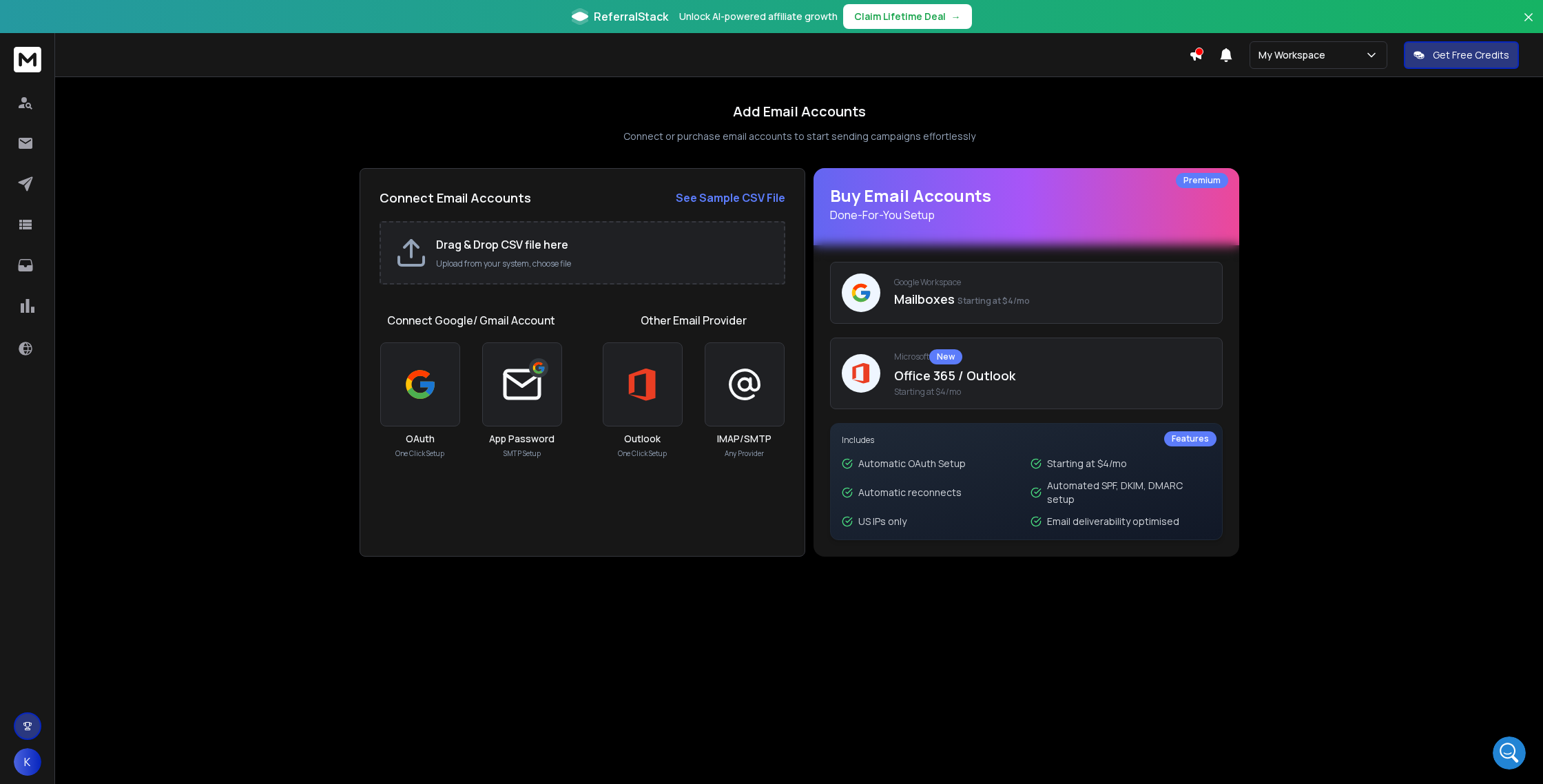
click at [926, 298] on p "Mailboxes Starting at $4/mo" at bounding box center [1053, 299] width 317 height 19
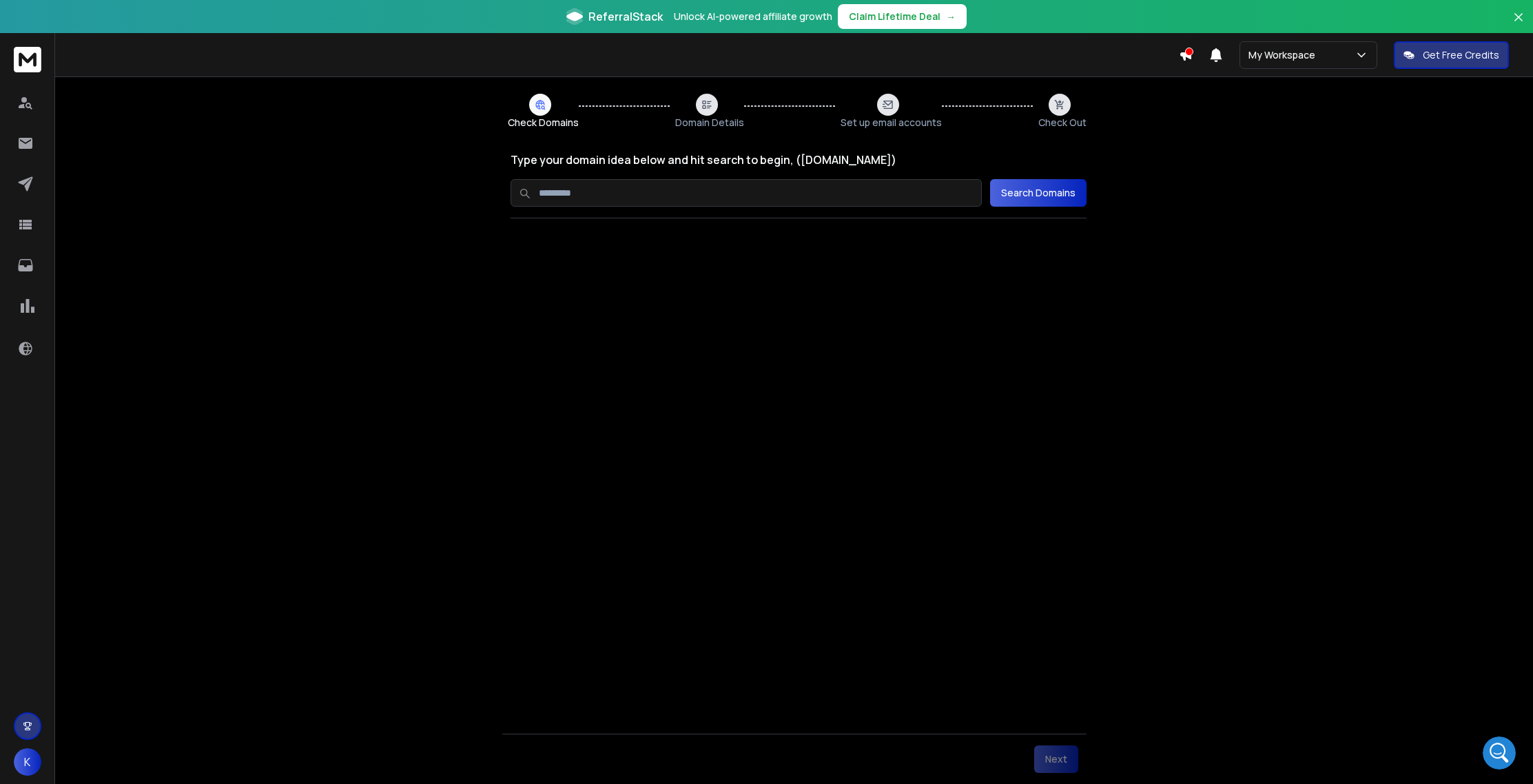
click at [767, 185] on input at bounding box center [746, 192] width 471 height 27
click at [1044, 191] on button "Search Domains" at bounding box center [1038, 192] width 96 height 27
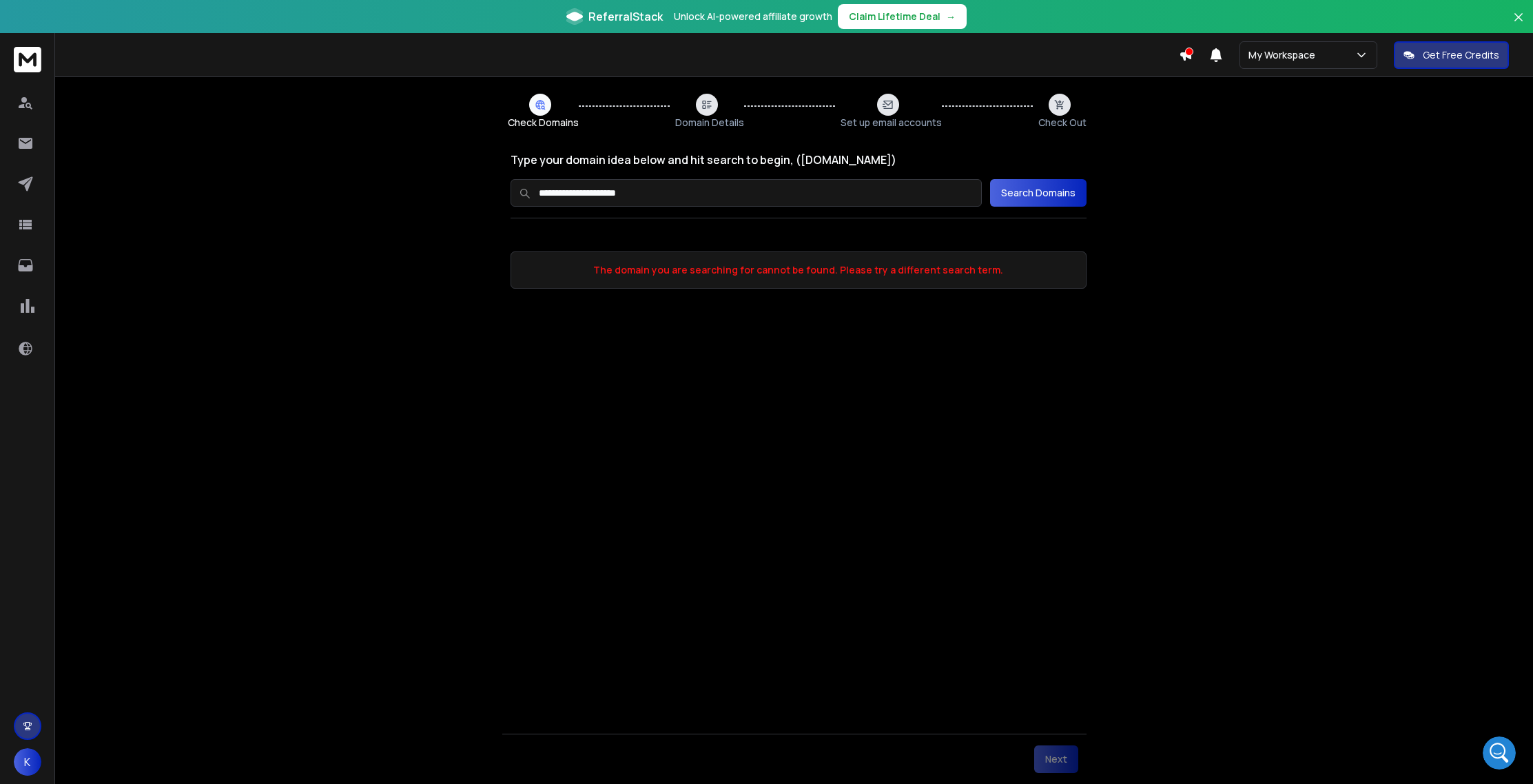
click at [668, 195] on input "**********" at bounding box center [746, 192] width 471 height 27
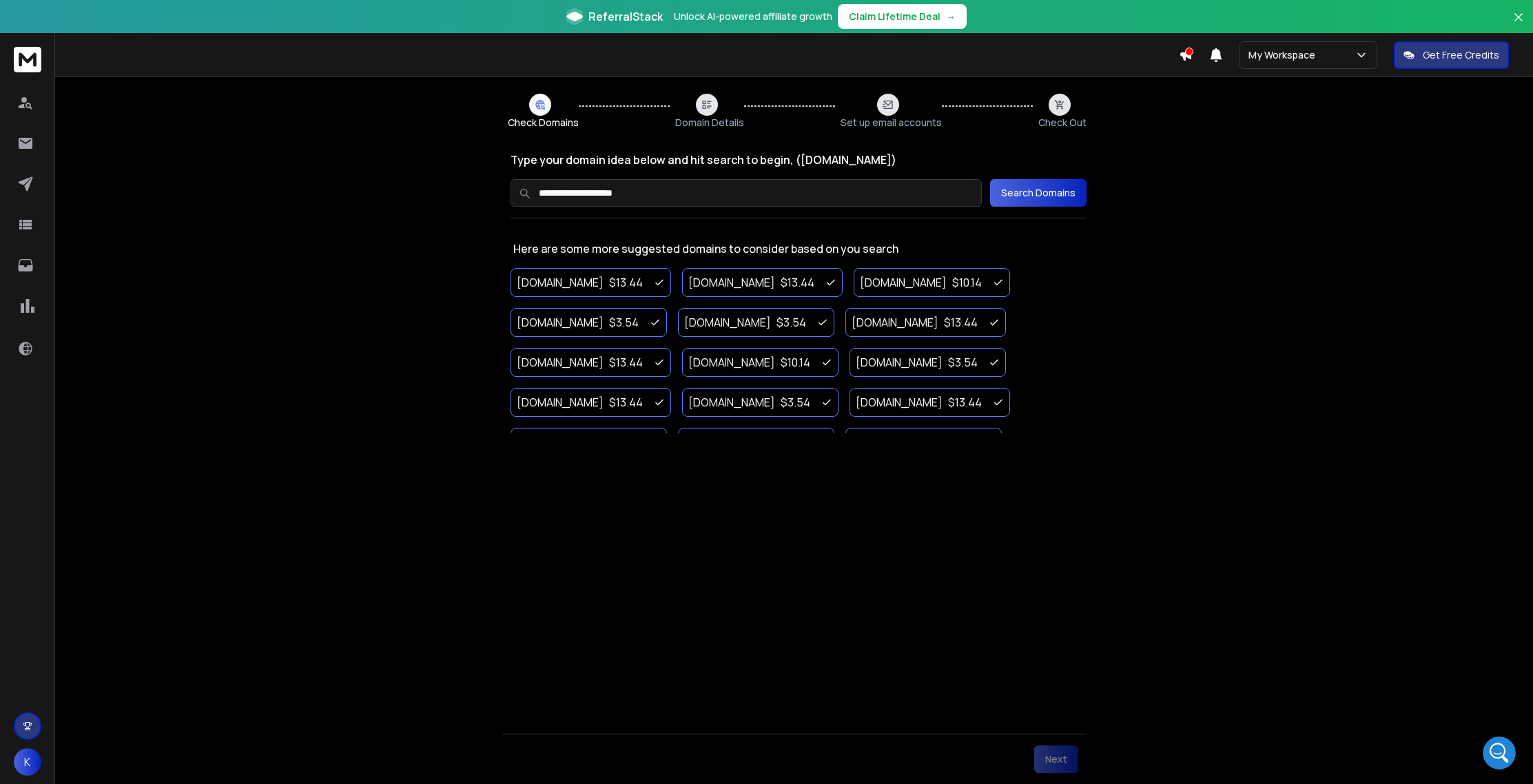
type input "**********"
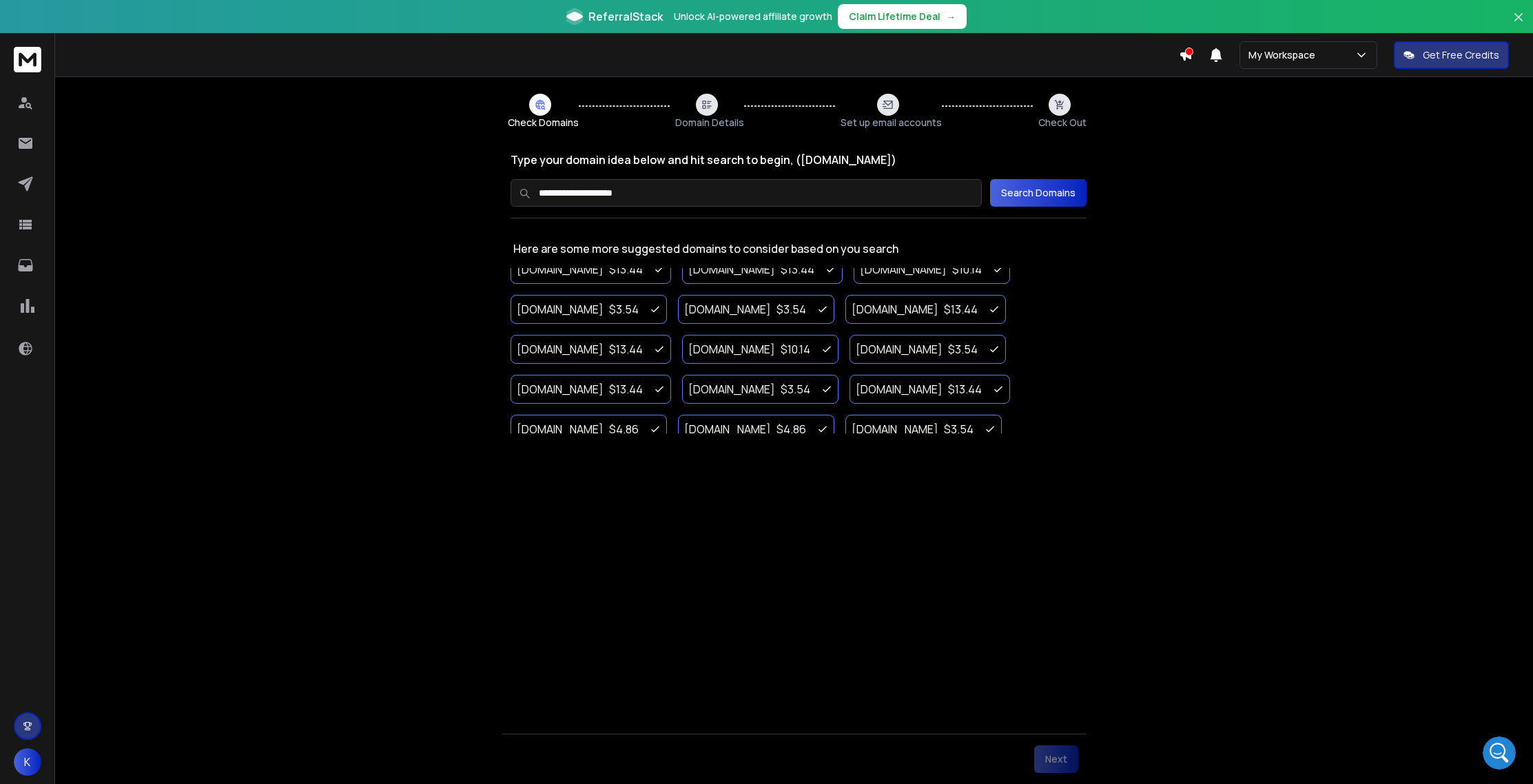
scroll to position [30, 0]
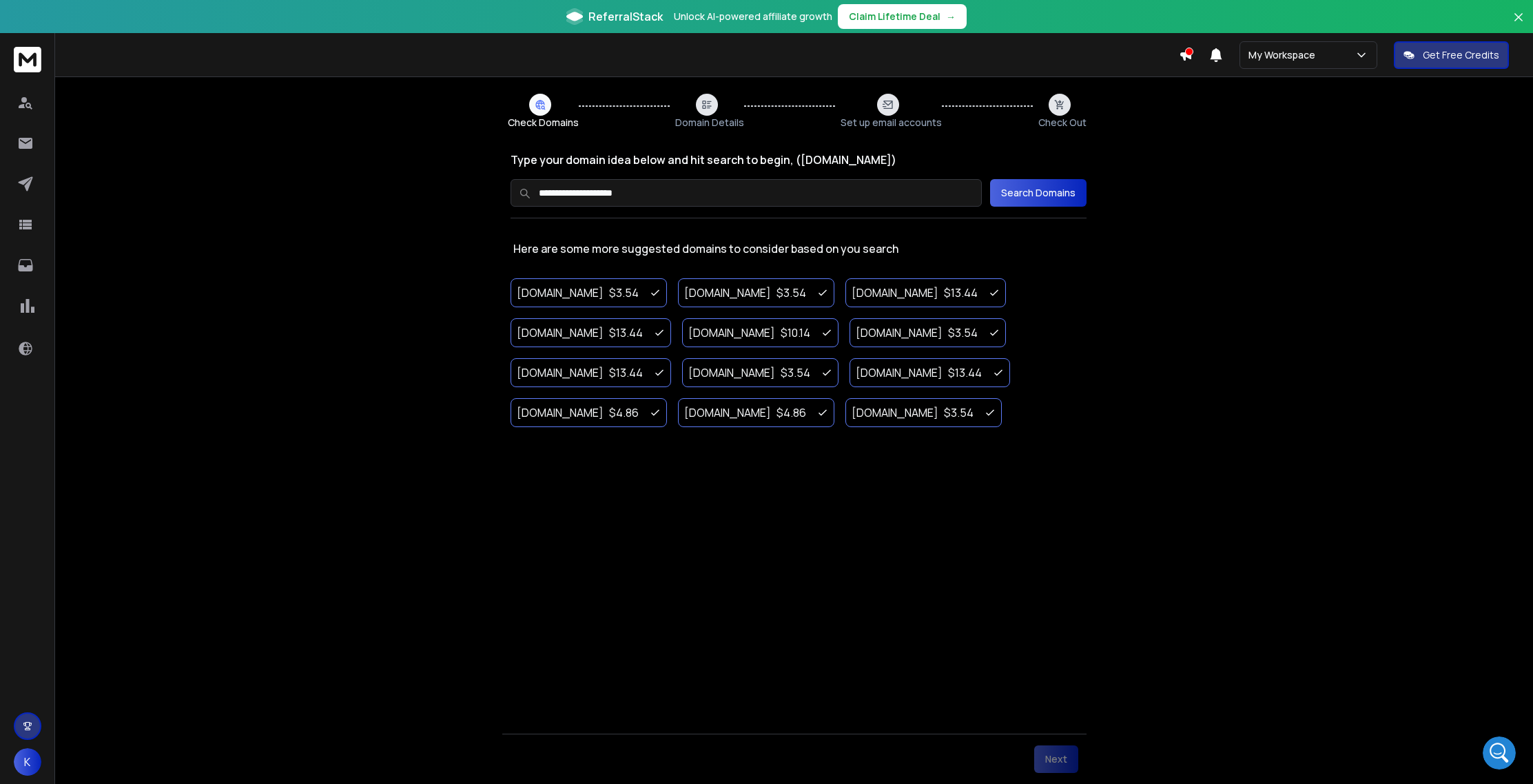
click at [685, 301] on h3 "remotebuyingforyou.live" at bounding box center [728, 292] width 87 height 17
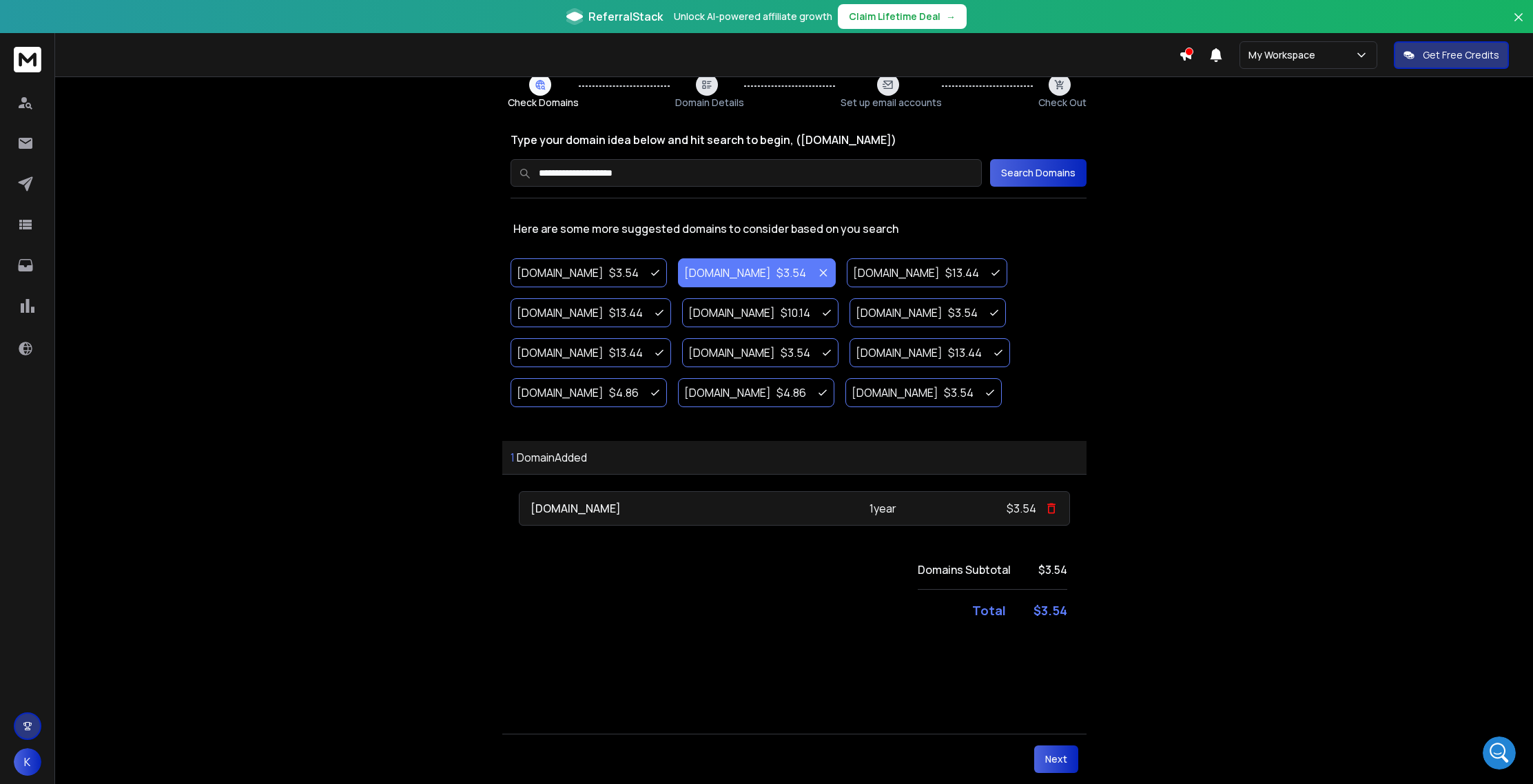
scroll to position [77, 0]
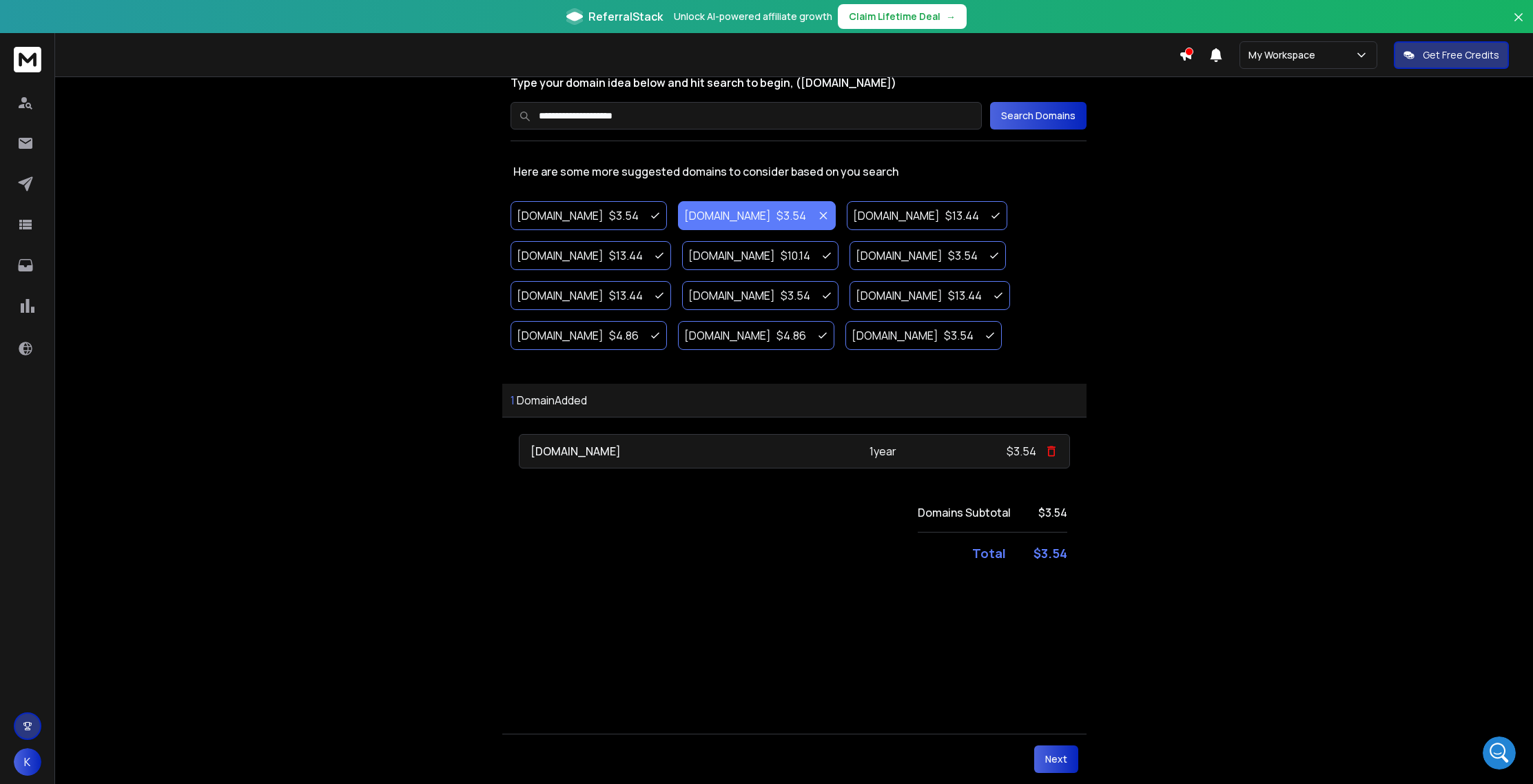
click at [1051, 754] on button "Next" at bounding box center [1056, 759] width 44 height 27
select select "**"
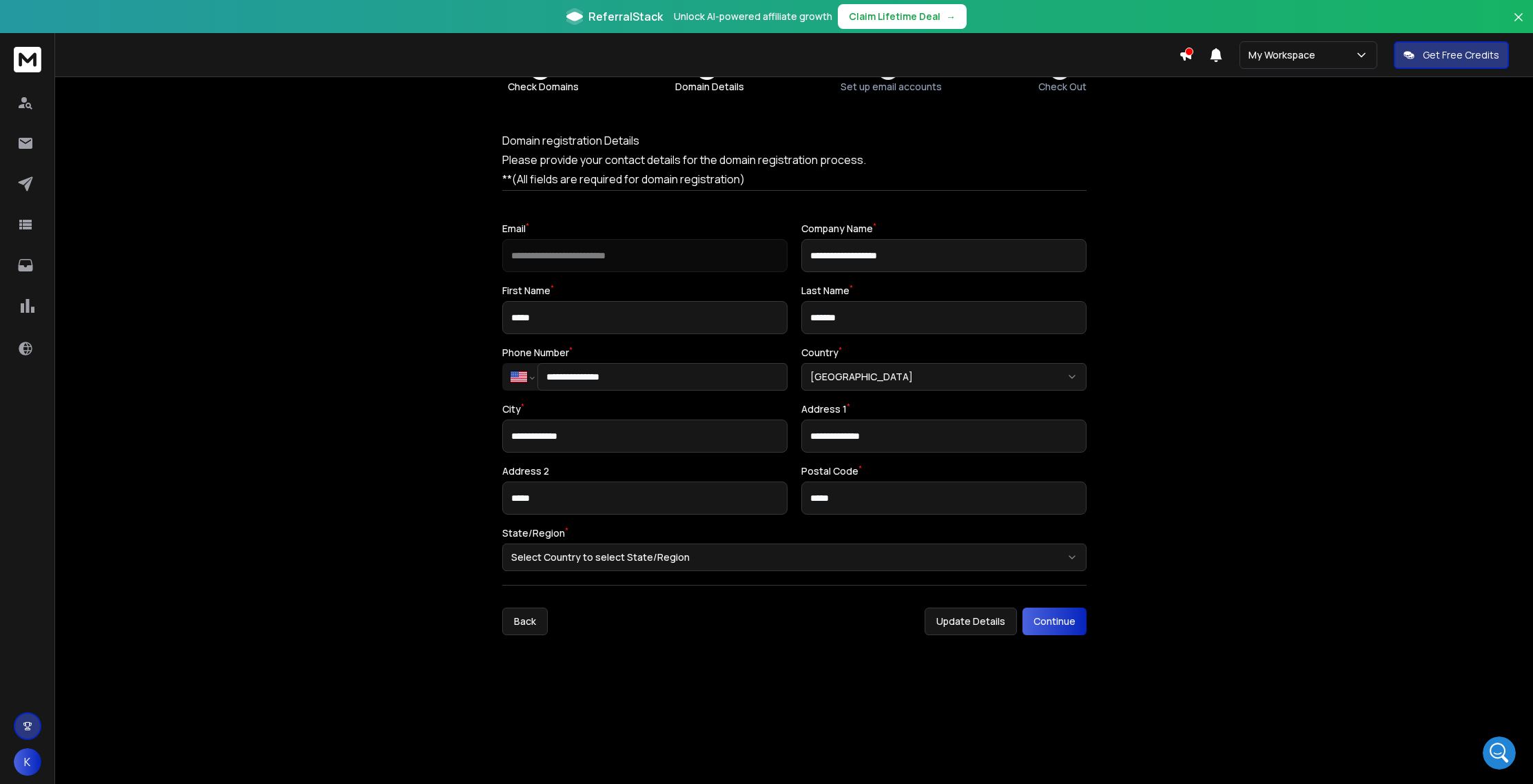
scroll to position [36, 0]
click at [1058, 626] on button "Continue" at bounding box center [1054, 620] width 64 height 27
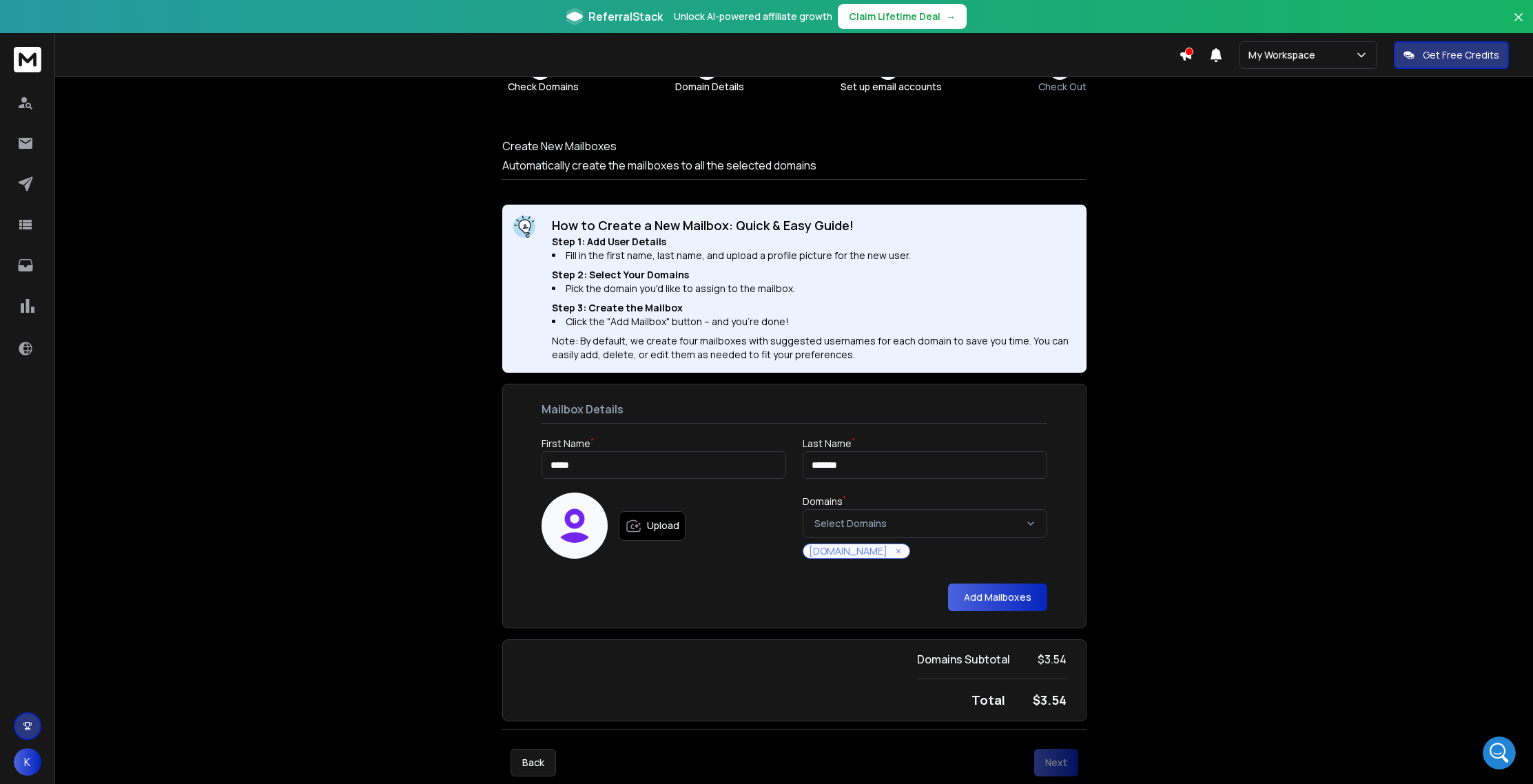
click at [989, 599] on button "Add Mailboxes" at bounding box center [997, 597] width 99 height 27
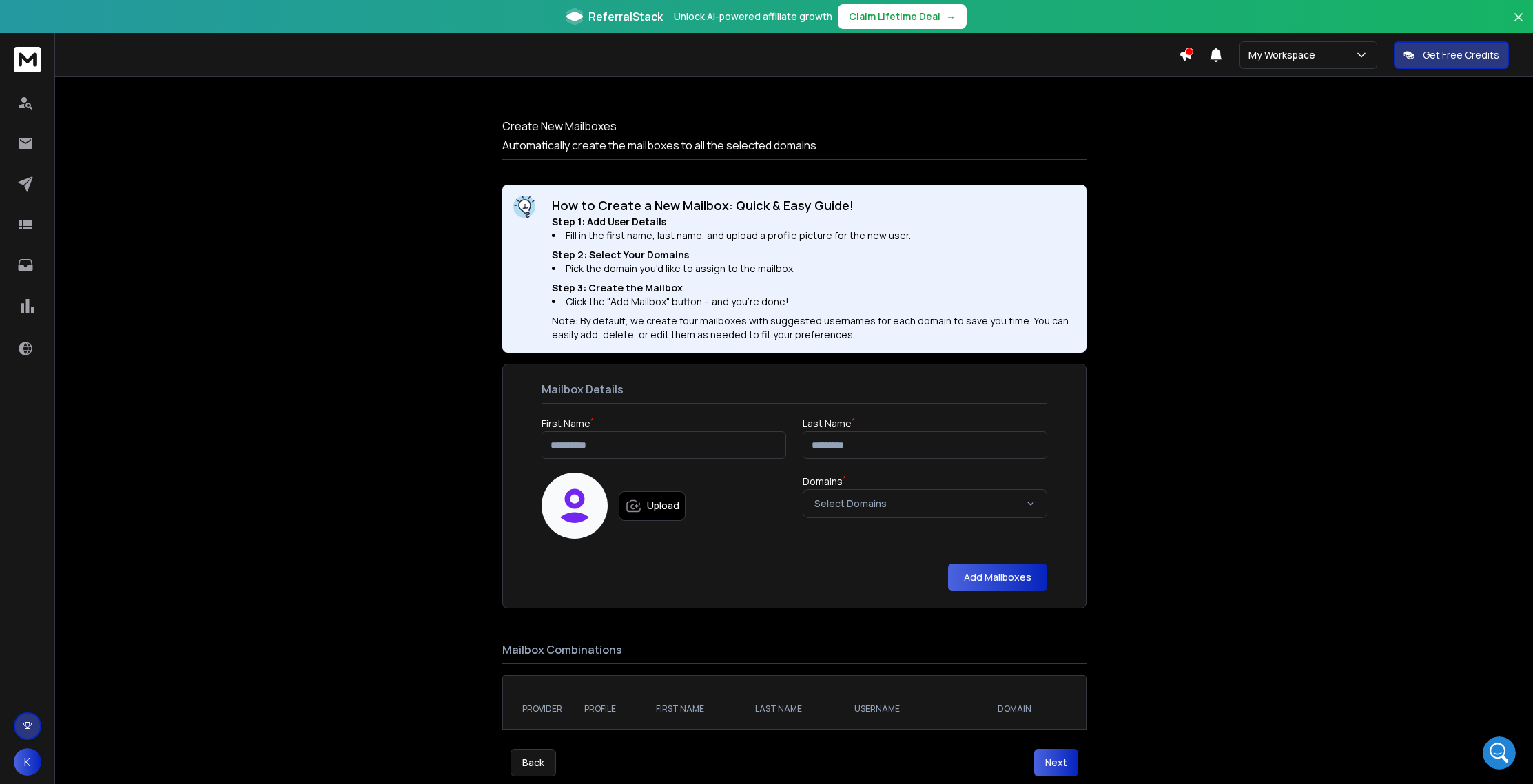
scroll to position [0, 0]
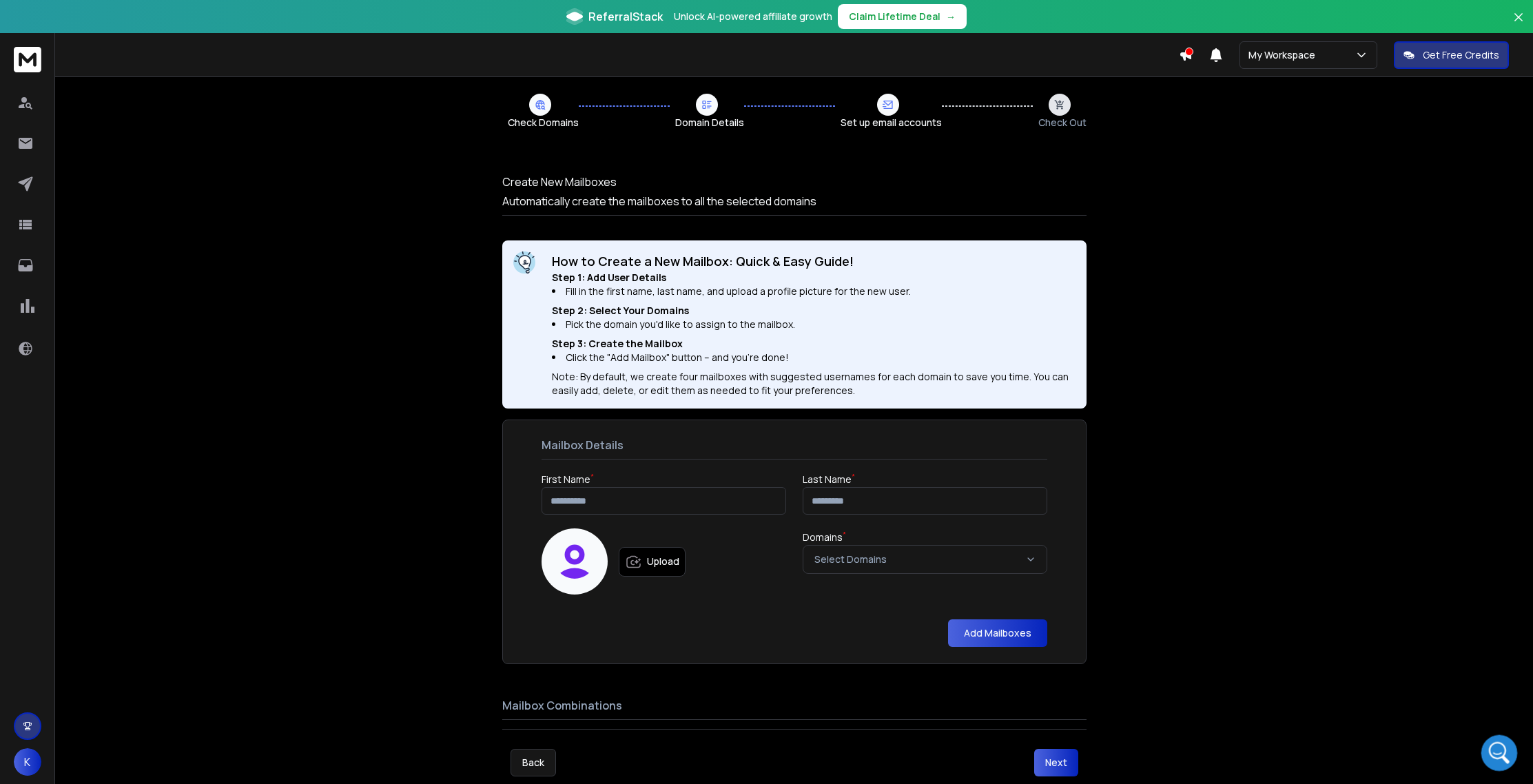
click at [1494, 752] on icon "Open Intercom Messenger" at bounding box center [1498, 751] width 23 height 23
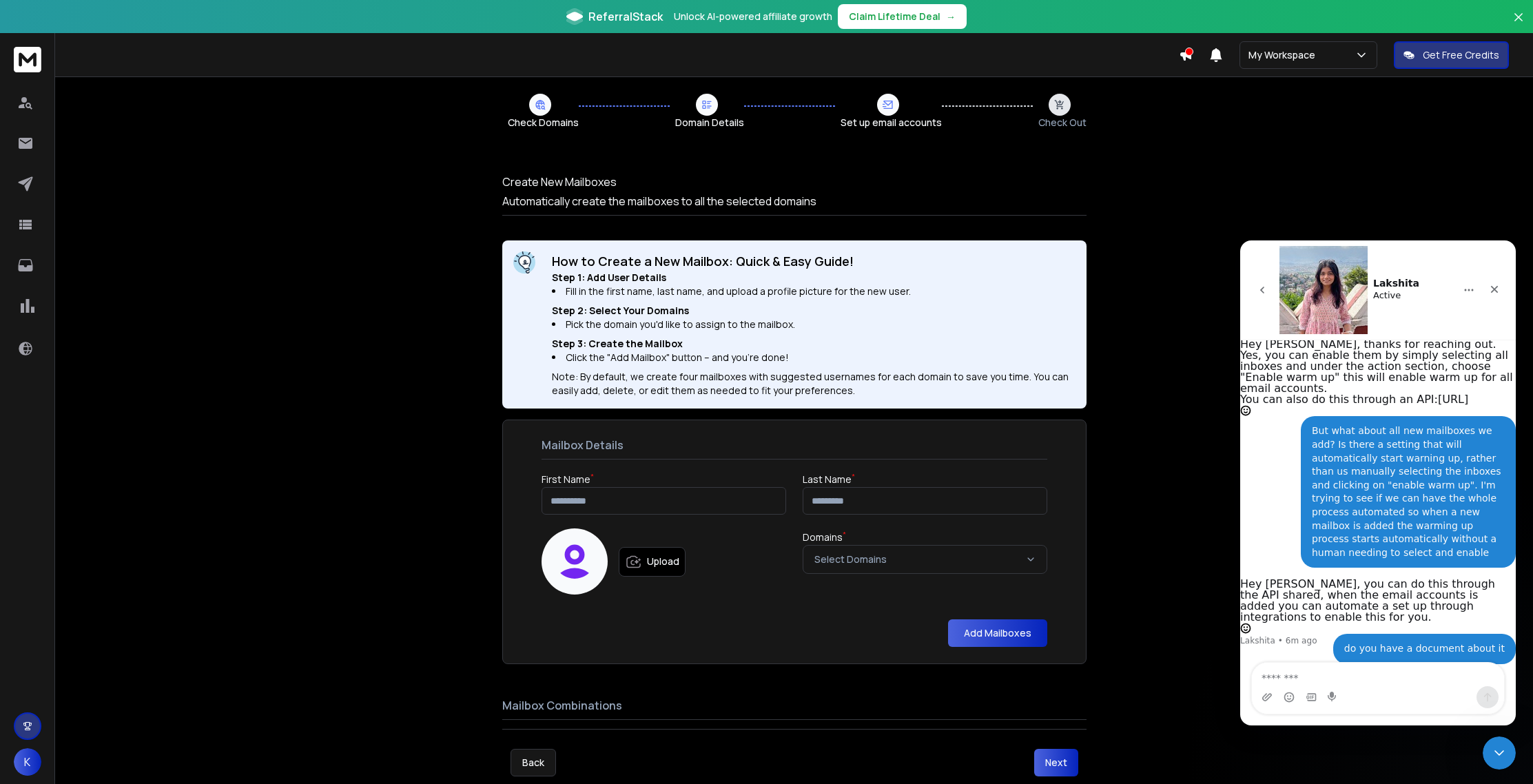
scroll to position [298, 0]
click at [1499, 755] on icon "Close Intercom Messenger" at bounding box center [1497, 750] width 17 height 17
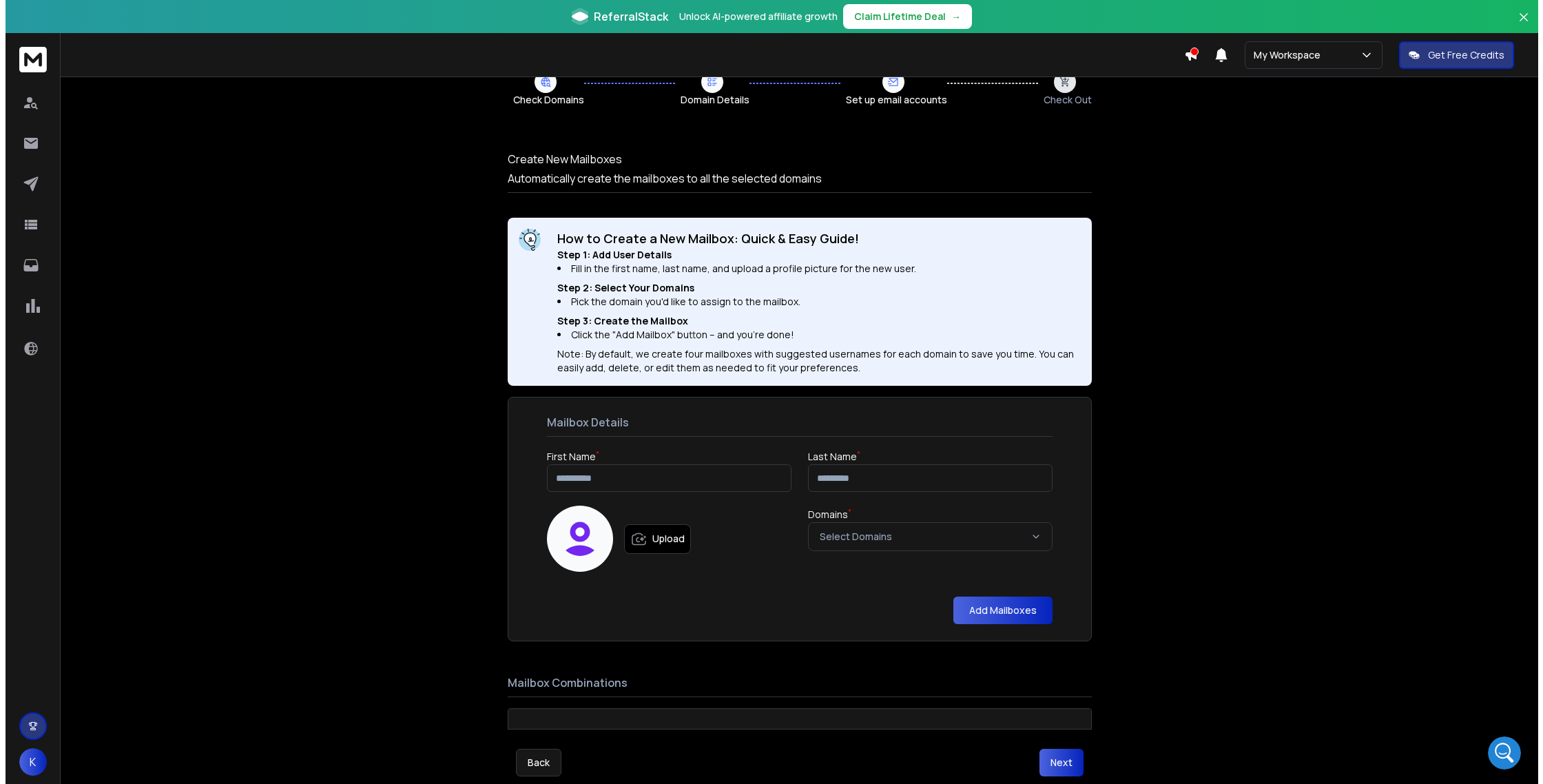
scroll to position [0, 0]
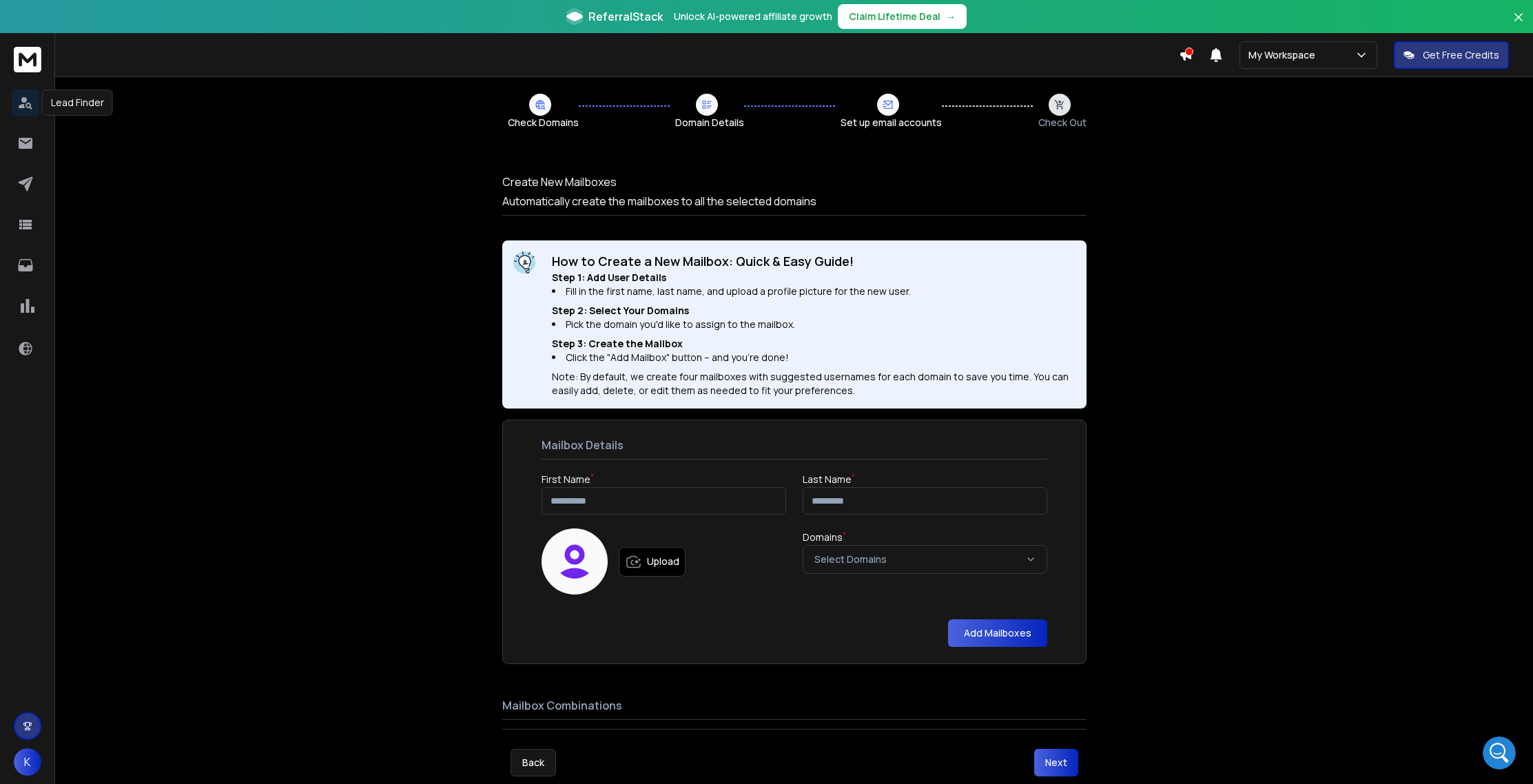
click at [24, 102] on icon at bounding box center [25, 102] width 17 height 17
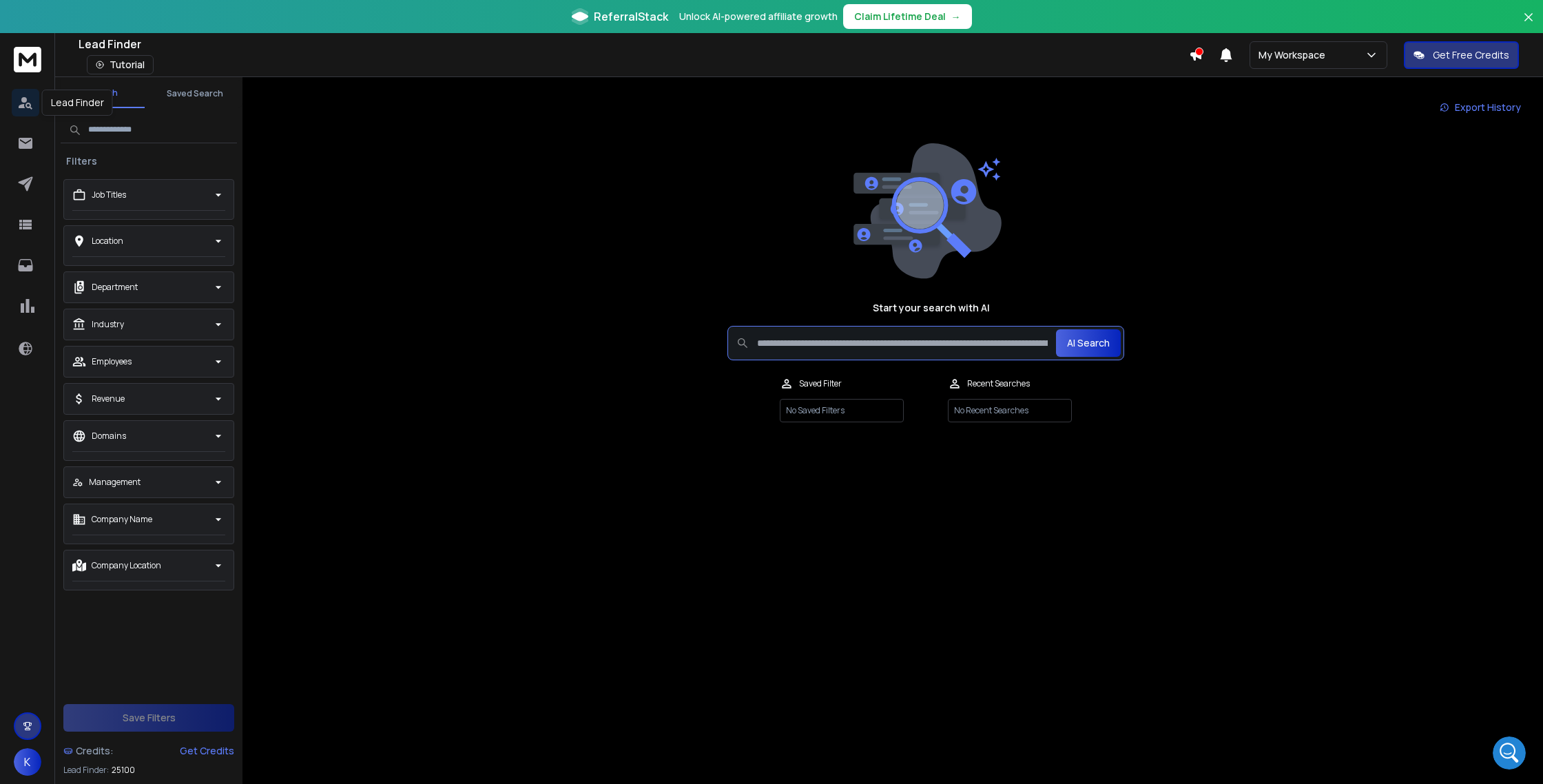
click at [21, 108] on icon at bounding box center [25, 102] width 17 height 17
click at [1504, 746] on icon "Open Intercom Messenger" at bounding box center [1507, 751] width 23 height 23
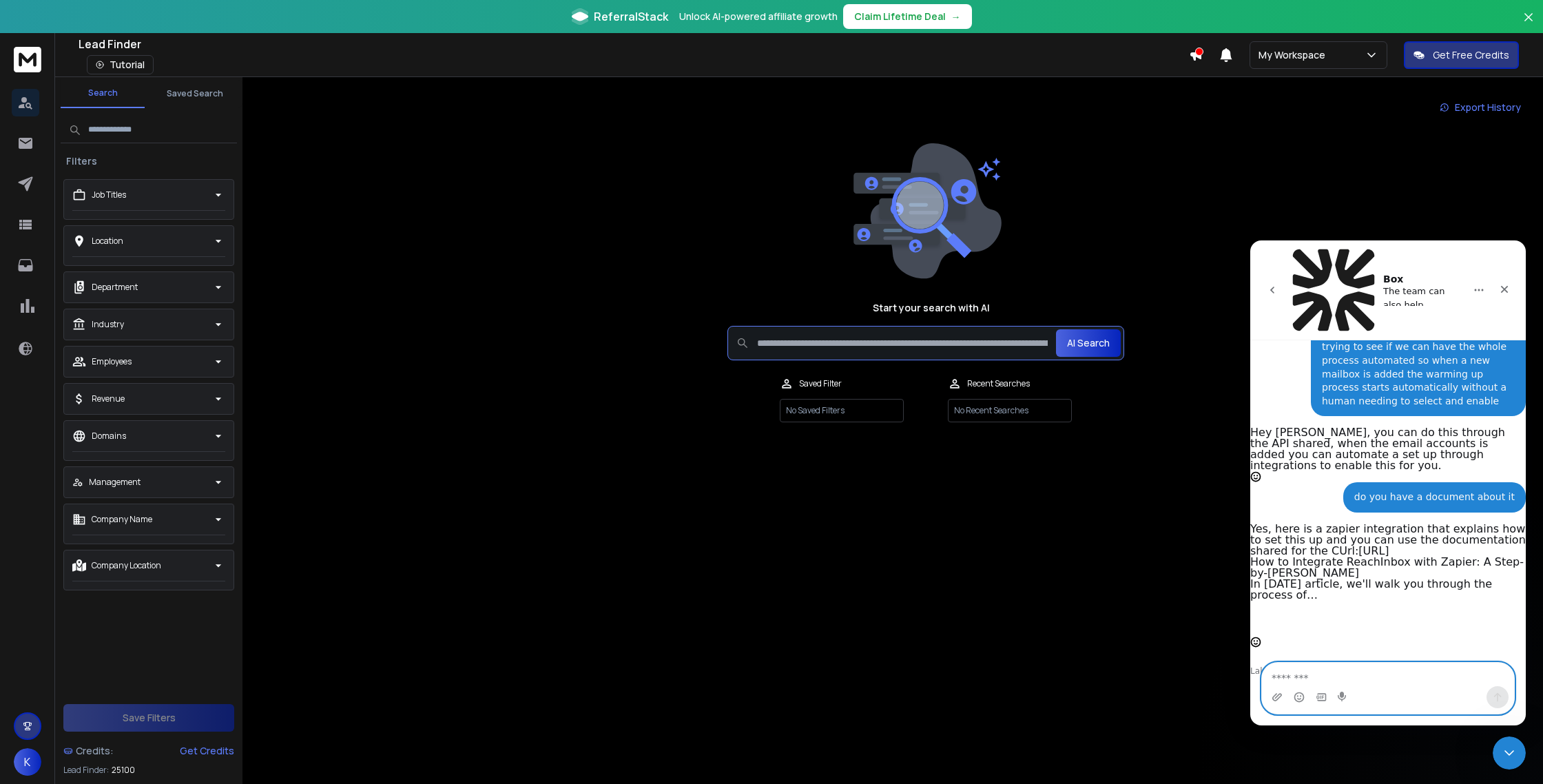
scroll to position [472, 0]
click at [1358, 544] on link "https://docs.reachinbox.ai/account#enable-warmup" at bounding box center [1373, 550] width 31 height 13
click at [1366, 676] on textarea "Message…" at bounding box center [1388, 674] width 252 height 24
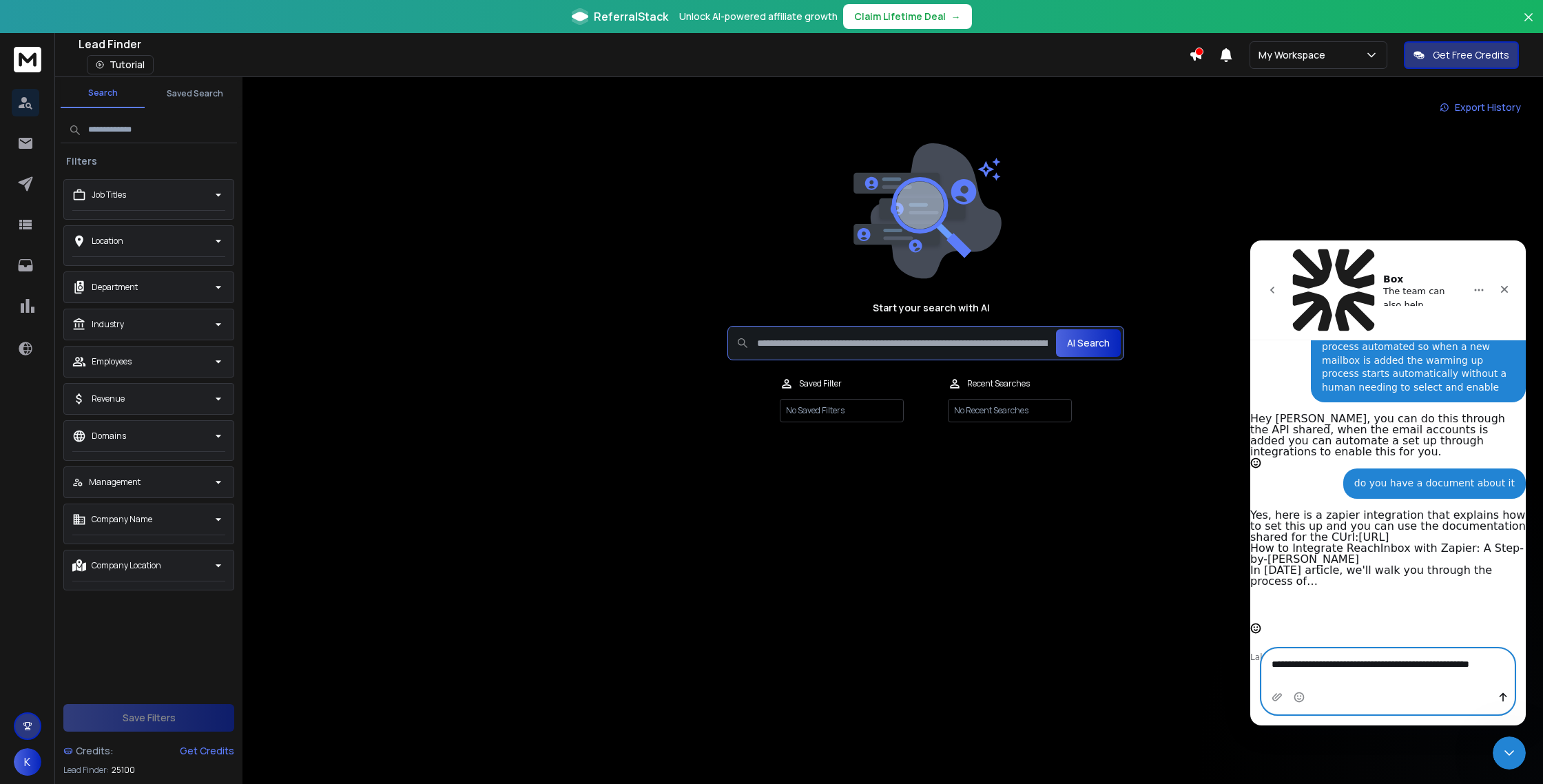
scroll to position [486, 0]
type textarea "**********"
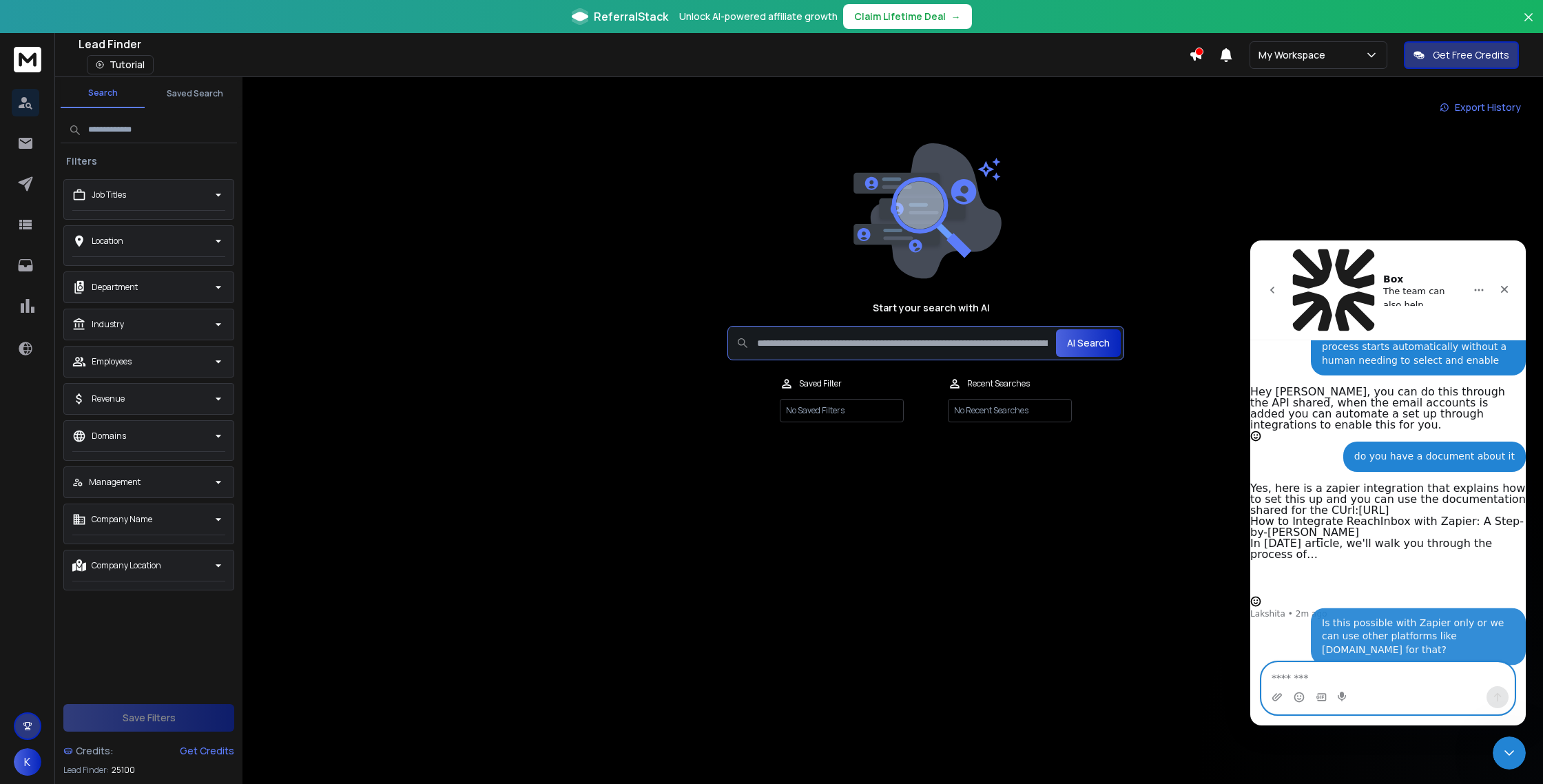
scroll to position [527, 0]
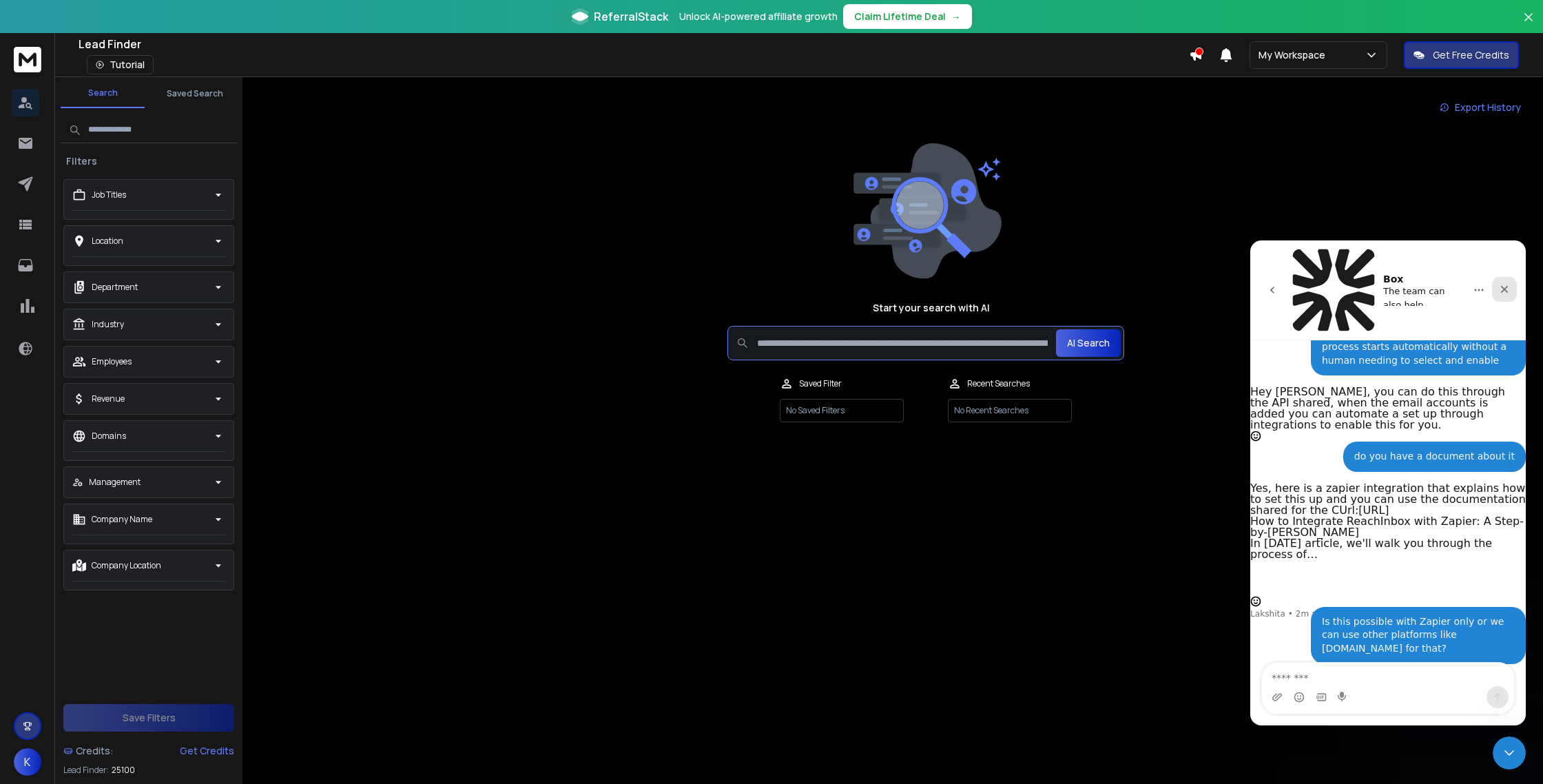
click at [1506, 284] on icon "Close" at bounding box center [1504, 289] width 11 height 11
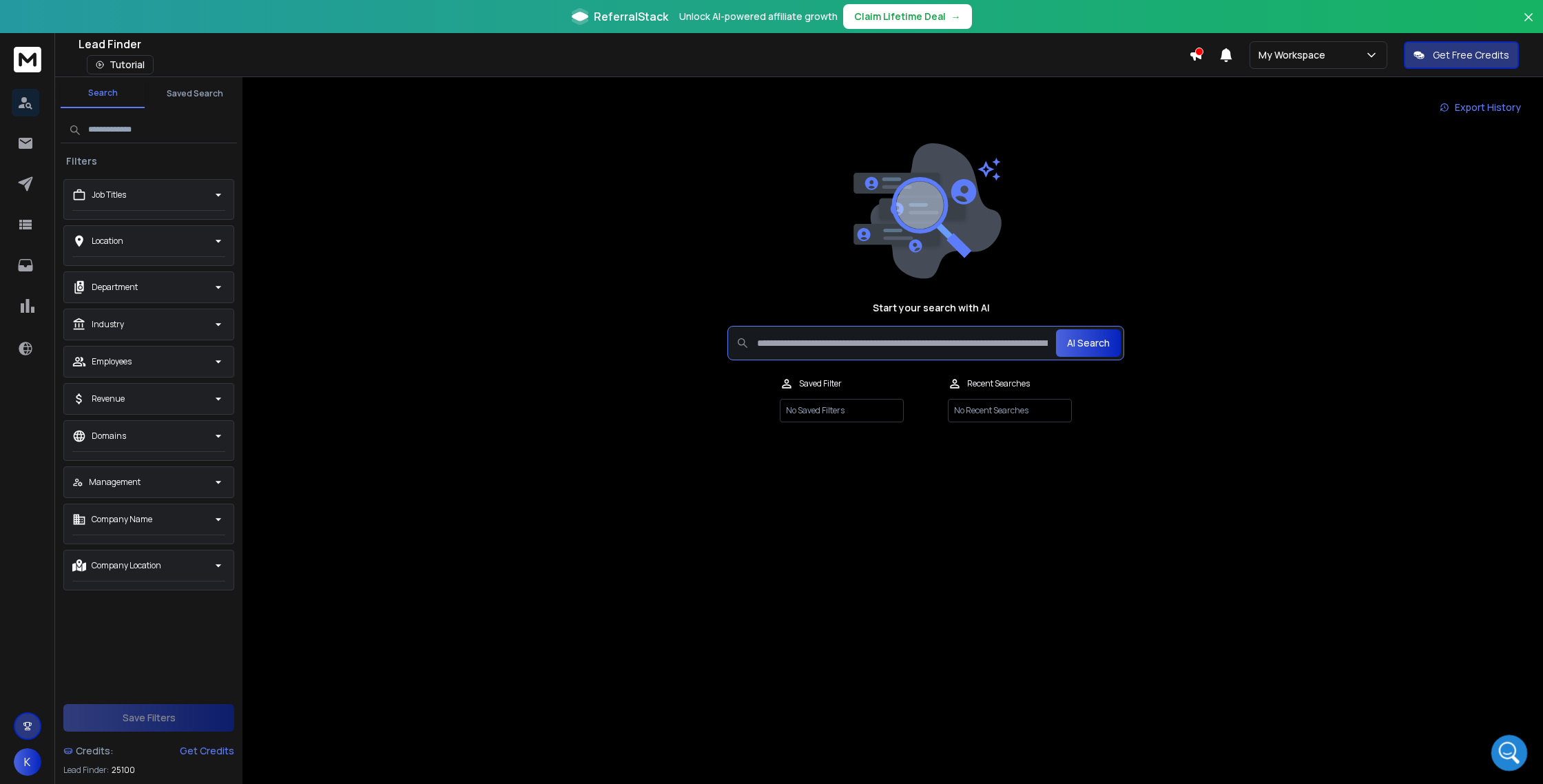
click at [1505, 745] on icon "Open Intercom Messenger" at bounding box center [1507, 751] width 23 height 23
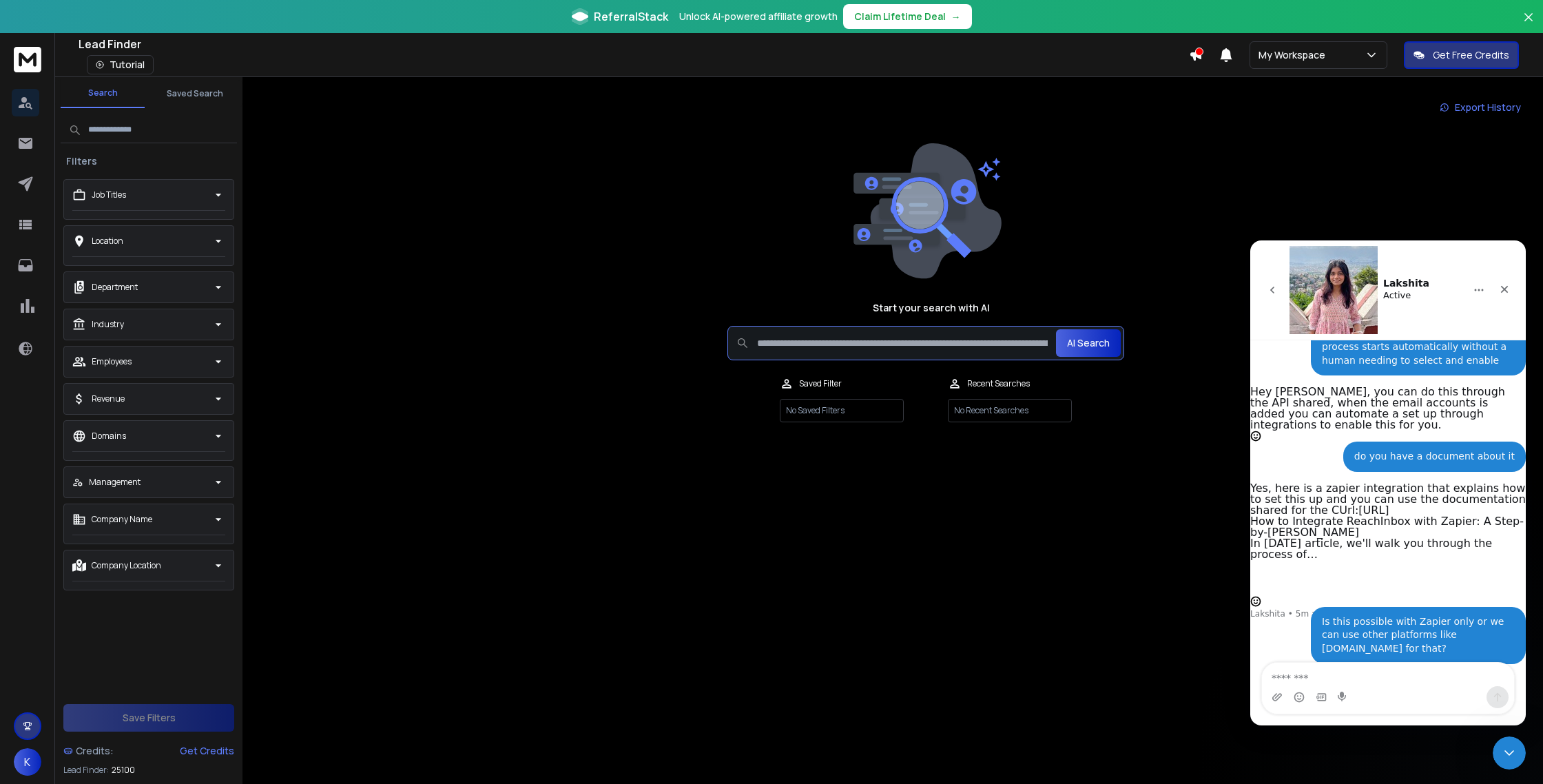
click at [1298, 679] on textarea "Message…" at bounding box center [1388, 674] width 252 height 24
click at [1287, 674] on textarea "Message…" at bounding box center [1388, 674] width 252 height 24
click at [18, 758] on span "K" at bounding box center [27, 761] width 27 height 27
click at [88, 741] on p "Settings" at bounding box center [85, 739] width 38 height 14
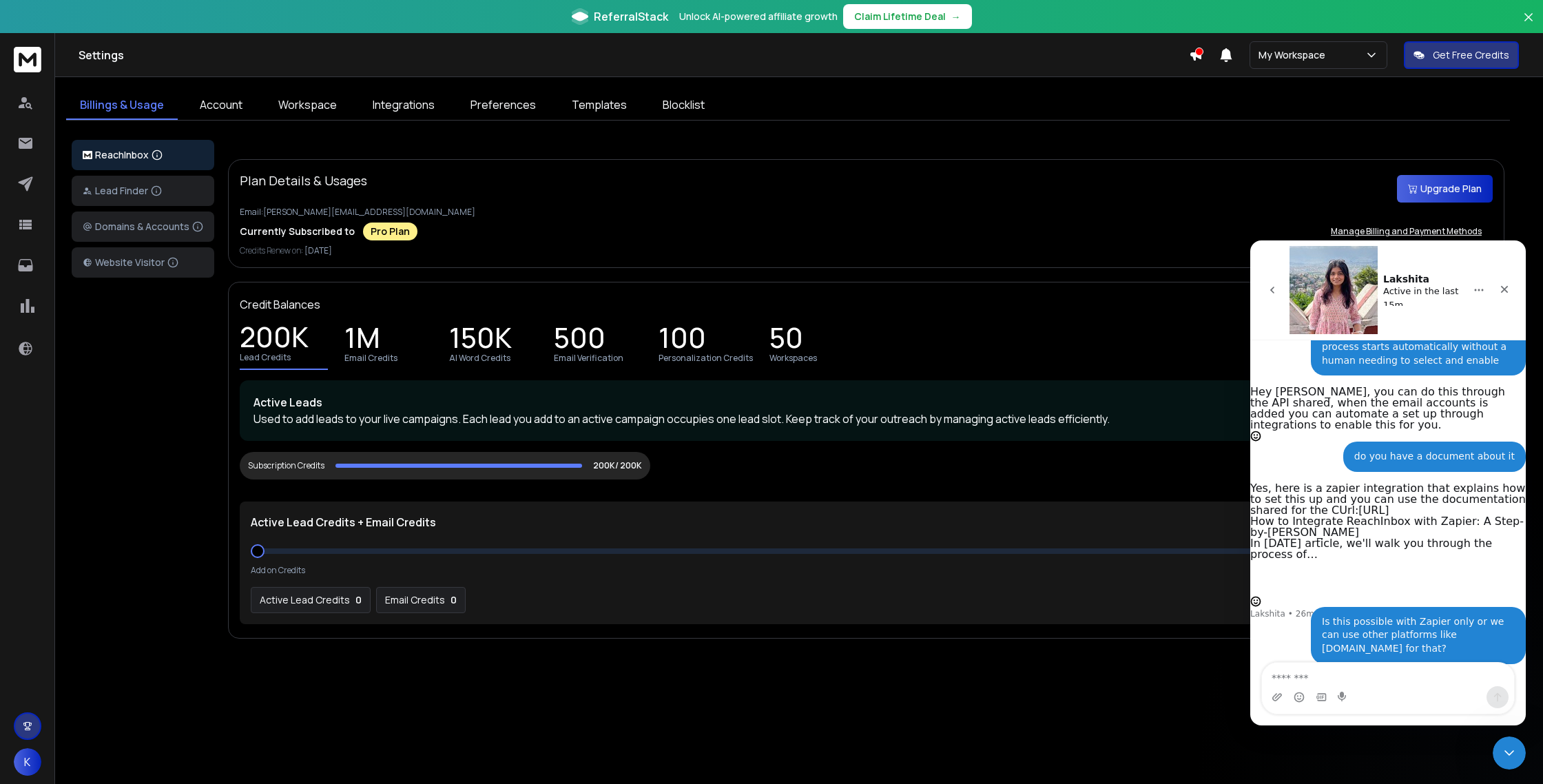
click at [403, 100] on link "Integrations" at bounding box center [403, 105] width 89 height 29
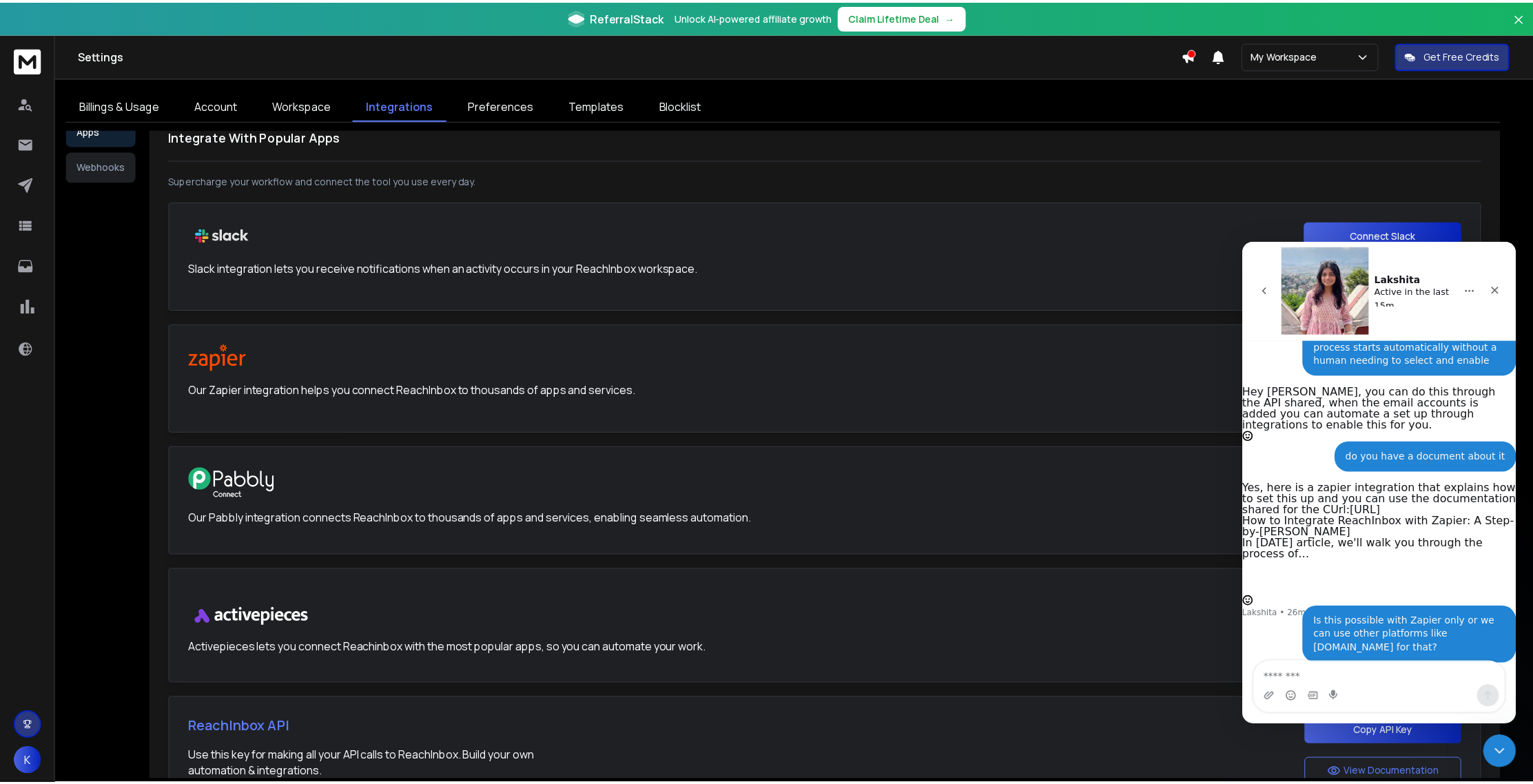
scroll to position [84, 0]
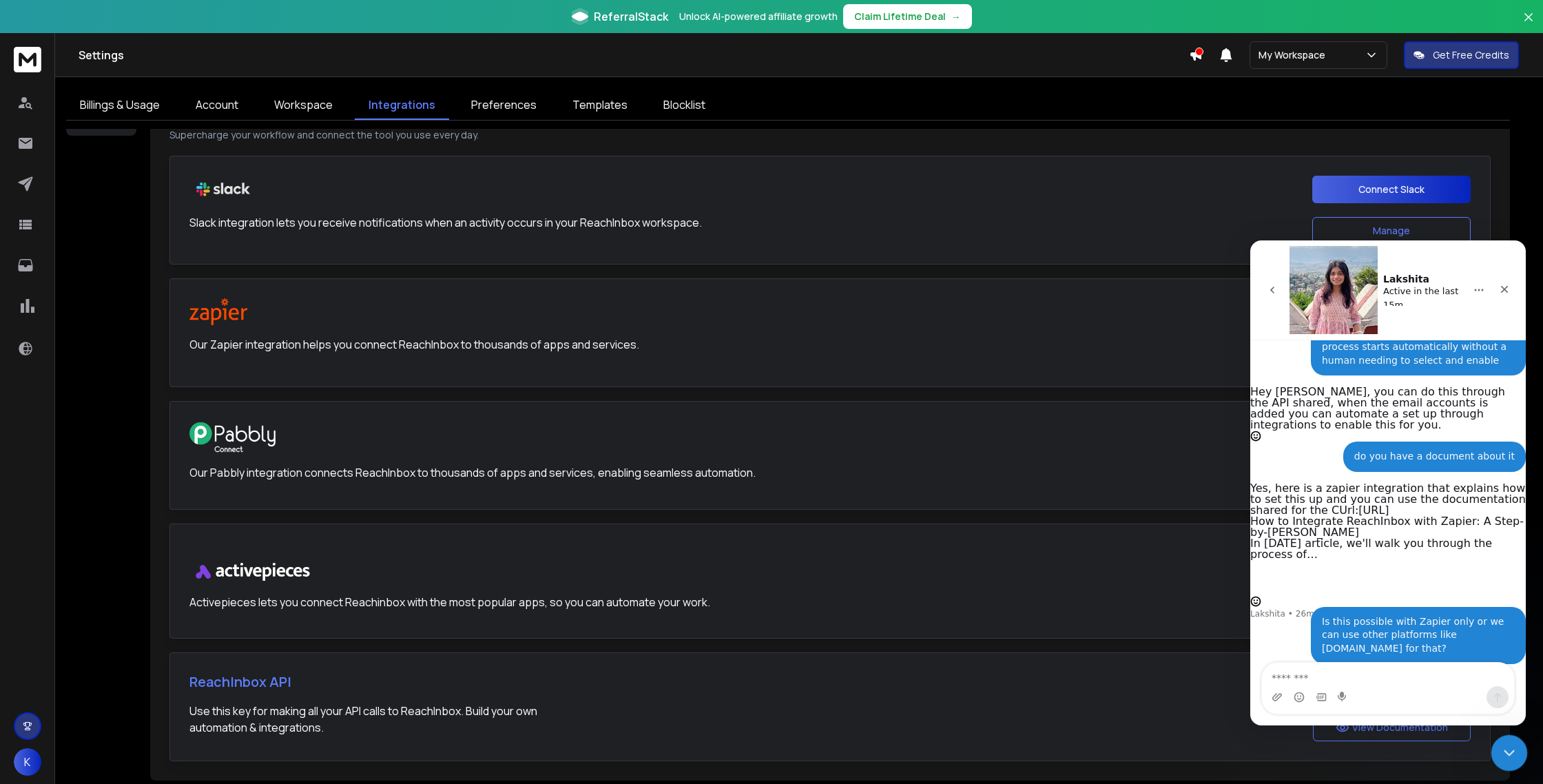
click at [1499, 742] on icon "Close Intercom Messenger" at bounding box center [1507, 750] width 17 height 17
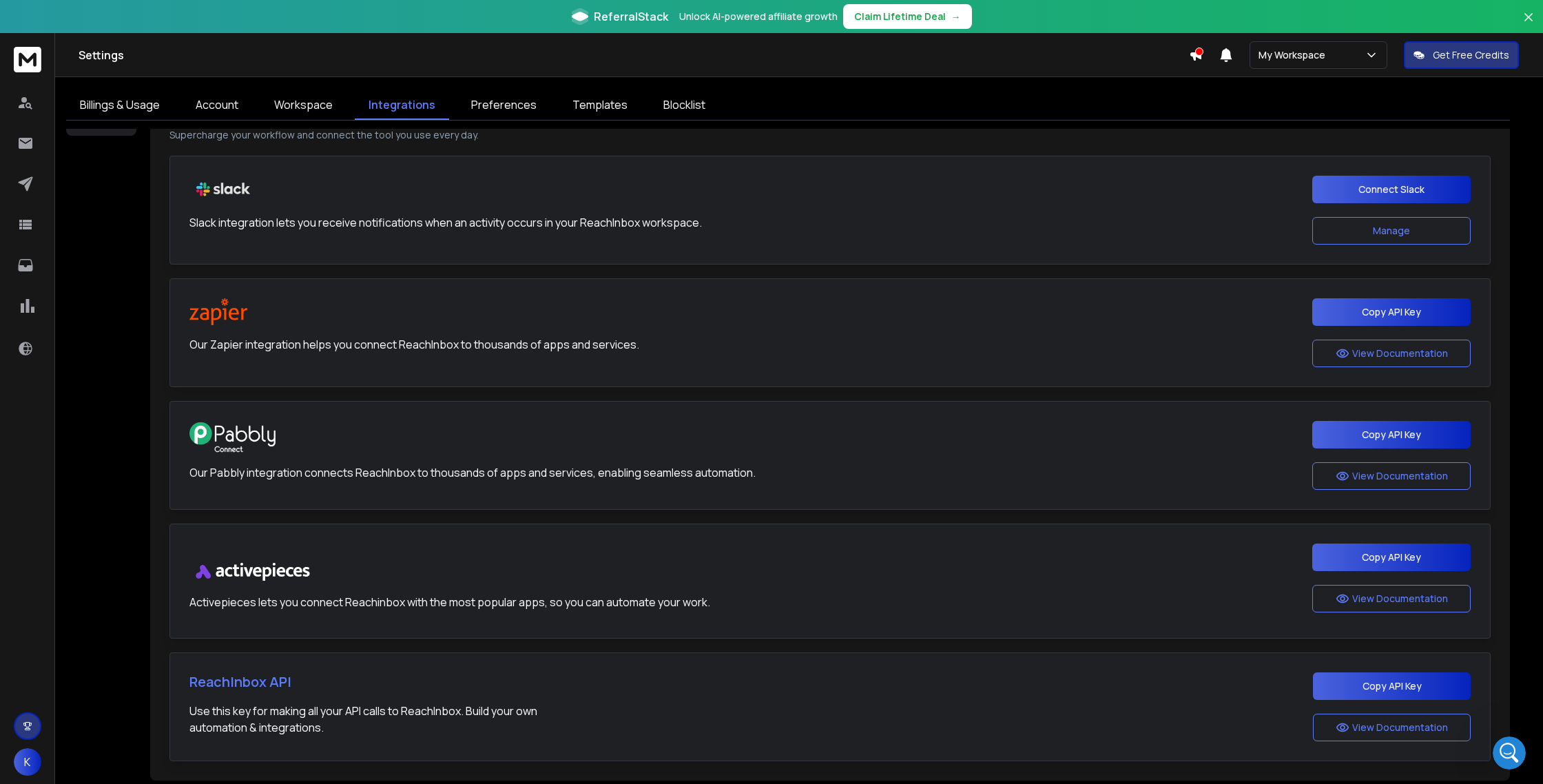
click at [1359, 685] on button "Copy API Key" at bounding box center [1392, 685] width 158 height 27
click at [25, 144] on icon at bounding box center [25, 143] width 14 height 11
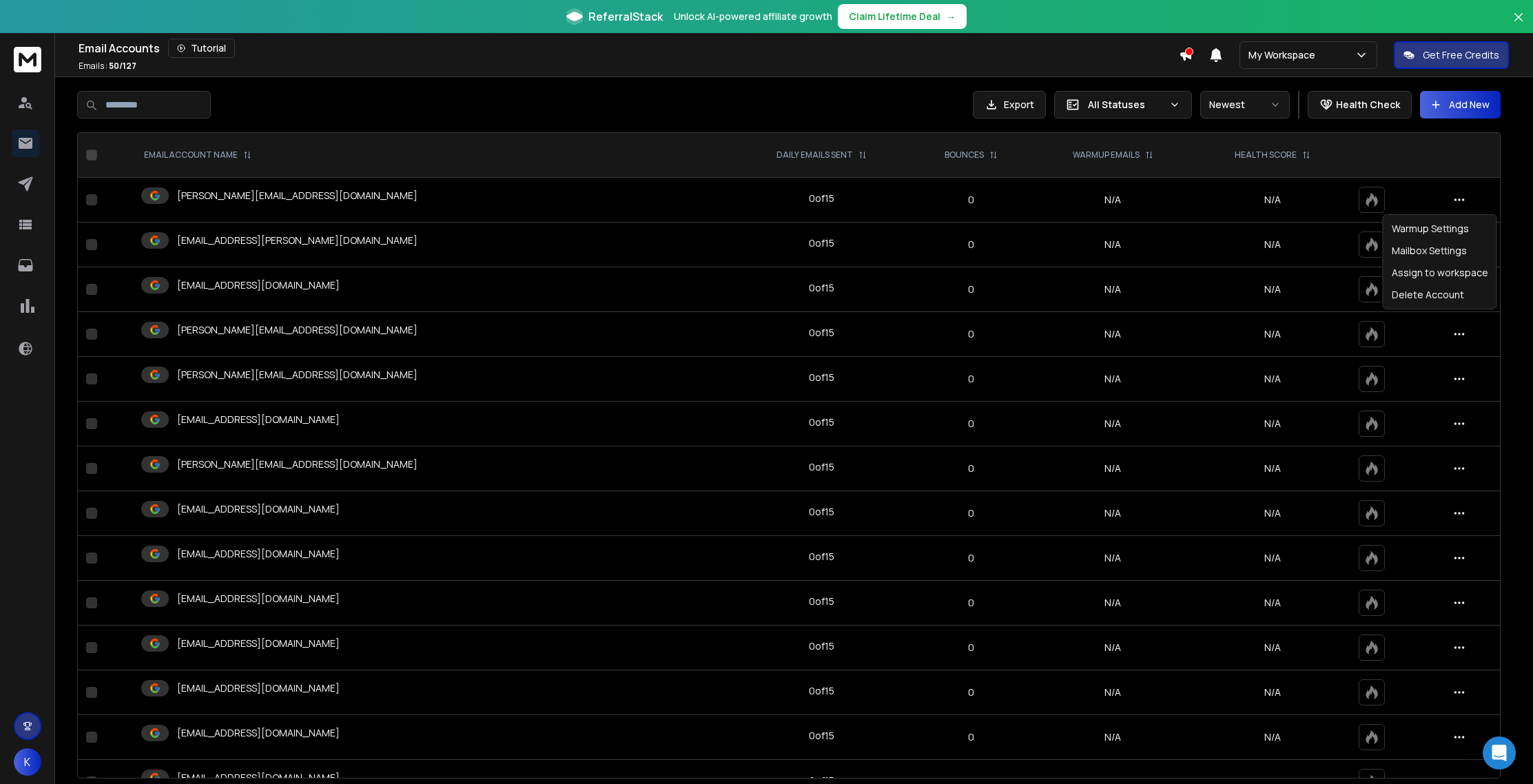
click at [1454, 197] on icon at bounding box center [1459, 200] width 12 height 12
click at [1428, 154] on th at bounding box center [1469, 155] width 82 height 45
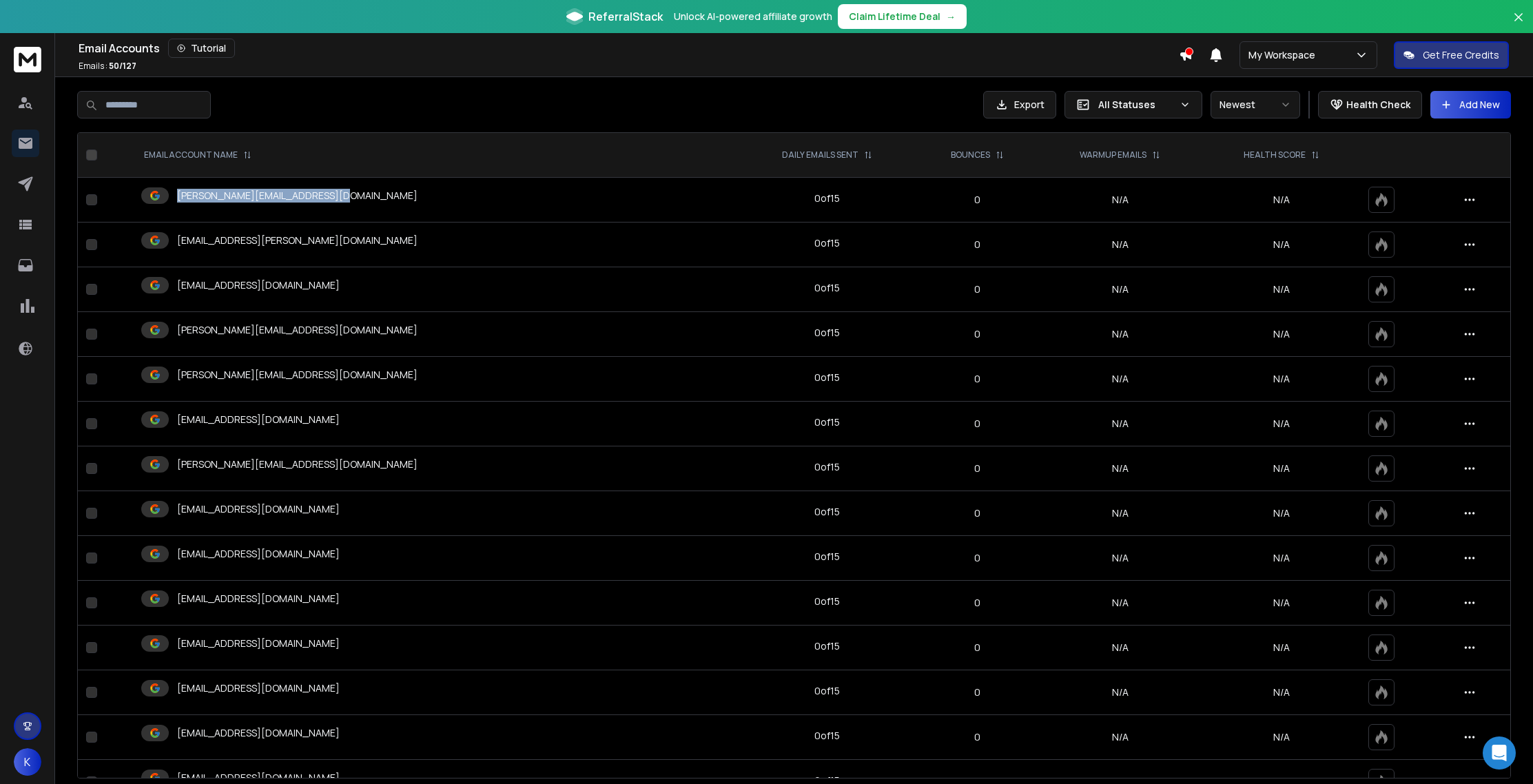
drag, startPoint x: 332, startPoint y: 196, endPoint x: 177, endPoint y: 197, distance: 155.0
click at [177, 197] on div "[PERSON_NAME][EMAIL_ADDRESS][DOMAIN_NAME]" at bounding box center [434, 195] width 587 height 17
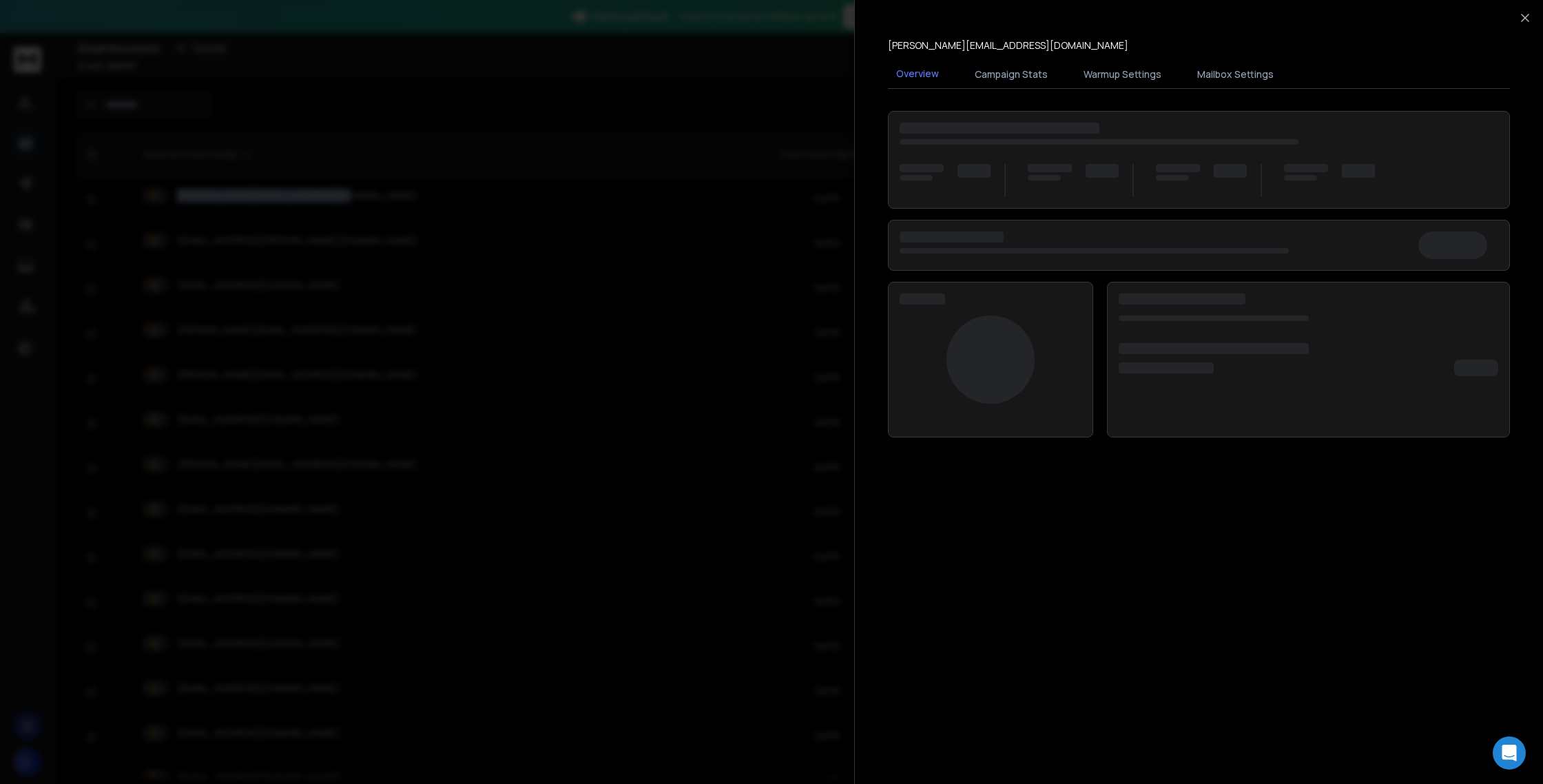
copy p "[PERSON_NAME][EMAIL_ADDRESS][DOMAIN_NAME]"
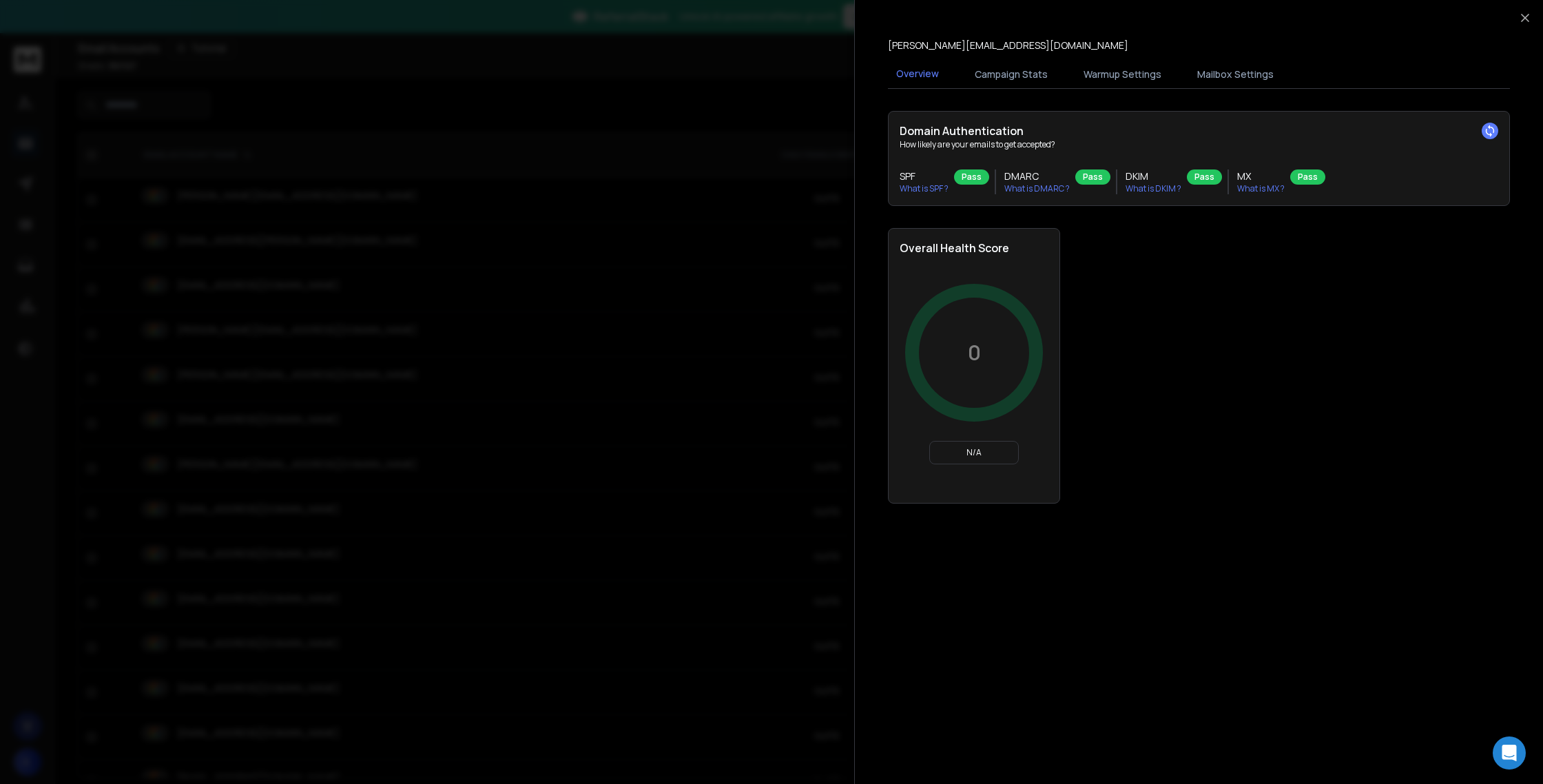
click at [481, 266] on div at bounding box center [771, 392] width 1543 height 784
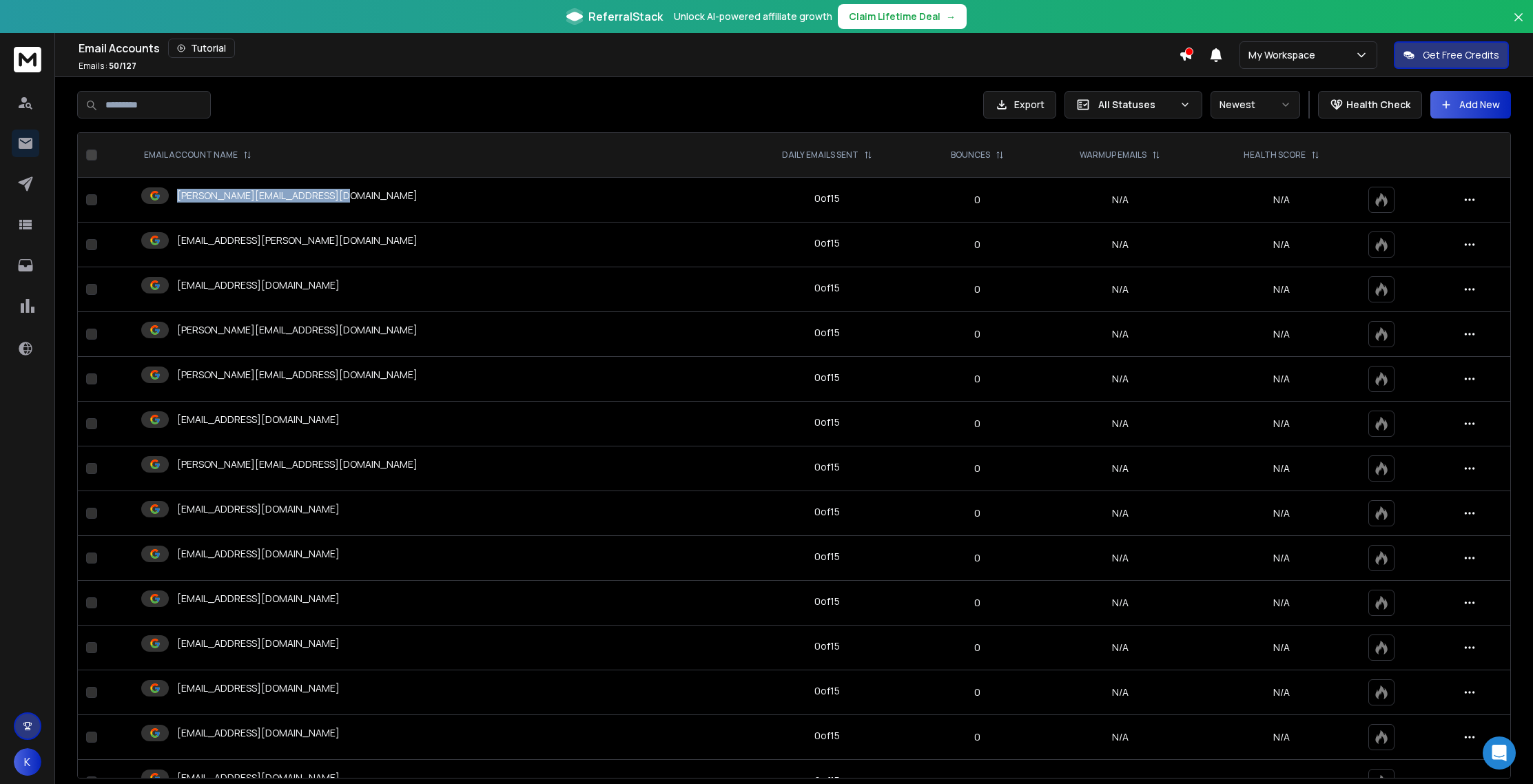
drag, startPoint x: 335, startPoint y: 198, endPoint x: 176, endPoint y: 193, distance: 159.1
click at [176, 193] on div "[PERSON_NAME][EMAIL_ADDRESS][DOMAIN_NAME]" at bounding box center [434, 195] width 587 height 17
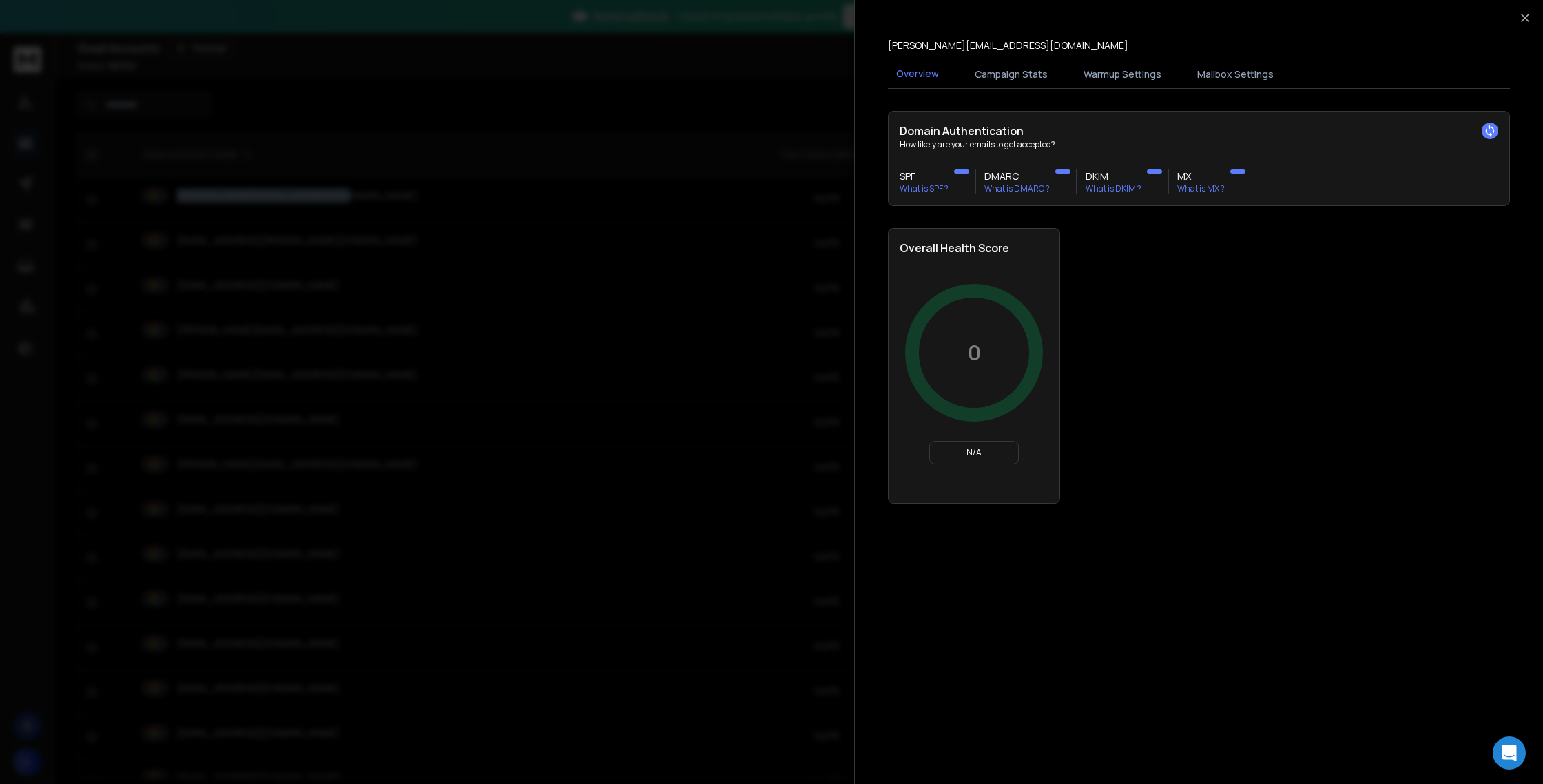
copy p "[PERSON_NAME][EMAIL_ADDRESS][DOMAIN_NAME]"
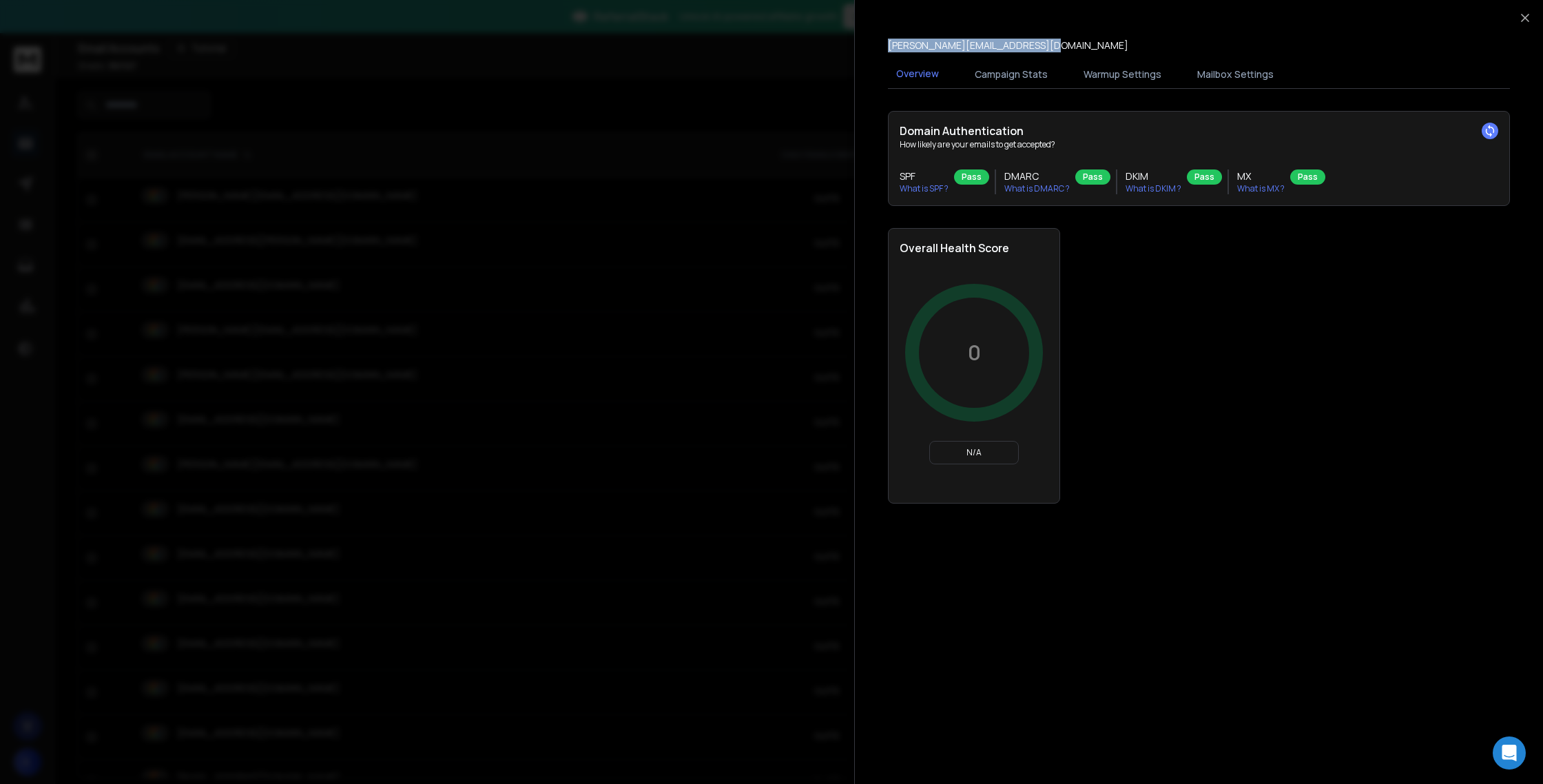
drag, startPoint x: 1065, startPoint y: 47, endPoint x: 883, endPoint y: 40, distance: 182.1
click at [883, 40] on div "beachy@joinremotesalesjobs.biz Overview Campaign Stats Warmup Settings Mailbox …" at bounding box center [1199, 271] width 655 height 509
copy p "[PERSON_NAME][EMAIL_ADDRESS][DOMAIN_NAME]"
click at [435, 315] on div at bounding box center [771, 392] width 1543 height 784
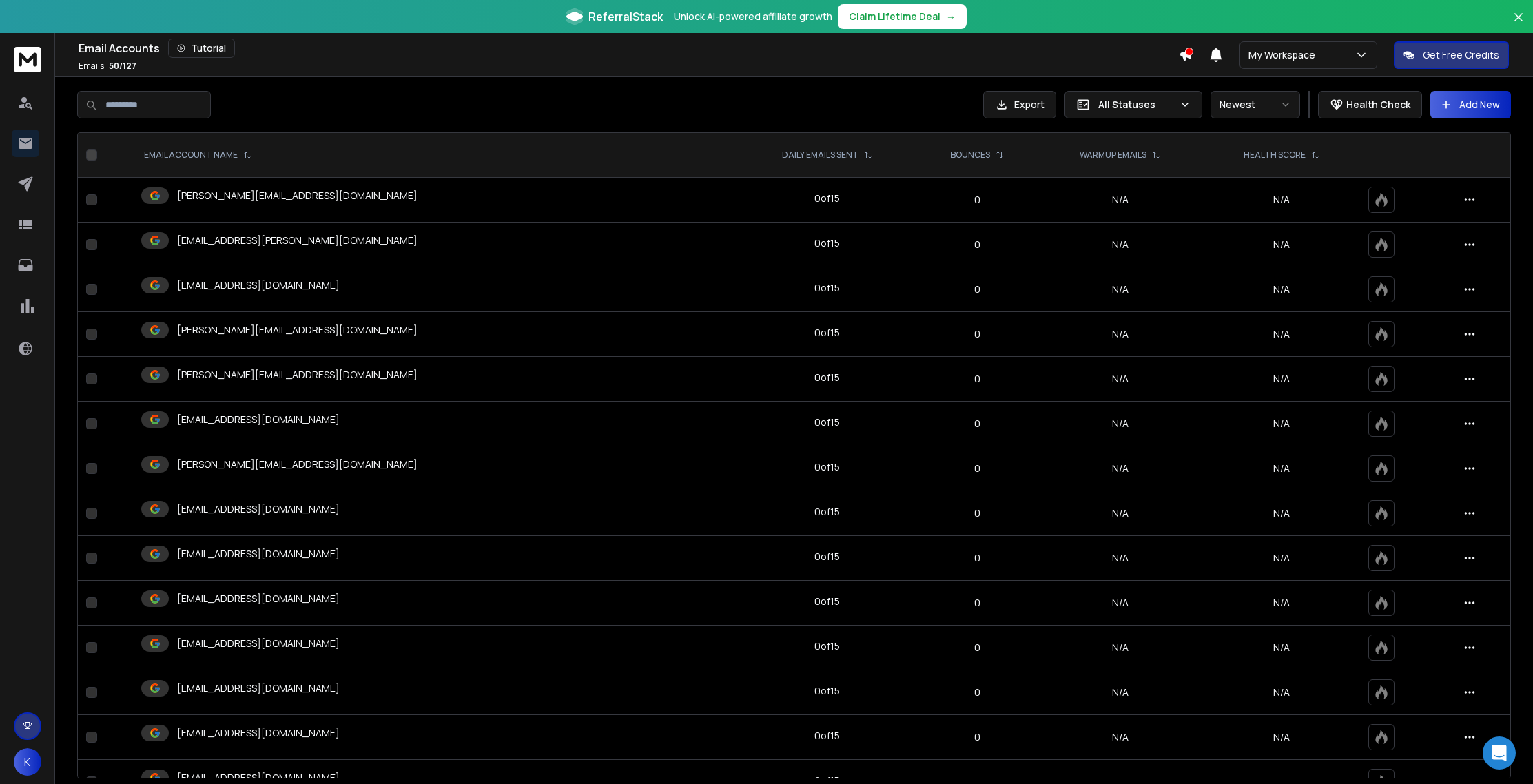
click at [292, 376] on p "[PERSON_NAME][EMAIL_ADDRESS][DOMAIN_NAME]" at bounding box center [297, 374] width 241 height 14
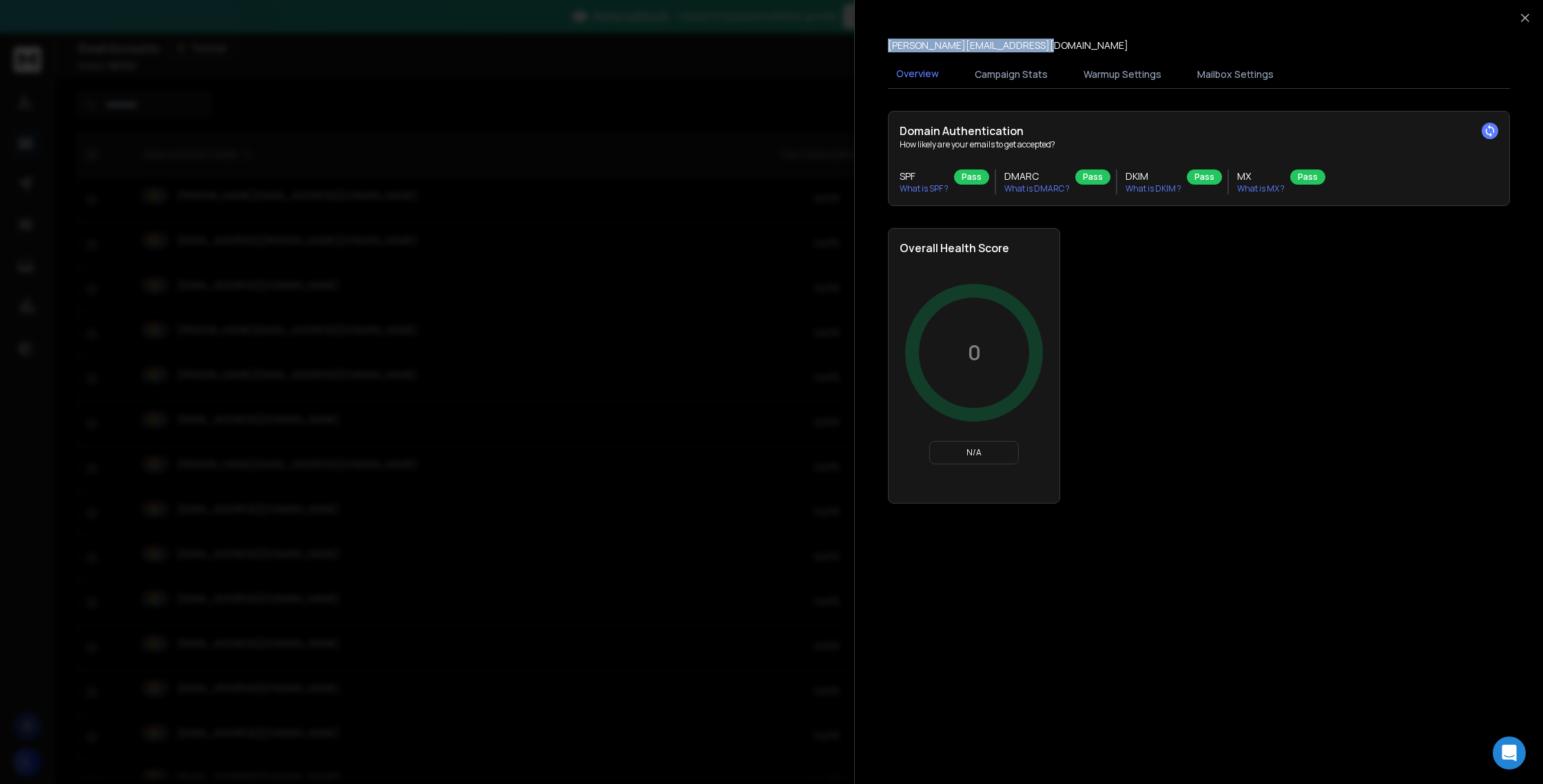
drag, startPoint x: 1061, startPoint y: 50, endPoint x: 887, endPoint y: 50, distance: 174.0
click at [887, 50] on div "sandy.b@joinremotebuying.live Overview Campaign Stats Warmup Settings Mailbox S…" at bounding box center [1199, 271] width 655 height 509
copy p "[PERSON_NAME][EMAIL_ADDRESS][DOMAIN_NAME]"
click at [399, 125] on div at bounding box center [771, 392] width 1543 height 784
